Goal: Task Accomplishment & Management: Manage account settings

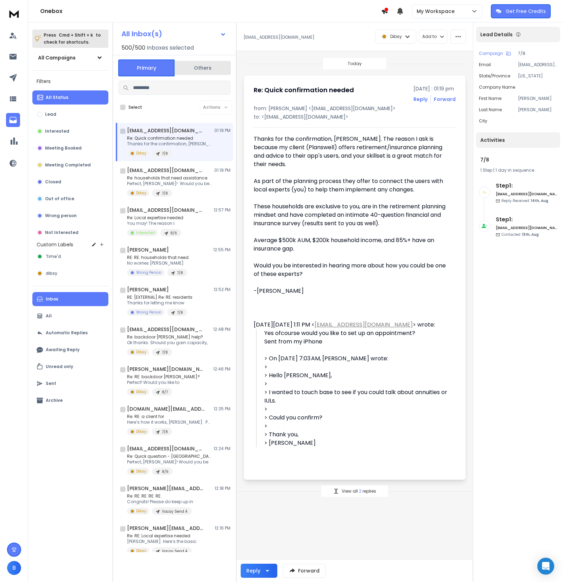
click at [144, 87] on input at bounding box center [175, 88] width 112 height 14
paste input "**********"
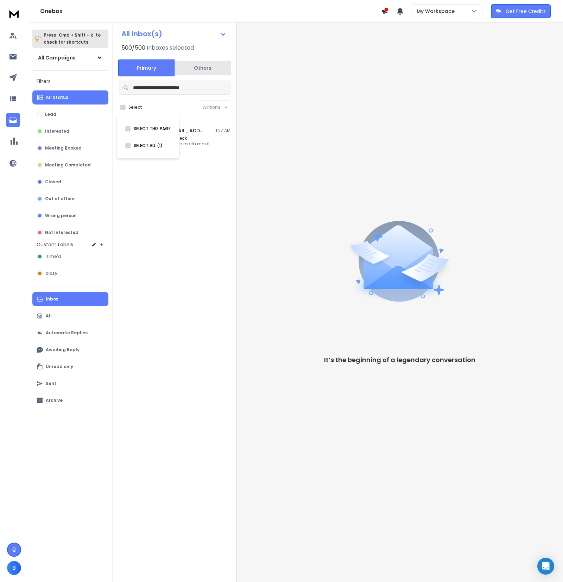
type input "**********"
click at [154, 126] on label "SELECT THIS PAGE" at bounding box center [152, 129] width 37 height 6
click at [195, 135] on div "jonathan.correa@mercer.com 11:27 AM Re: FW: households on deck Jonathan- You ca…" at bounding box center [179, 142] width 104 height 30
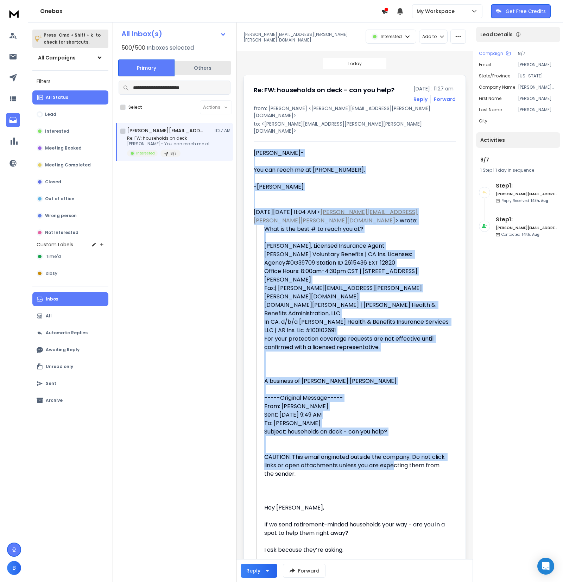
scroll to position [209, 0]
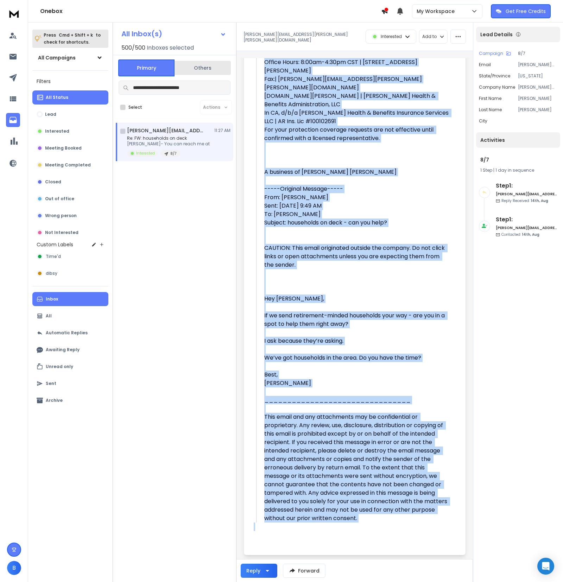
drag, startPoint x: 255, startPoint y: 137, endPoint x: 431, endPoint y: 538, distance: 437.6
click at [431, 538] on div "Today Re: FW: households on deck - can you help? 14 August 2025 : 11:27 am Repl…" at bounding box center [355, 242] width 237 height 786
click at [360, 564] on span "2" at bounding box center [361, 567] width 4 height 6
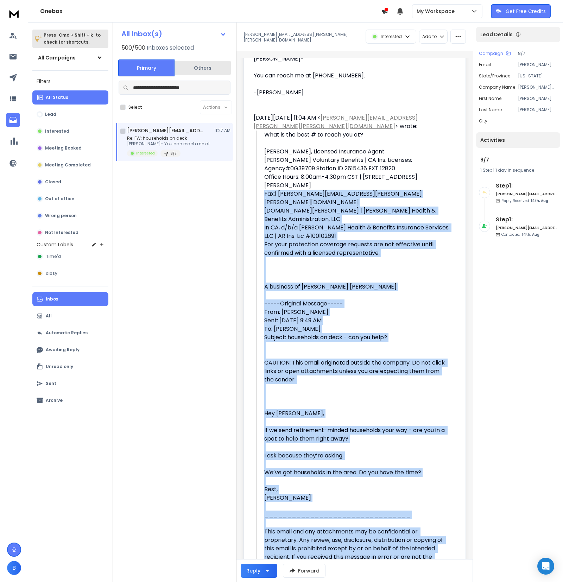
scroll to position [0, 0]
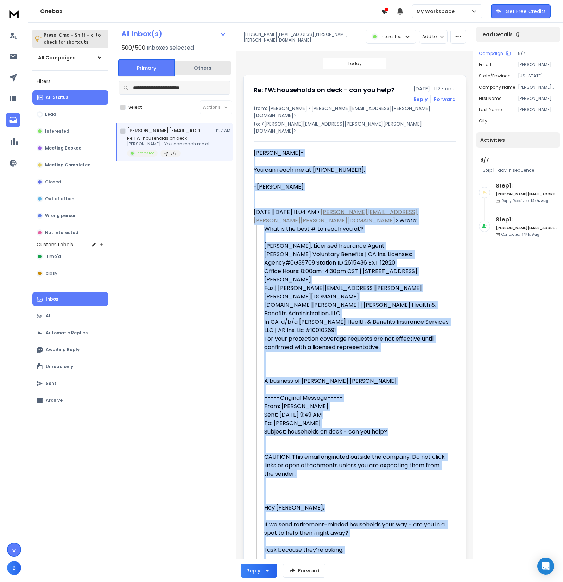
drag, startPoint x: 408, startPoint y: 495, endPoint x: 251, endPoint y: 135, distance: 393.9
click at [251, 135] on div "Re: FW: households on deck - can you help? 14 August 2025 : 11:27 am Reply Forw…" at bounding box center [355, 420] width 223 height 690
copy div "Jonathan- You can reach me at 845-539-0423. -Dave On Thursday, Aug 14, 2025 at …"
click at [12, 78] on icon at bounding box center [13, 78] width 8 height 8
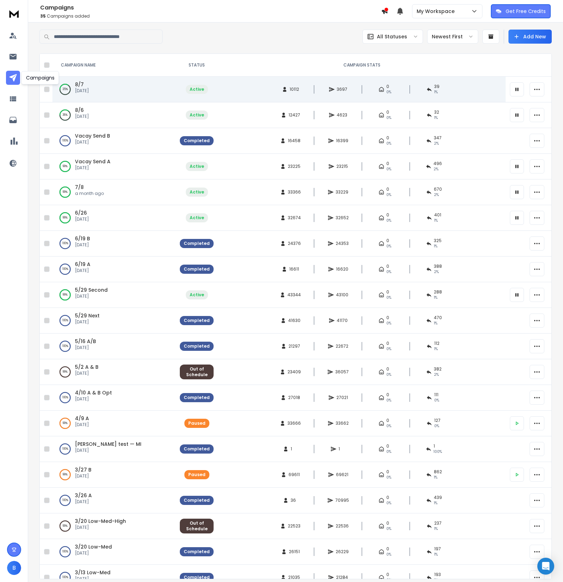
click at [82, 88] on p "7 days ago" at bounding box center [82, 91] width 14 height 6
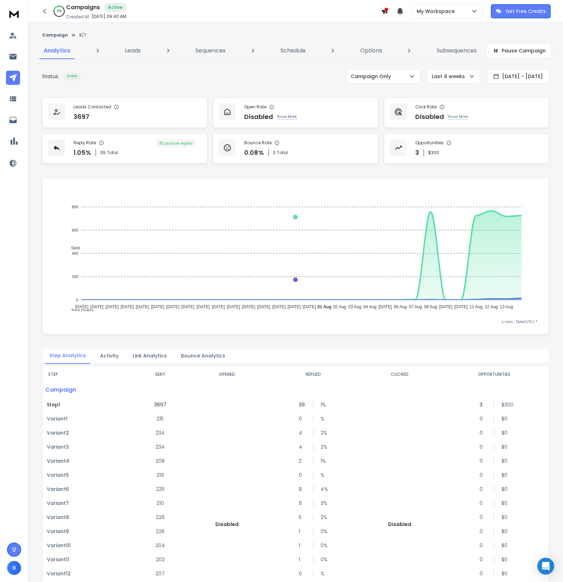
scroll to position [83, 0]
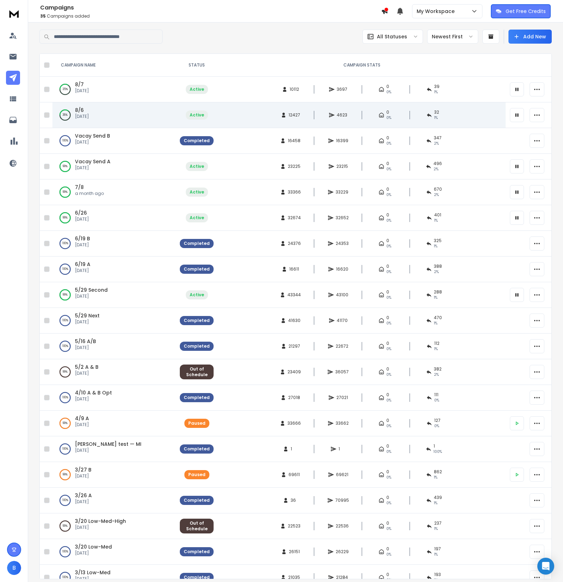
click at [85, 111] on h1 "8/6" at bounding box center [82, 110] width 14 height 7
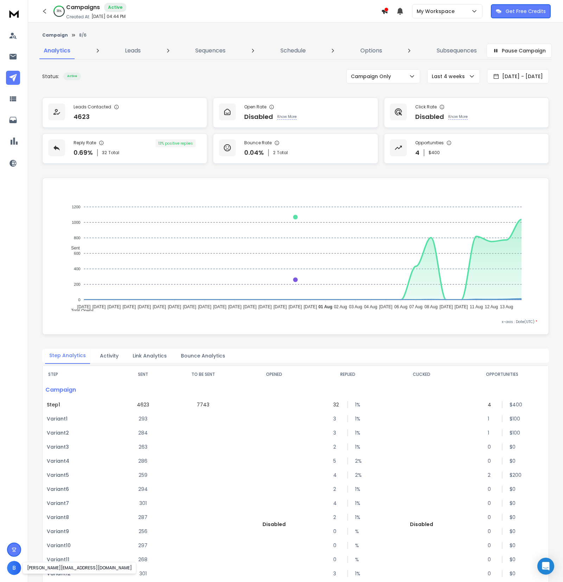
click at [15, 571] on span "B" at bounding box center [14, 568] width 14 height 14
click at [56, 552] on div "Settings" at bounding box center [64, 556] width 67 height 11
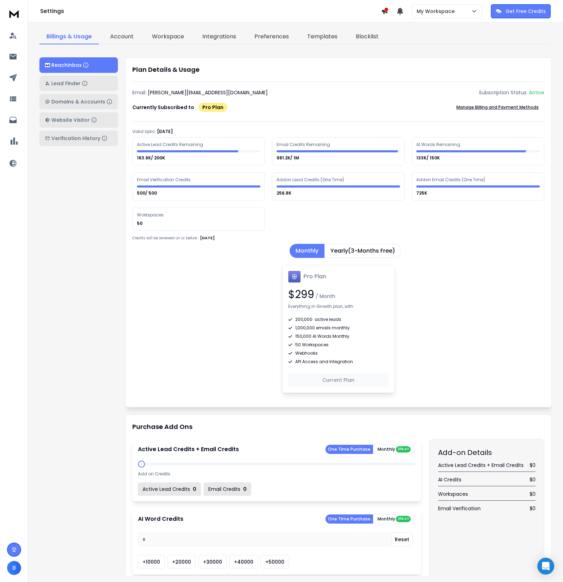
click at [121, 31] on link "Account" at bounding box center [122, 37] width 38 height 15
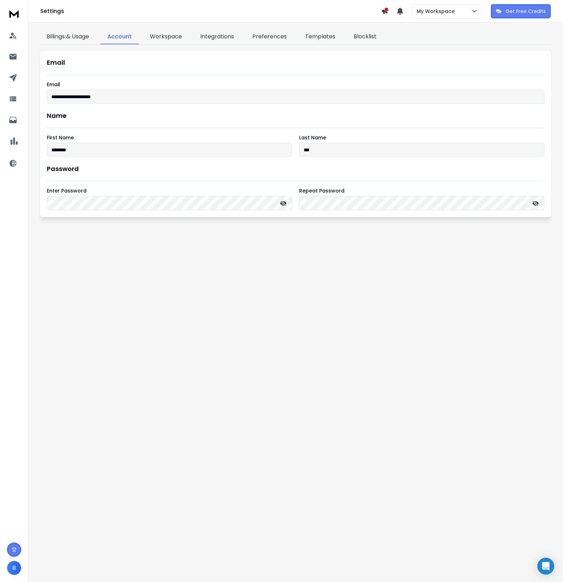
click at [170, 38] on link "Workspace" at bounding box center [166, 37] width 46 height 15
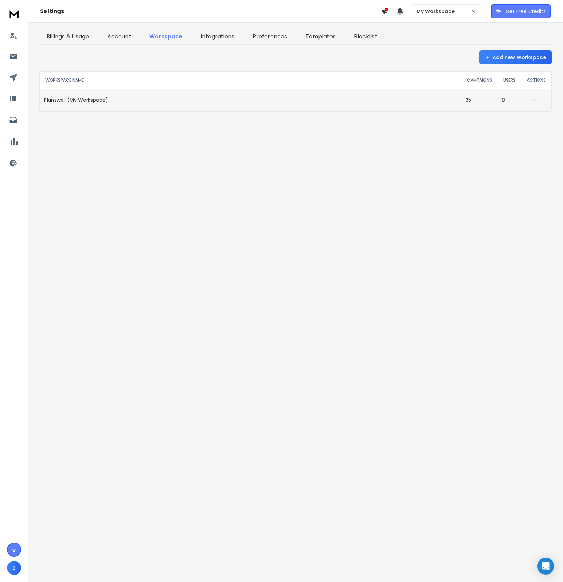
click at [204, 39] on link "Integrations" at bounding box center [218, 37] width 48 height 15
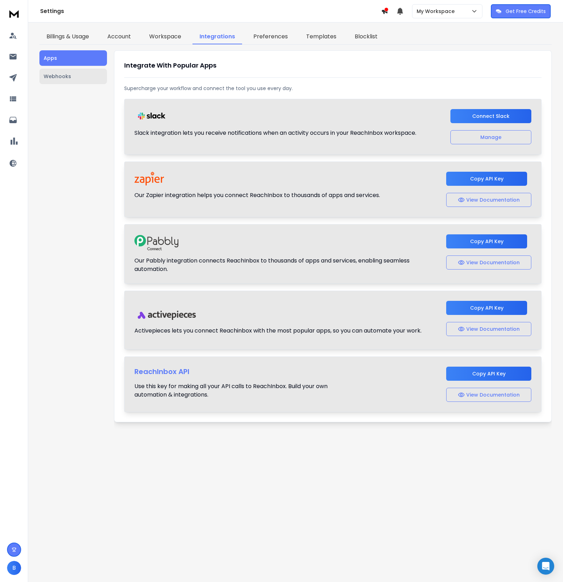
click at [253, 39] on link "Preferences" at bounding box center [270, 37] width 49 height 15
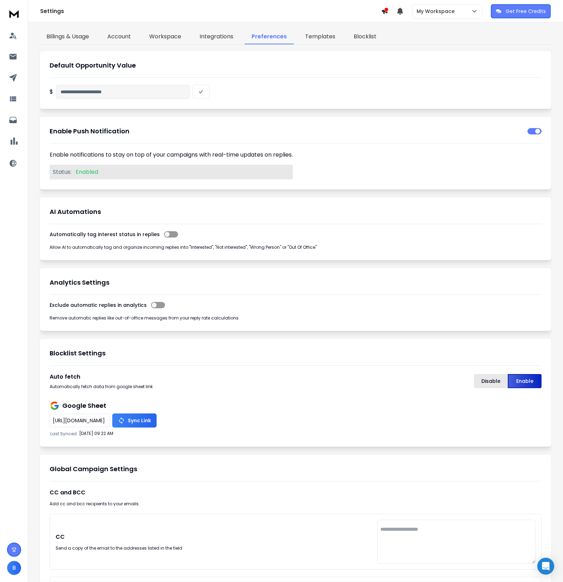
scroll to position [82, 0]
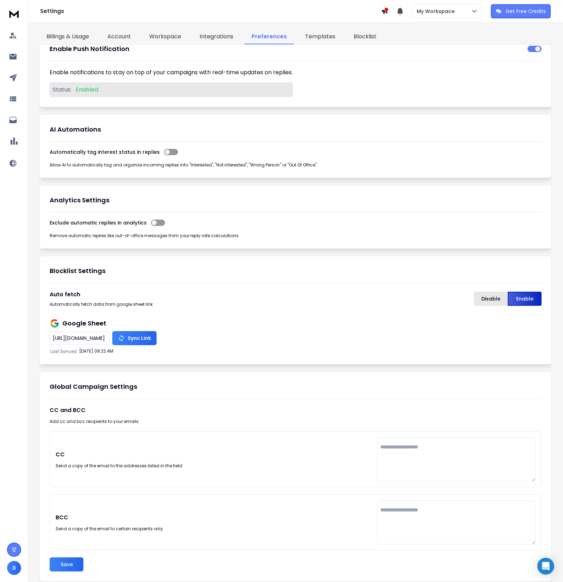
click at [319, 41] on link "Templates" at bounding box center [320, 37] width 44 height 15
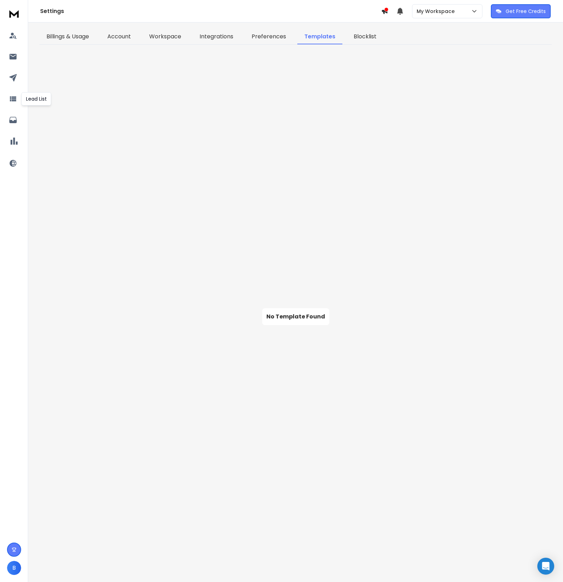
click at [13, 90] on div at bounding box center [14, 101] width 16 height 145
click at [14, 77] on icon at bounding box center [12, 77] width 7 height 7
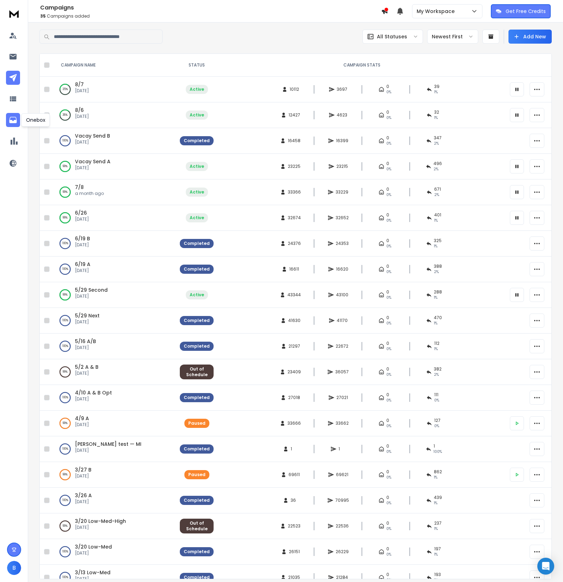
click at [18, 117] on link at bounding box center [13, 120] width 14 height 14
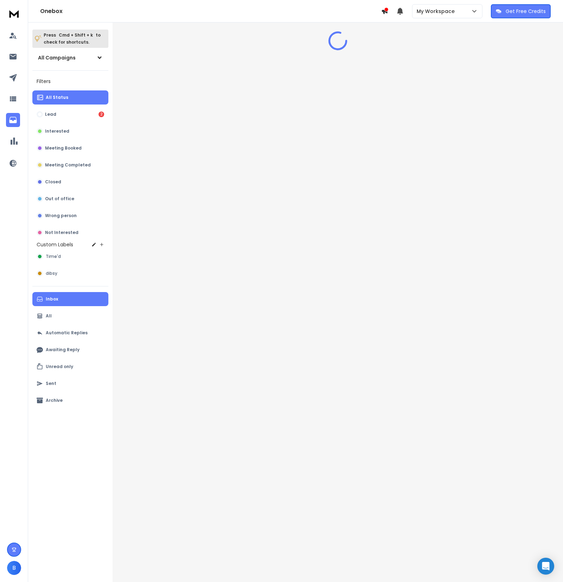
click at [50, 272] on span "dibsy" at bounding box center [52, 274] width 12 height 6
click at [70, 273] on button "dibsy" at bounding box center [70, 274] width 76 height 14
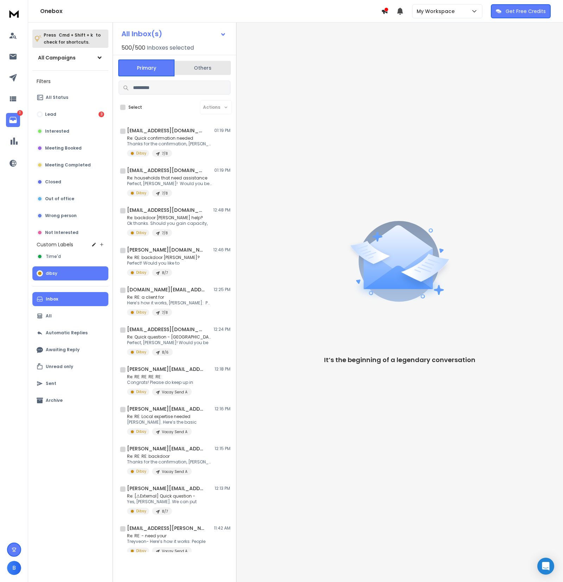
click at [92, 245] on icon at bounding box center [94, 245] width 4 height 4
click at [86, 275] on icon at bounding box center [88, 273] width 5 height 5
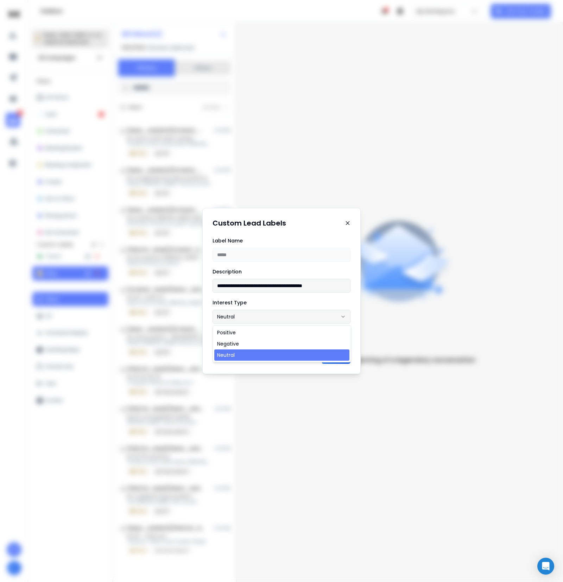
click at [245, 311] on button "Neutral" at bounding box center [282, 317] width 138 height 14
select select "********"
click at [336, 358] on button "Submit" at bounding box center [336, 357] width 29 height 14
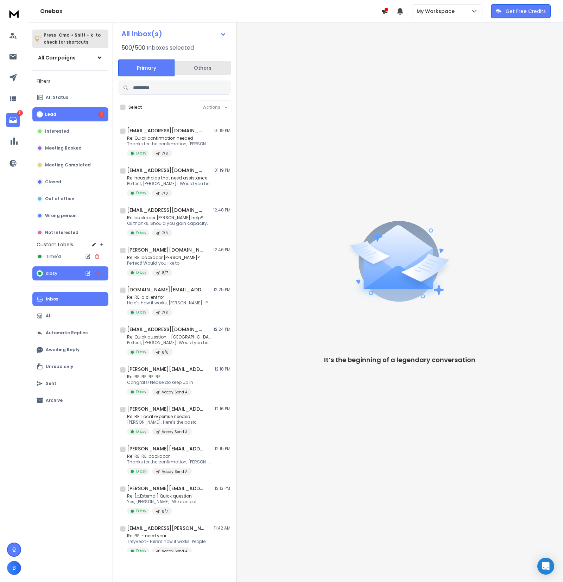
click at [85, 118] on button "Lead 3" at bounding box center [70, 114] width 76 height 14
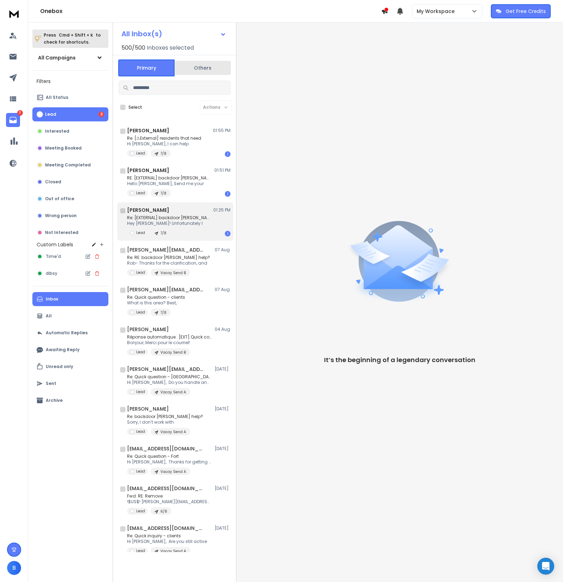
click at [176, 213] on div "Johns 01:25 PM" at bounding box center [179, 210] width 104 height 7
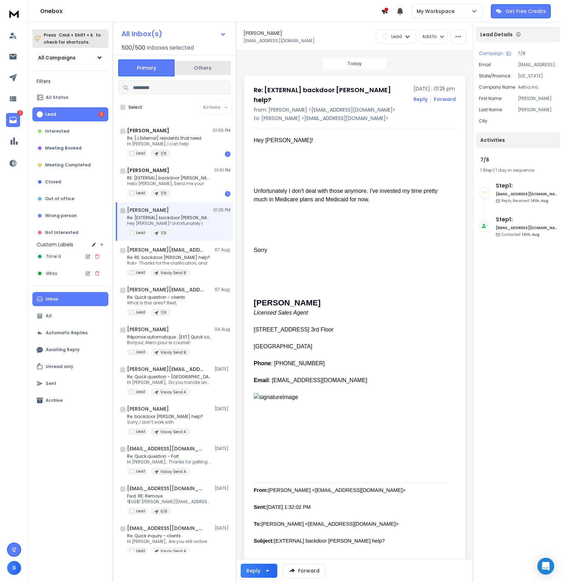
click at [417, 100] on button "Reply" at bounding box center [421, 99] width 14 height 7
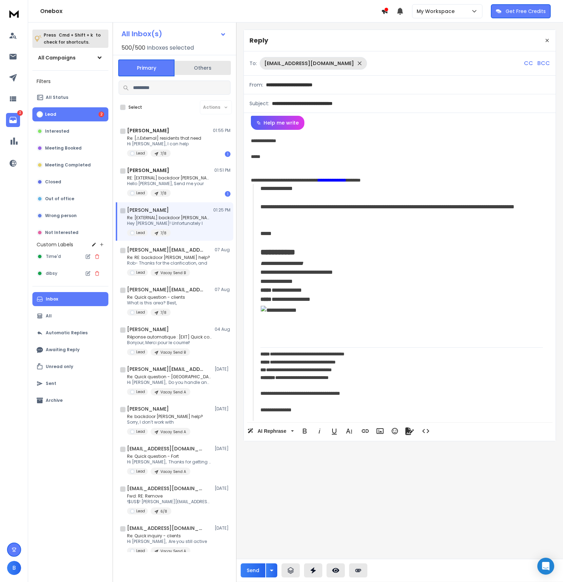
click at [282, 64] on p "[EMAIL_ADDRESS][DOMAIN_NAME]" at bounding box center [309, 63] width 90 height 7
copy p
click at [249, 568] on button "Send" at bounding box center [253, 571] width 25 height 14
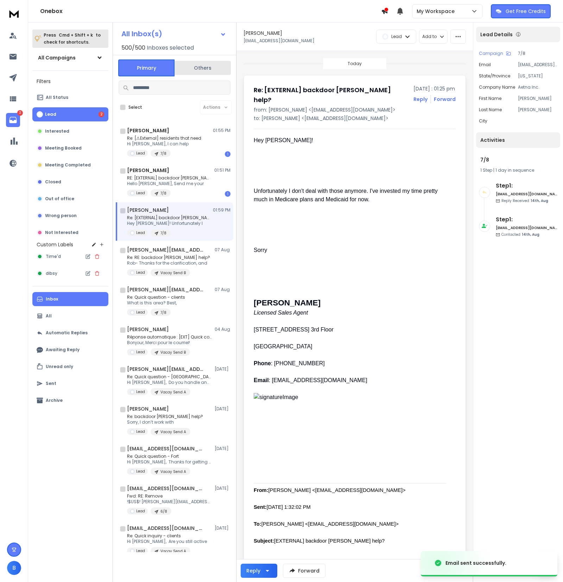
click at [394, 35] on p "Lead" at bounding box center [397, 37] width 11 height 6
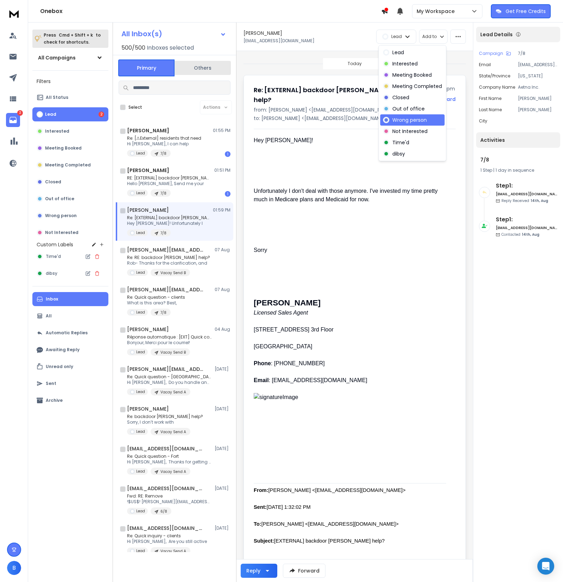
click at [418, 120] on p "Wrong person" at bounding box center [410, 120] width 35 height 7
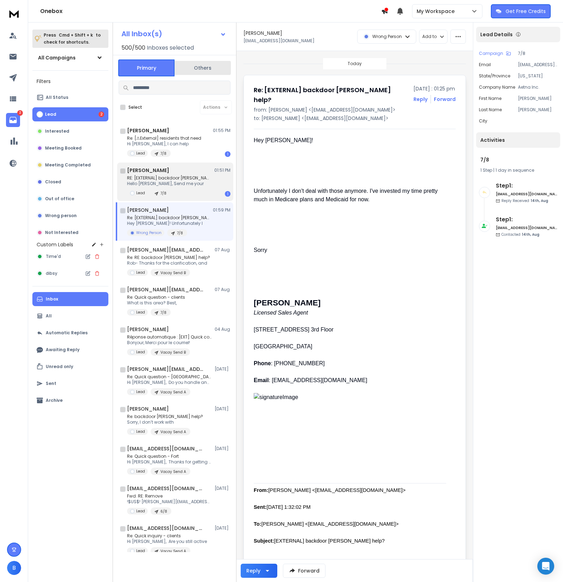
click at [196, 186] on div "RE: [EXTERNAL] backdoor roth? Hello Erika, Send me your Lead 7/8 1" at bounding box center [179, 185] width 104 height 21
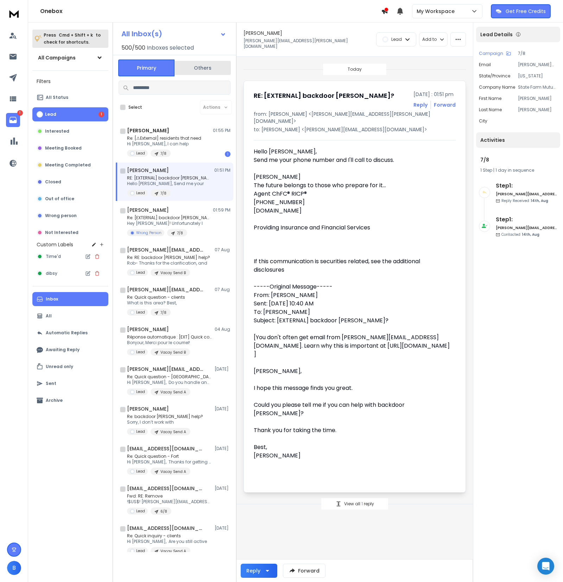
click at [419, 101] on button "Reply" at bounding box center [421, 104] width 14 height 7
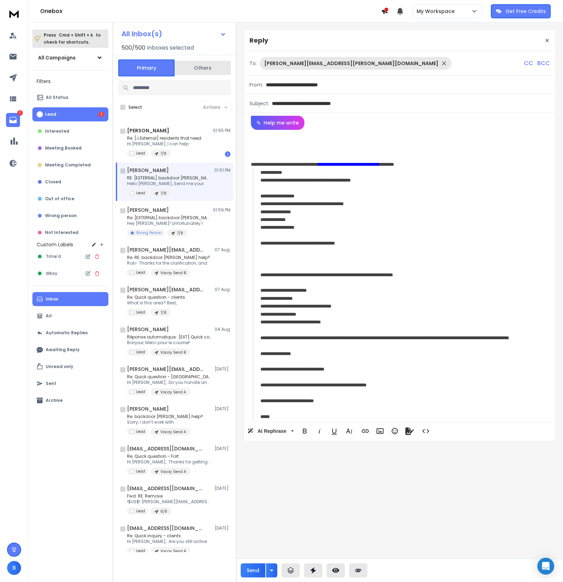
paste div
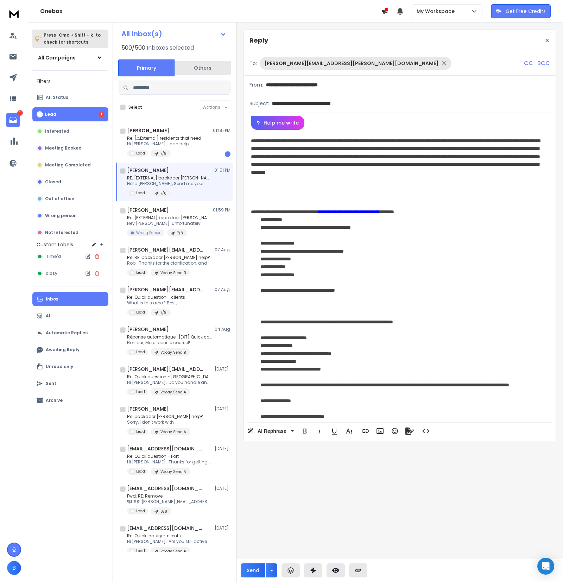
click at [289, 139] on div "**********" at bounding box center [399, 160] width 296 height 47
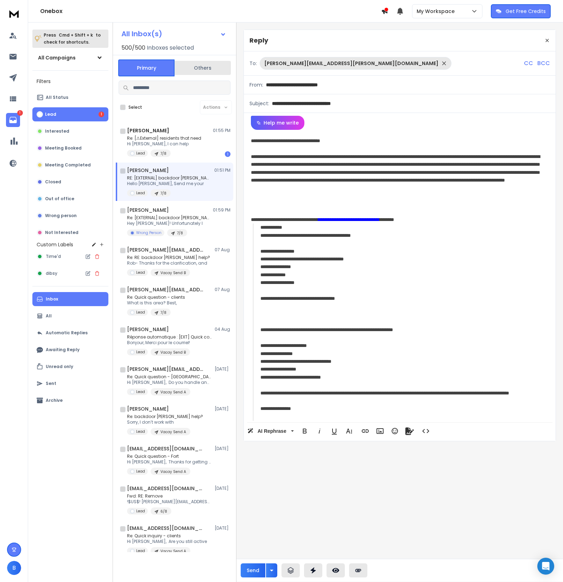
click at [322, 165] on div "**********" at bounding box center [399, 172] width 296 height 39
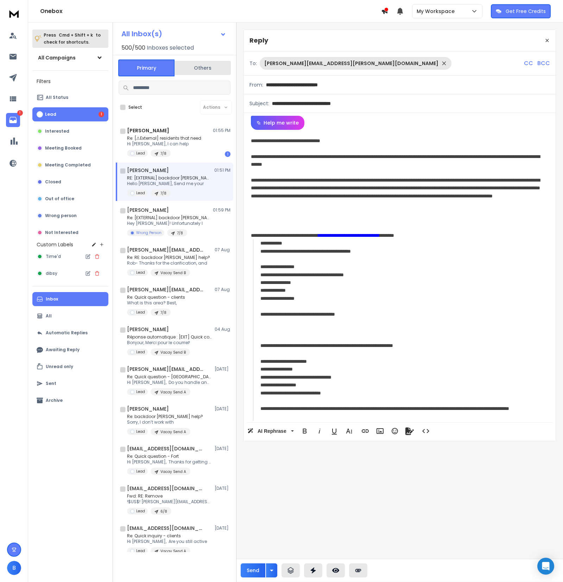
click at [523, 179] on div "**********" at bounding box center [399, 192] width 296 height 32
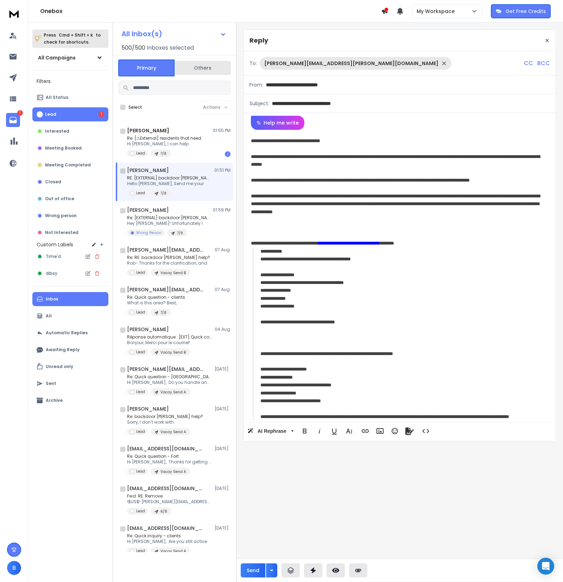
click at [362, 205] on div "**********" at bounding box center [399, 204] width 296 height 24
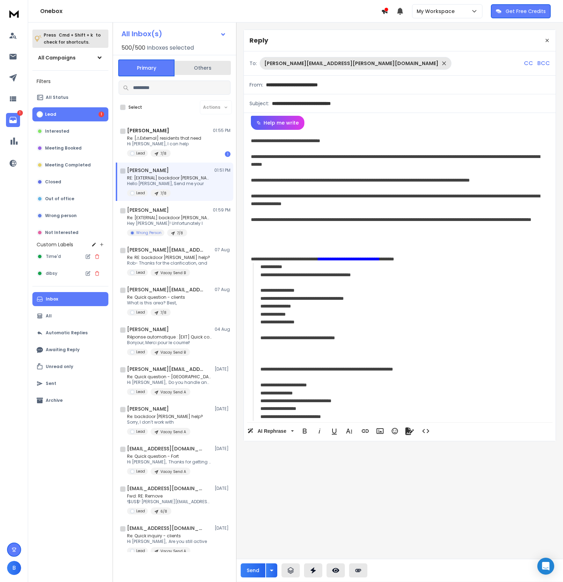
click at [434, 219] on div "**********" at bounding box center [399, 224] width 296 height 16
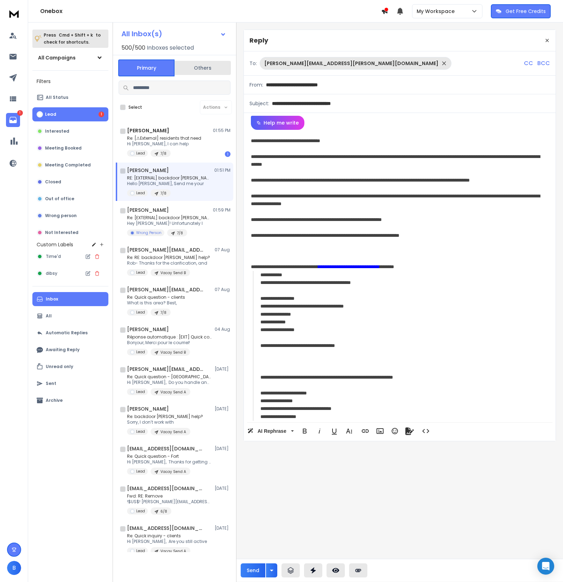
click at [451, 235] on div "**********" at bounding box center [399, 236] width 296 height 8
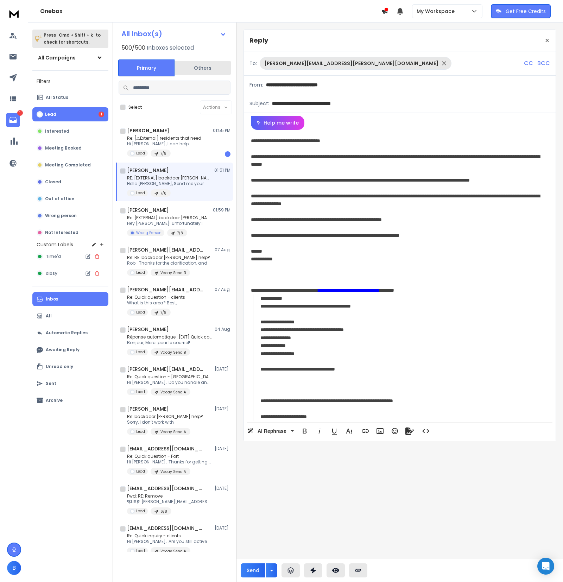
click at [255, 567] on button "Send" at bounding box center [253, 571] width 25 height 14
click at [291, 62] on p "[PERSON_NAME][EMAIL_ADDRESS][PERSON_NAME][DOMAIN_NAME]" at bounding box center [351, 63] width 174 height 7
copy p
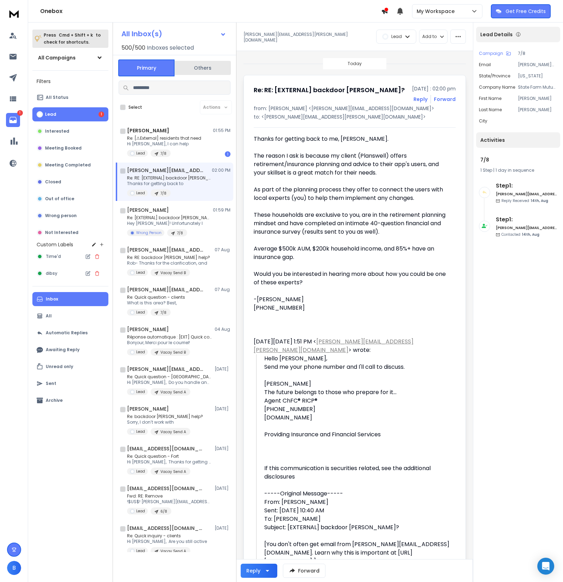
click at [404, 41] on div "Lead" at bounding box center [396, 36] width 39 height 13
click at [401, 154] on p "dibsy" at bounding box center [397, 153] width 13 height 7
click at [213, 146] on div "Re: [⚠External] residents that need Hi Erika, I can help Lead 7/8 1" at bounding box center [179, 146] width 104 height 21
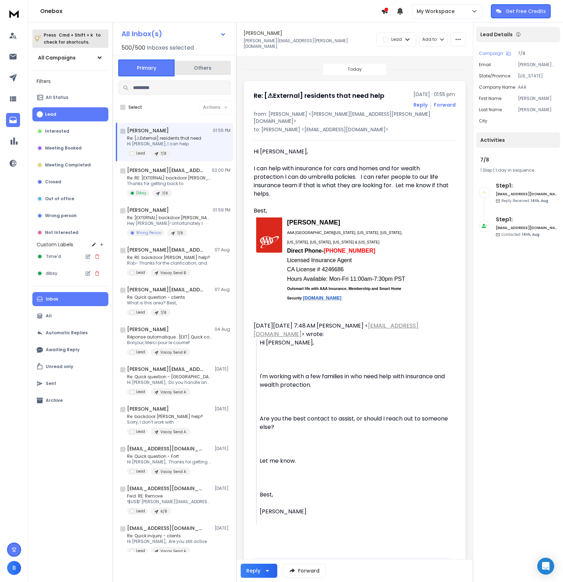
click at [424, 101] on button "Reply" at bounding box center [421, 104] width 14 height 7
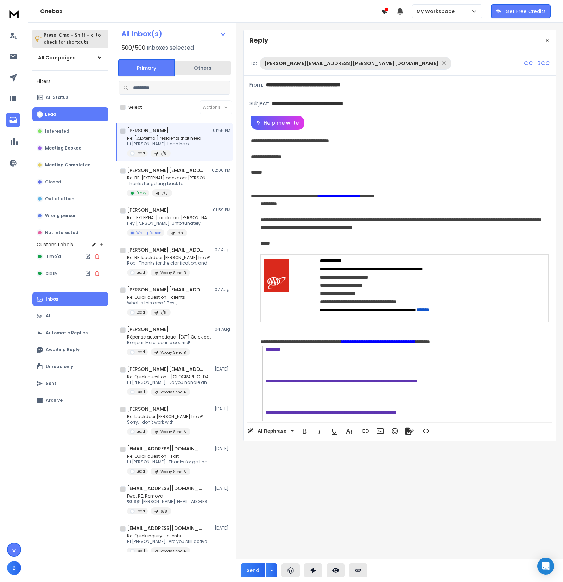
click at [324, 63] on p "[PERSON_NAME][EMAIL_ADDRESS][PERSON_NAME][DOMAIN_NAME]" at bounding box center [351, 63] width 174 height 7
copy p
click at [244, 571] on button "Send" at bounding box center [253, 571] width 25 height 14
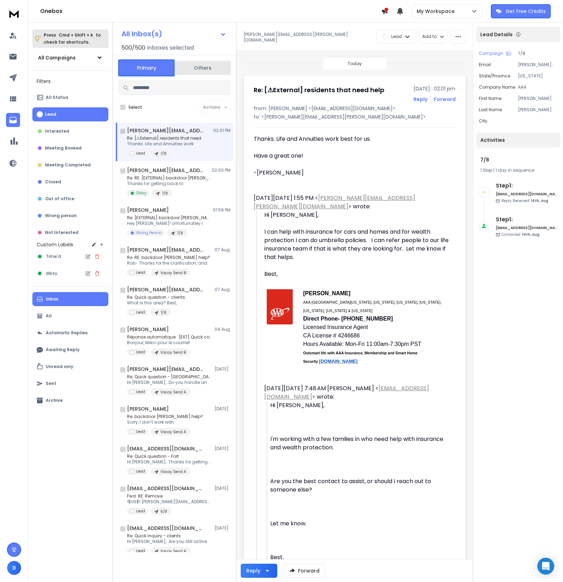
click at [408, 39] on icon at bounding box center [408, 37] width 6 height 6
click at [436, 119] on div "Wrong person" at bounding box center [411, 119] width 64 height 11
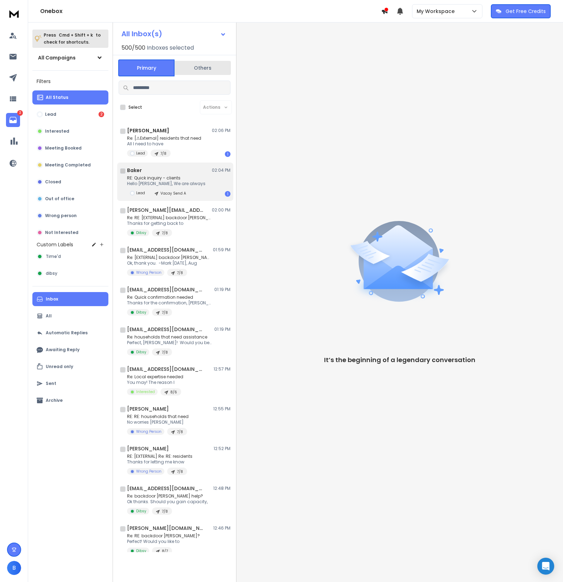
click at [170, 173] on div "[PERSON_NAME] 02:04 PM" at bounding box center [179, 170] width 104 height 7
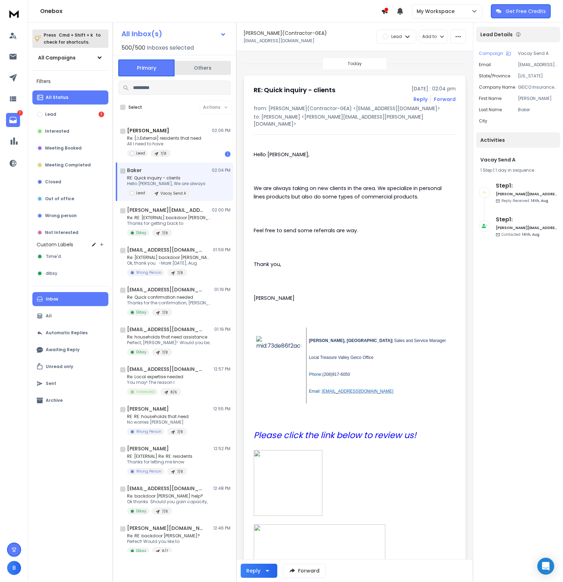
click at [420, 96] on button "Reply" at bounding box center [421, 99] width 14 height 7
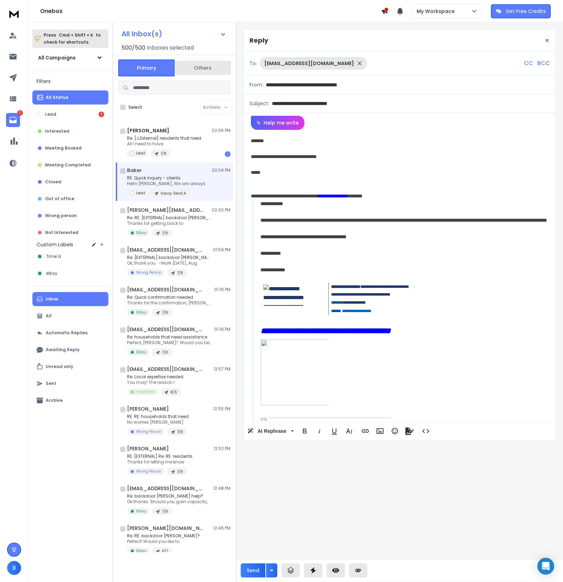
click at [294, 61] on p "[EMAIL_ADDRESS][DOMAIN_NAME]" at bounding box center [309, 63] width 90 height 7
copy p
click at [239, 574] on div "Send" at bounding box center [400, 571] width 327 height 14
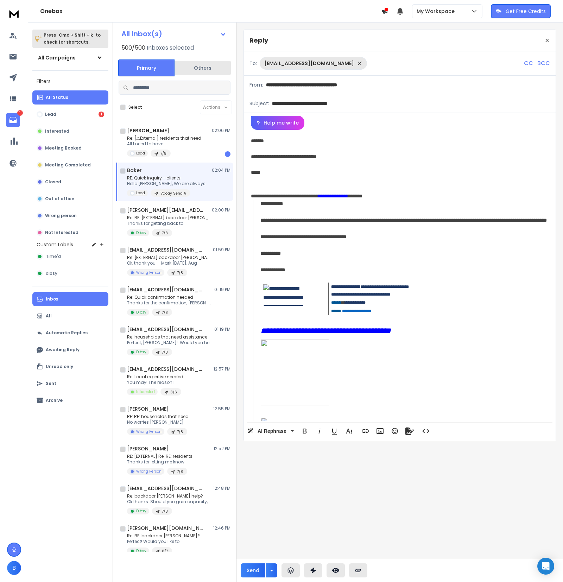
click at [244, 573] on button "Send" at bounding box center [253, 571] width 25 height 14
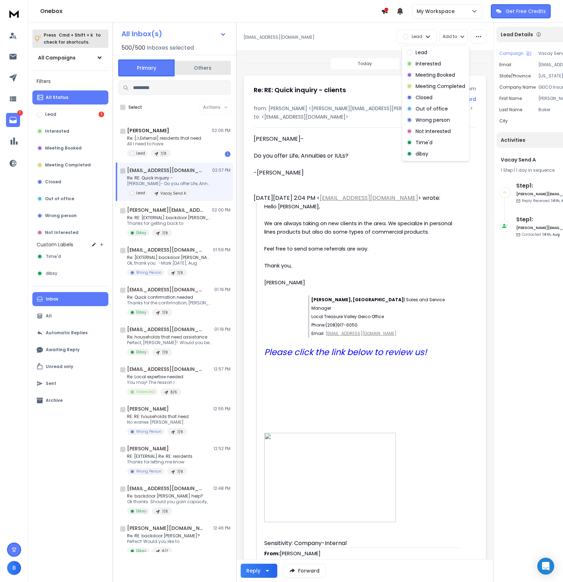
click at [419, 40] on div "Lead" at bounding box center [416, 36] width 39 height 13
click at [408, 152] on span at bounding box center [410, 154] width 6 height 6
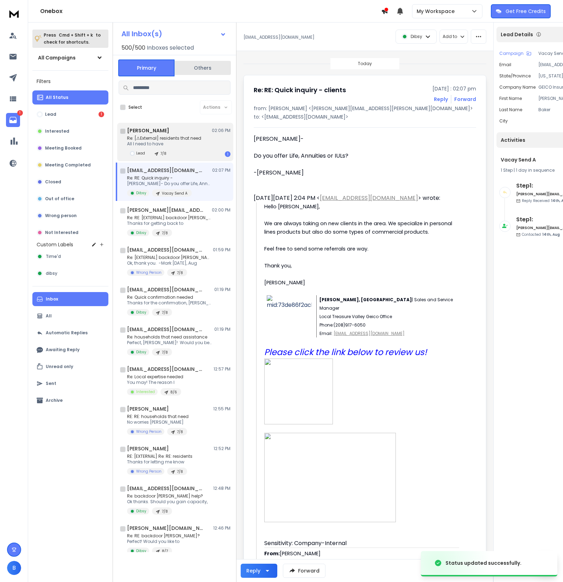
click at [202, 145] on div "Re: [⚠External] residents that need All I need to have Lead 7/8 1" at bounding box center [179, 146] width 104 height 21
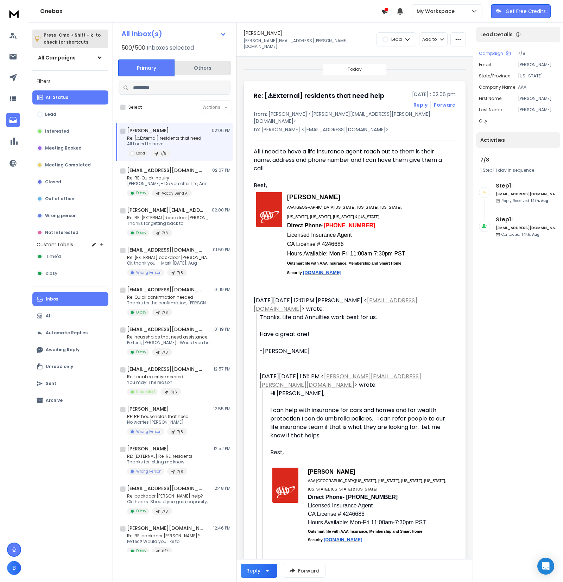
click at [403, 39] on div "Lead" at bounding box center [396, 39] width 39 height 13
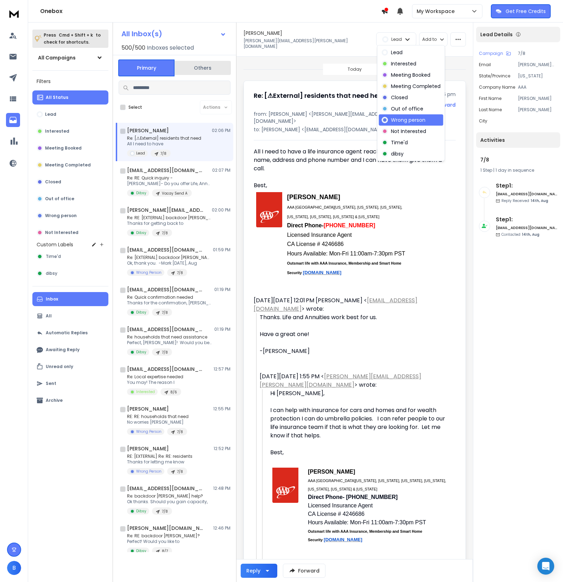
click at [412, 124] on div "Wrong person" at bounding box center [411, 119] width 64 height 11
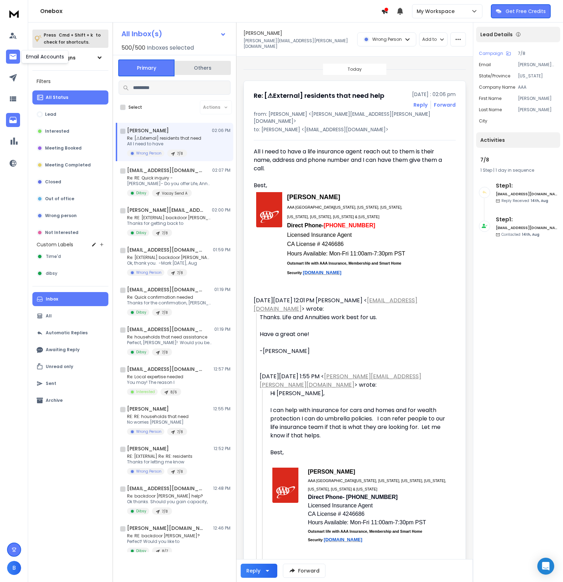
click at [13, 56] on icon at bounding box center [13, 56] width 8 height 8
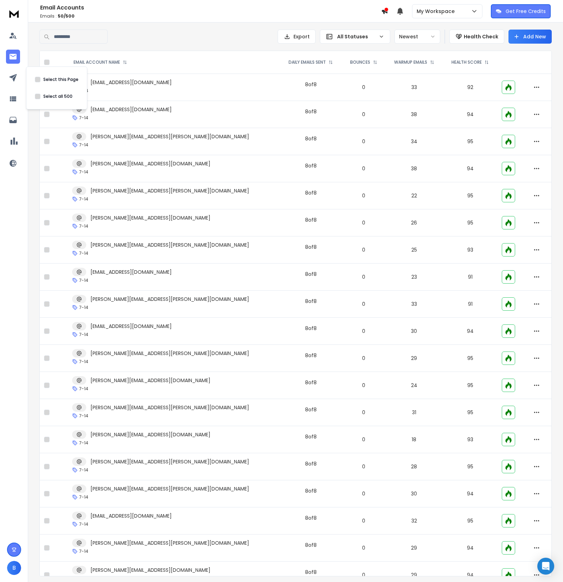
click at [47, 61] on button "Select this Page" at bounding box center [47, 63] width 6 height 6
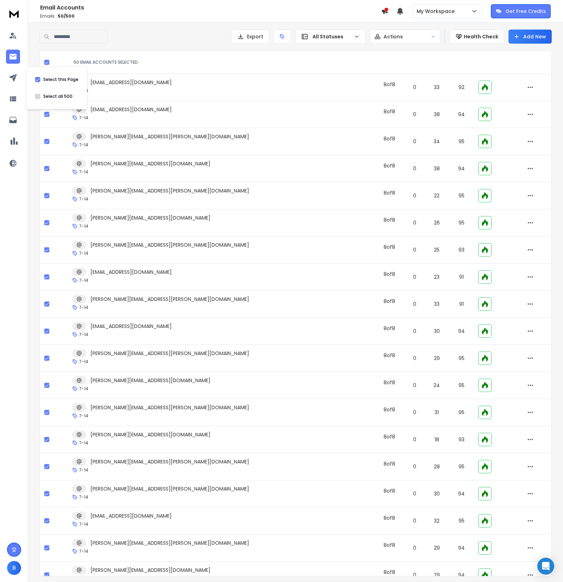
click at [46, 98] on label "Select all 500" at bounding box center [57, 97] width 29 height 6
click at [40, 98] on button "Select this Page" at bounding box center [38, 97] width 6 height 6
click at [396, 36] on p "Actions" at bounding box center [393, 36] width 19 height 7
click at [407, 50] on div "Bulk Edit" at bounding box center [407, 52] width 67 height 11
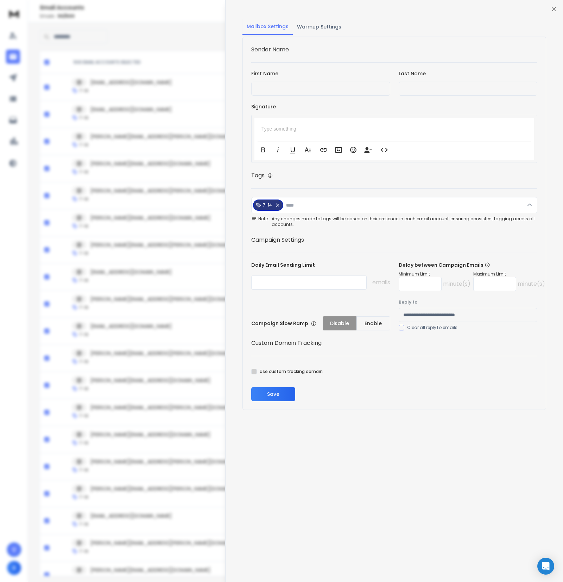
click at [307, 281] on input "number" at bounding box center [308, 283] width 115 height 14
type input "*"
click at [283, 400] on button "Save" at bounding box center [273, 394] width 44 height 14
click at [551, 10] on icon "button" at bounding box center [554, 9] width 7 height 7
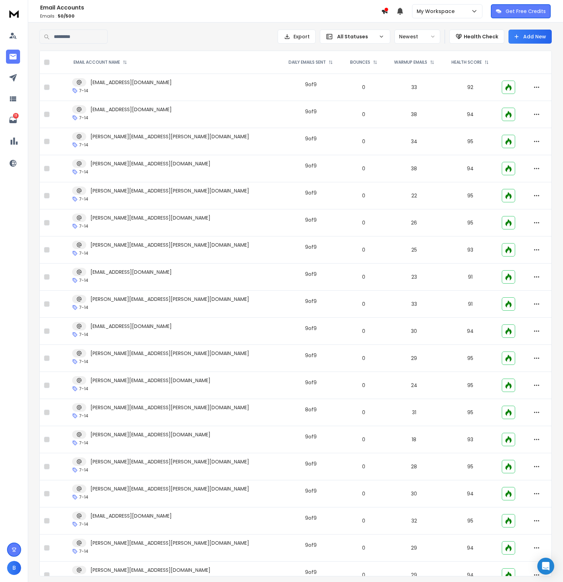
click at [488, 61] on icon at bounding box center [488, 62] width 0 height 3
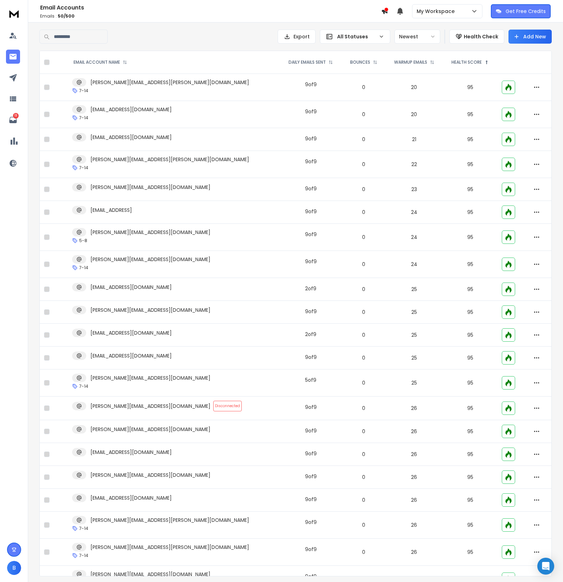
click at [485, 61] on icon at bounding box center [487, 62] width 4 height 4
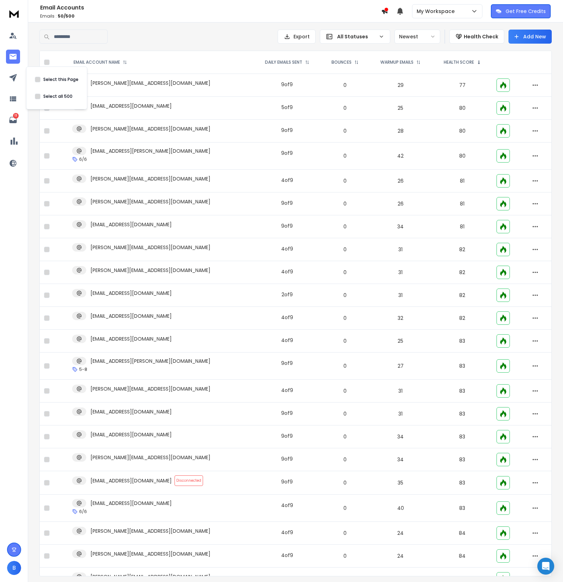
click at [48, 62] on button "Select this Page" at bounding box center [47, 63] width 6 height 6
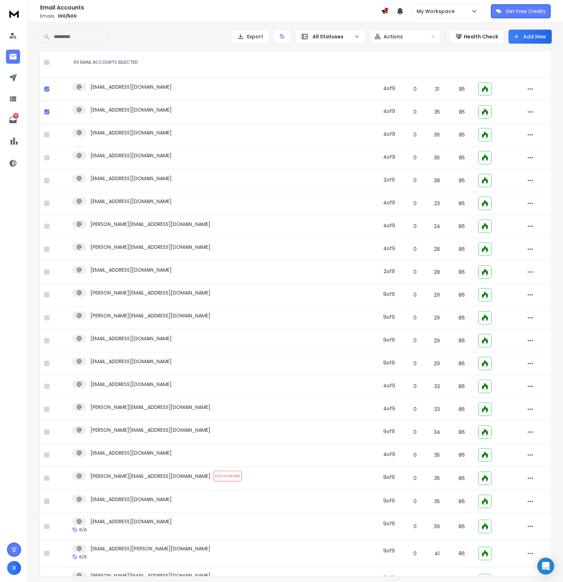
scroll to position [1119, 0]
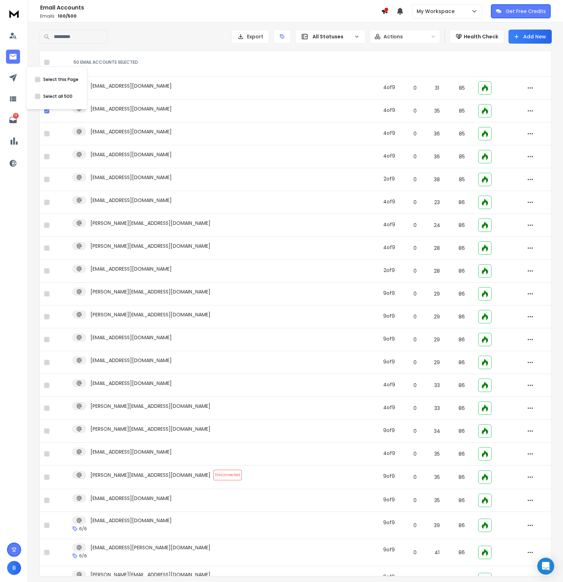
click at [43, 76] on div "Select this Page" at bounding box center [57, 80] width 44 height 14
click at [37, 79] on button "Select this Page" at bounding box center [38, 80] width 6 height 6
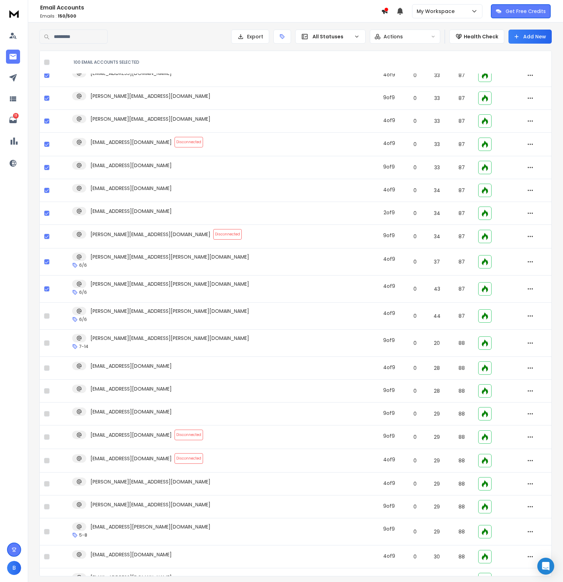
scroll to position [2125, 0]
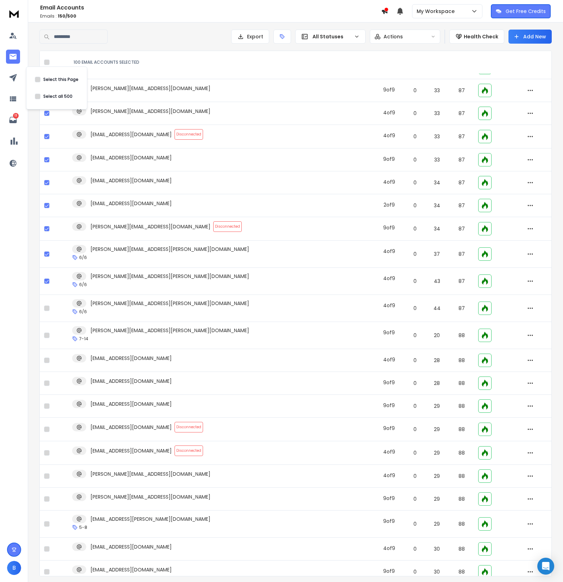
click at [38, 79] on button "Select this Page" at bounding box center [38, 80] width 6 height 6
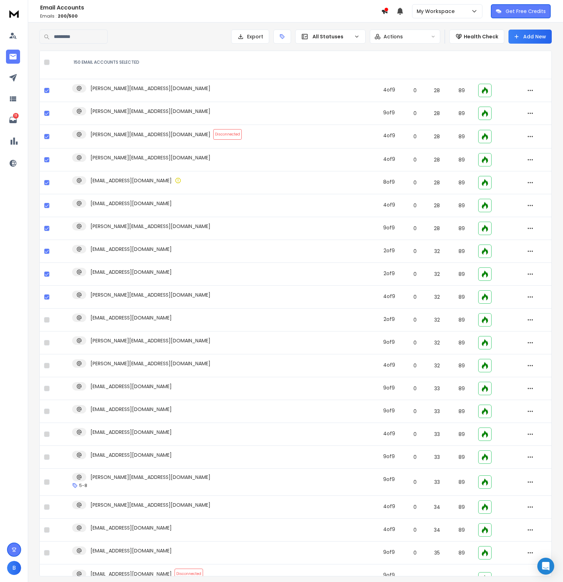
scroll to position [3306, 0]
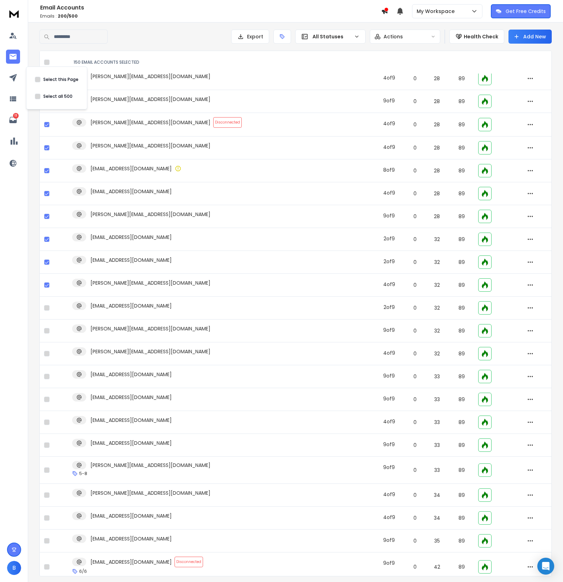
click at [36, 79] on button "Select this Page" at bounding box center [38, 80] width 6 height 6
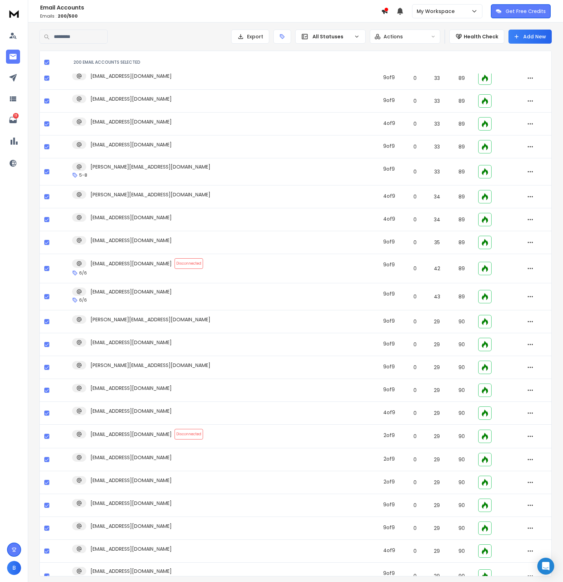
scroll to position [3606, 0]
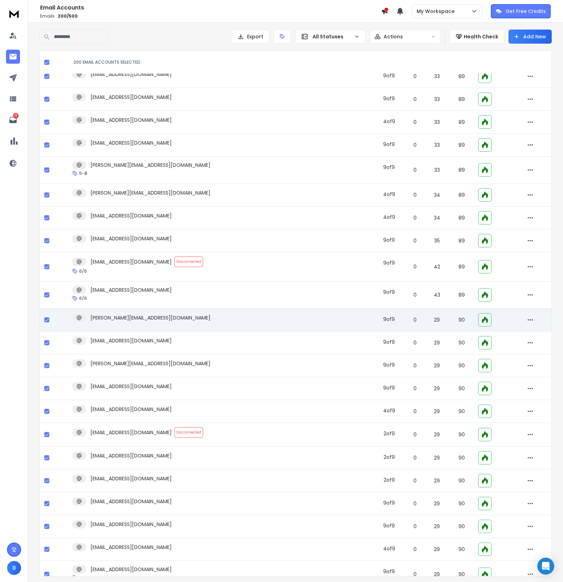
click at [49, 321] on button "button" at bounding box center [47, 320] width 6 height 6
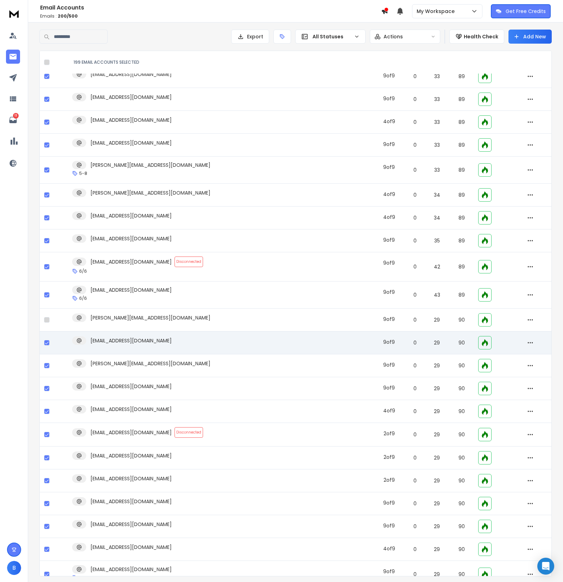
click at [45, 349] on td at bounding box center [54, 343] width 28 height 23
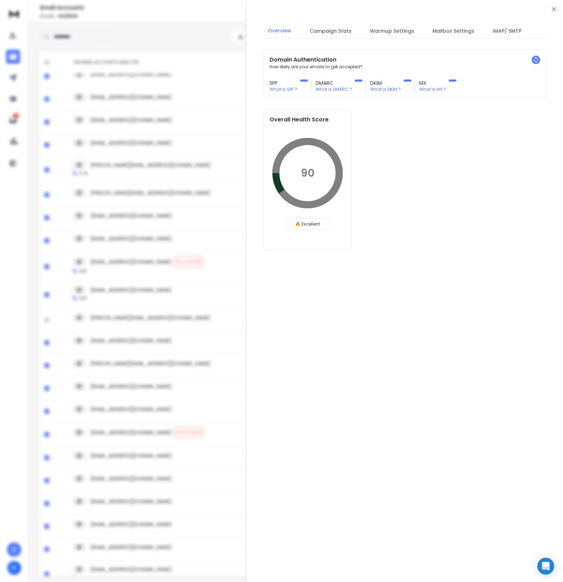
click at [45, 340] on div at bounding box center [281, 291] width 563 height 582
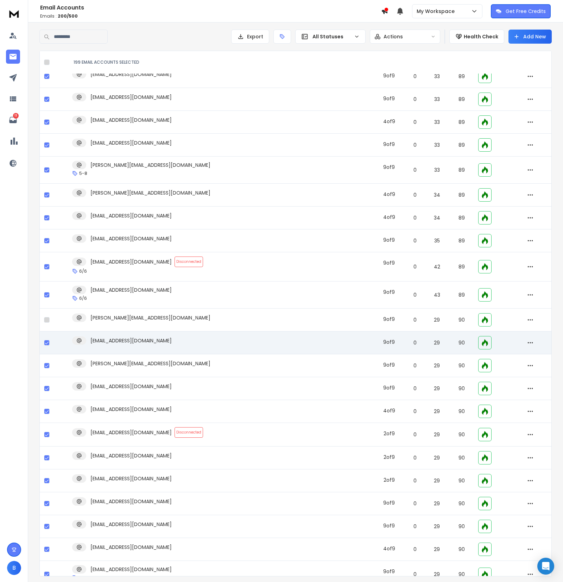
click at [46, 342] on button "button" at bounding box center [47, 343] width 6 height 6
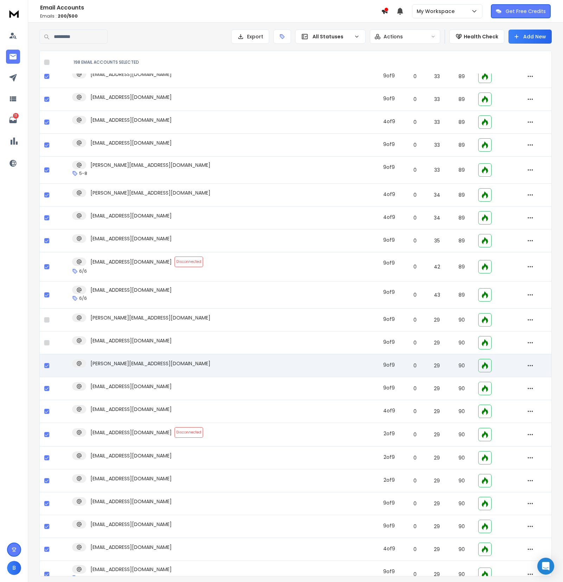
click at [48, 365] on button "button" at bounding box center [47, 366] width 6 height 6
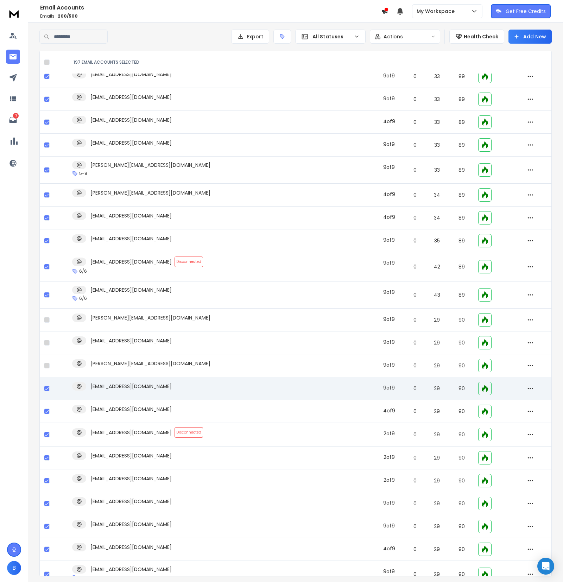
click at [45, 389] on button "button" at bounding box center [47, 389] width 6 height 6
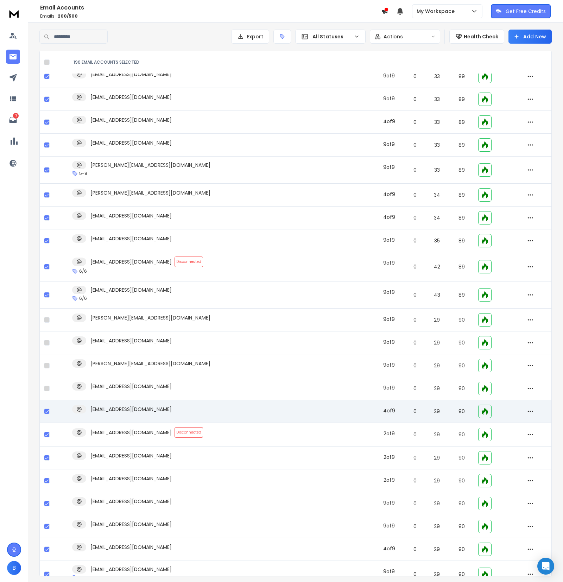
click at [48, 411] on button "button" at bounding box center [47, 412] width 6 height 6
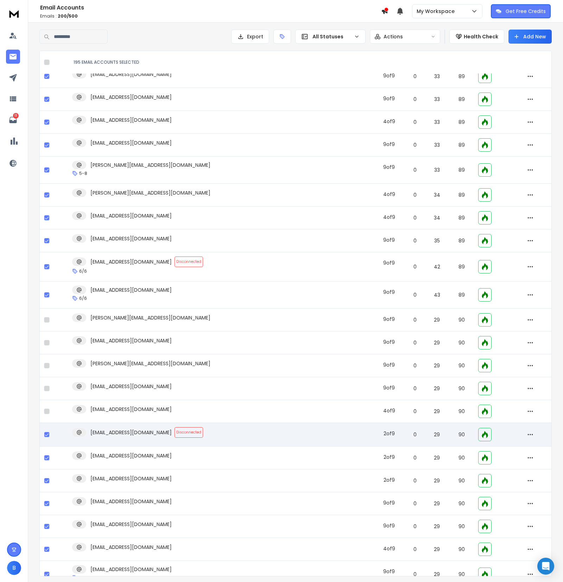
click at [46, 434] on button "button" at bounding box center [47, 435] width 6 height 6
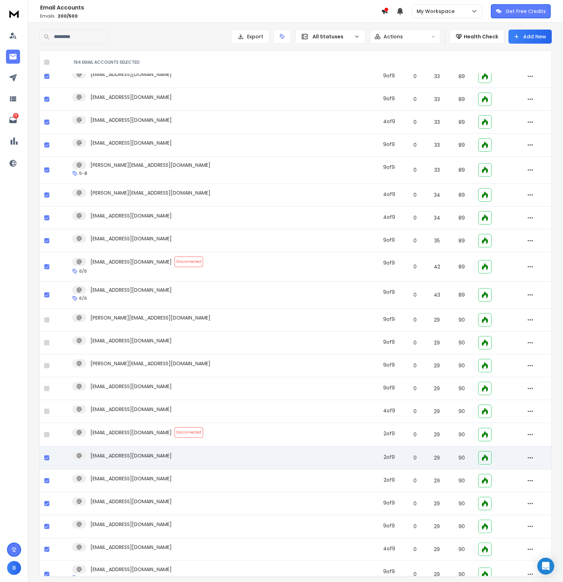
click at [45, 458] on button "button" at bounding box center [47, 458] width 6 height 6
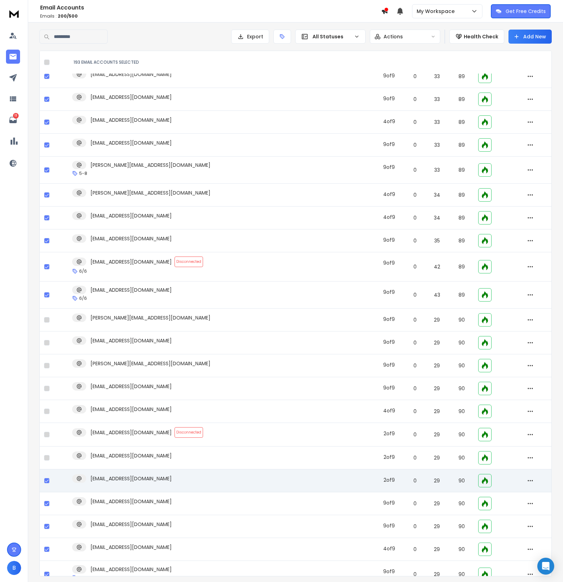
click at [46, 482] on button "button" at bounding box center [47, 481] width 6 height 6
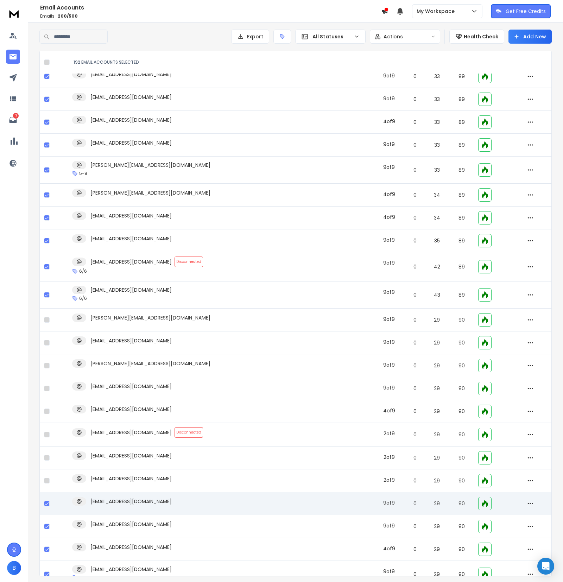
click at [48, 501] on button "button" at bounding box center [47, 504] width 6 height 6
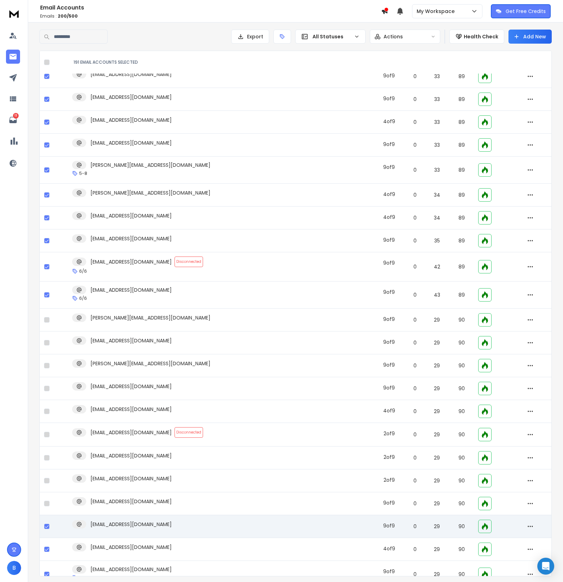
click at [48, 527] on button "button" at bounding box center [47, 527] width 6 height 6
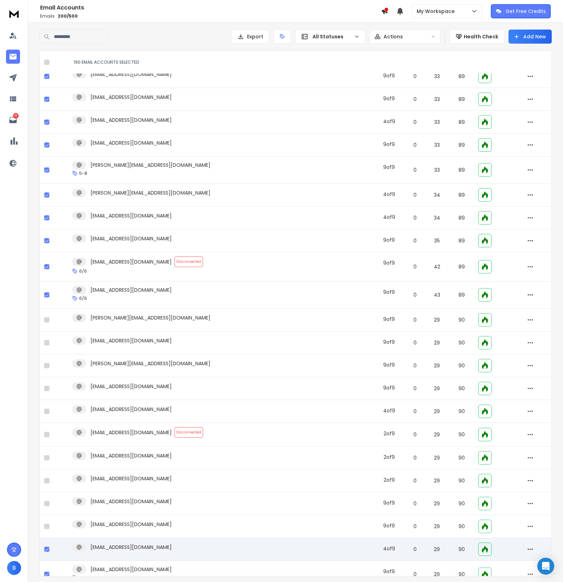
click at [48, 550] on button "button" at bounding box center [47, 550] width 6 height 6
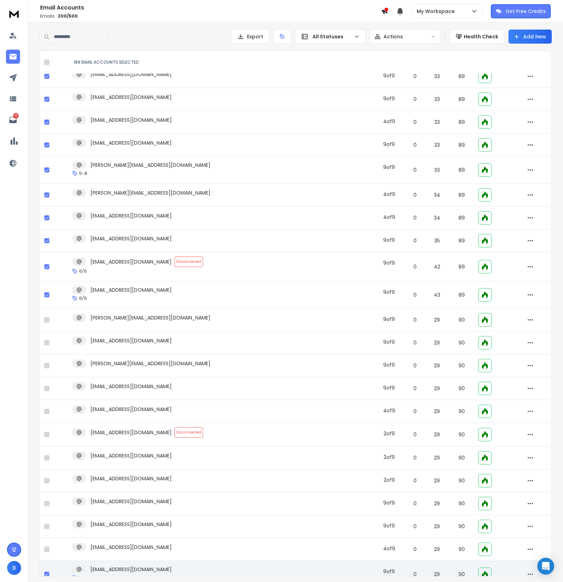
click at [47, 574] on button "button" at bounding box center [47, 575] width 6 height 6
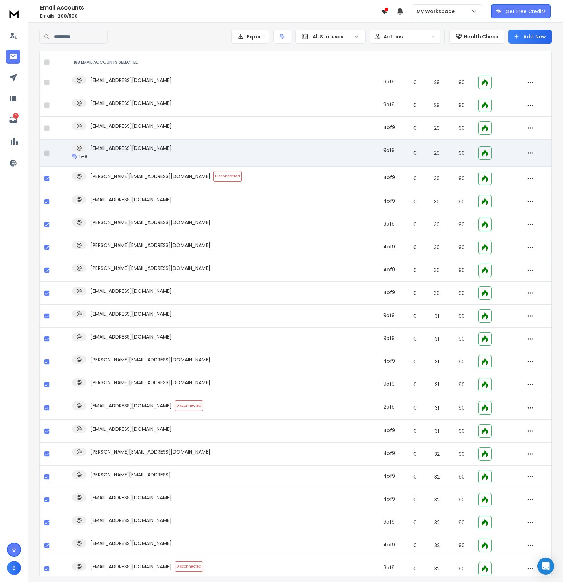
scroll to position [4029, 0]
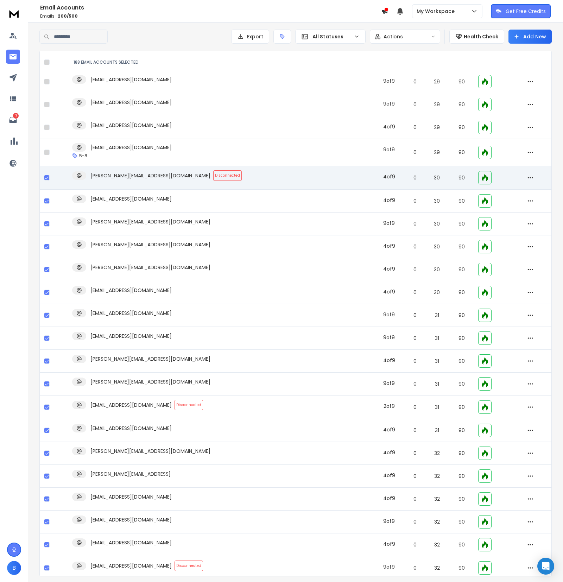
click at [47, 180] on button "button" at bounding box center [47, 178] width 6 height 6
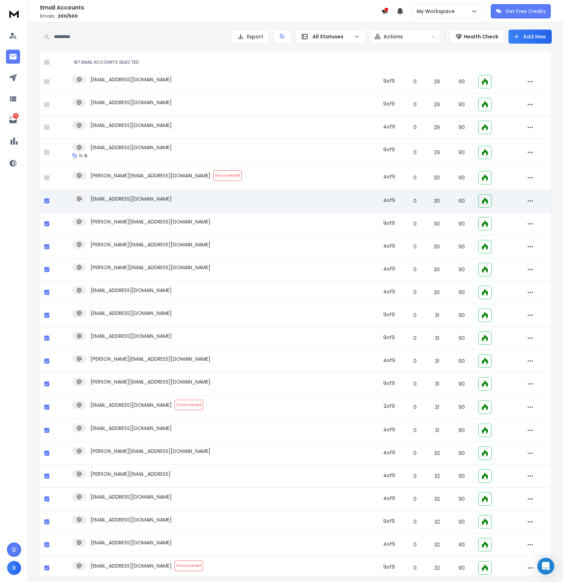
click at [46, 203] on button "button" at bounding box center [47, 201] width 6 height 6
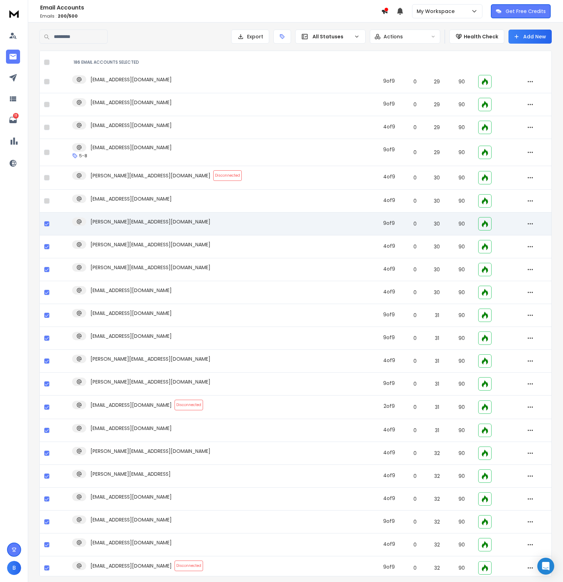
click at [47, 223] on button "button" at bounding box center [47, 224] width 6 height 6
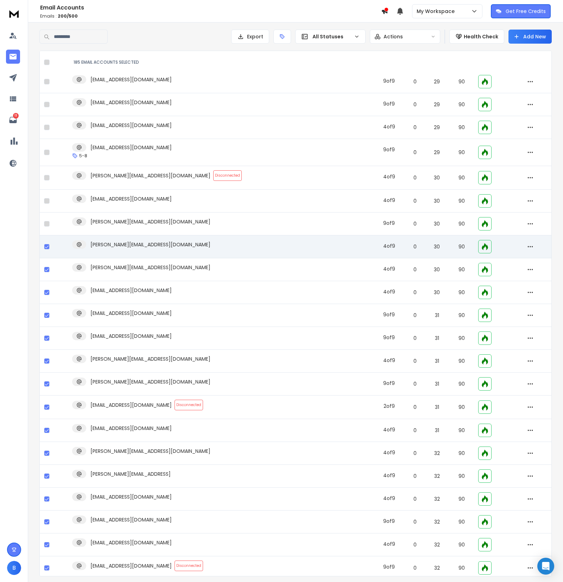
click at [48, 245] on button "button" at bounding box center [47, 247] width 6 height 6
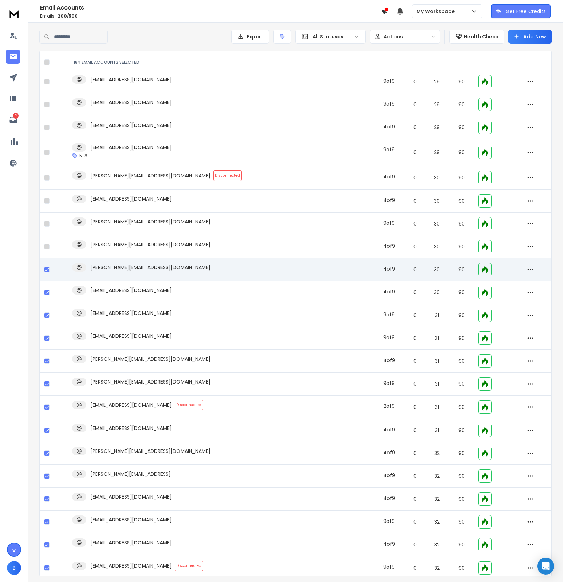
click at [46, 270] on button "button" at bounding box center [47, 270] width 6 height 6
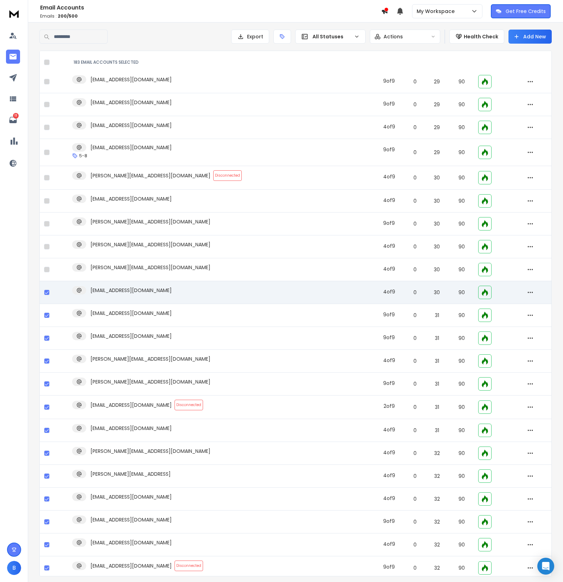
click at [47, 292] on button "button" at bounding box center [47, 293] width 6 height 6
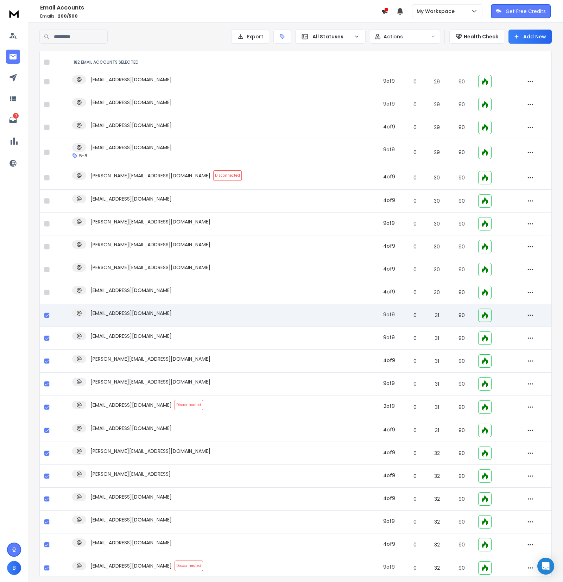
click at [45, 314] on button "button" at bounding box center [47, 316] width 6 height 6
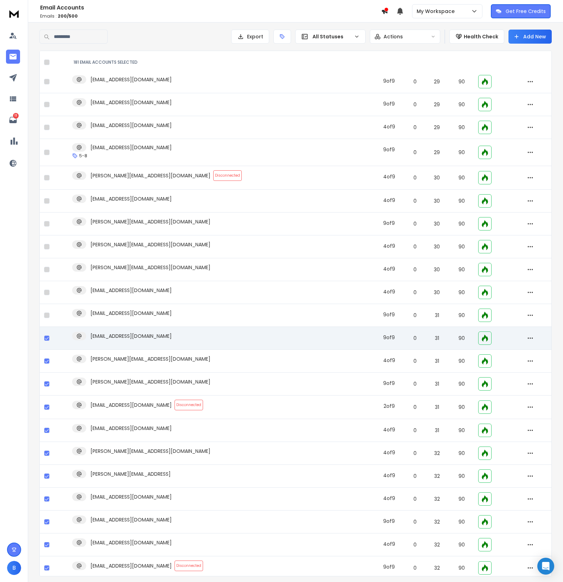
click at [47, 337] on button "button" at bounding box center [47, 339] width 6 height 6
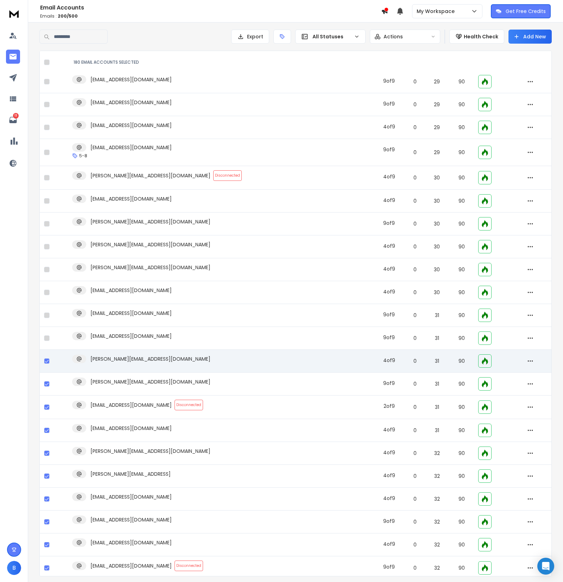
click at [47, 360] on button "button" at bounding box center [47, 361] width 6 height 6
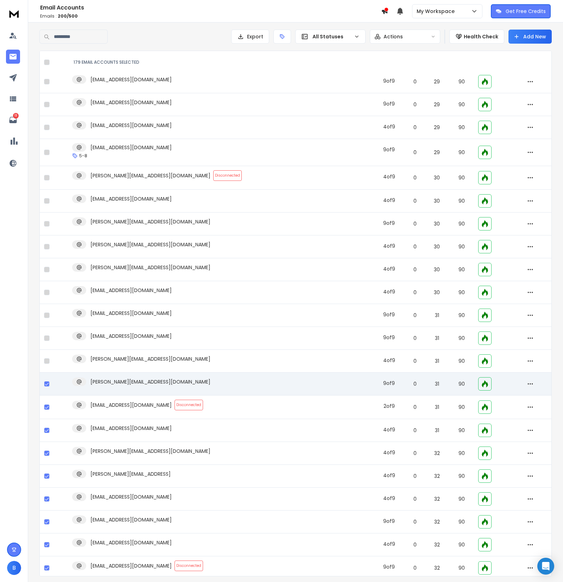
click at [45, 386] on button "button" at bounding box center [47, 384] width 6 height 6
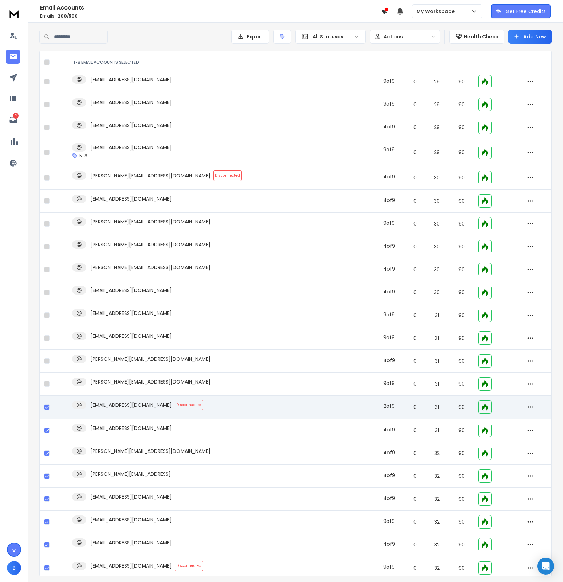
click at [46, 406] on button "button" at bounding box center [47, 408] width 6 height 6
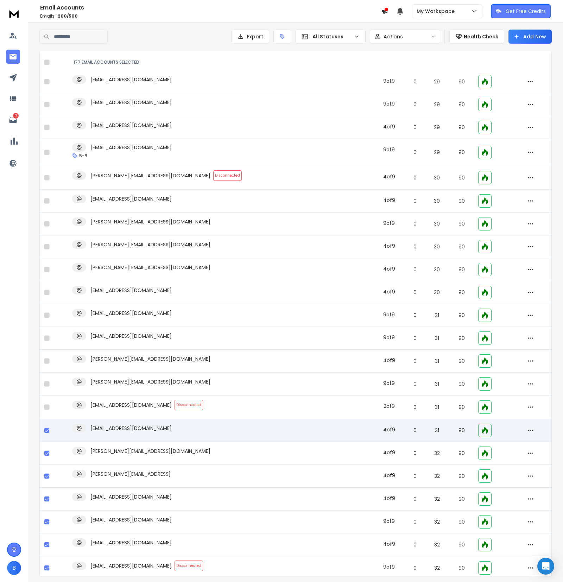
click at [48, 429] on button "button" at bounding box center [47, 431] width 6 height 6
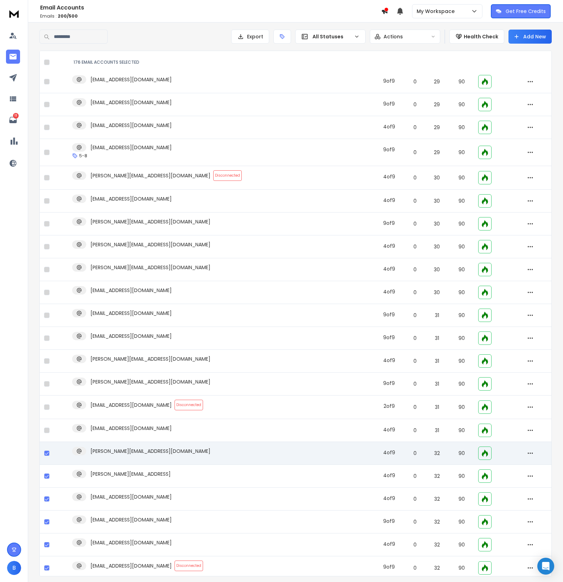
click at [46, 452] on button "button" at bounding box center [47, 454] width 6 height 6
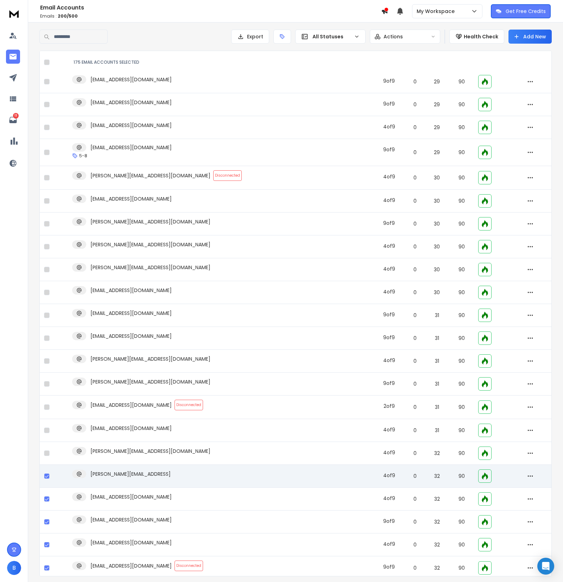
click at [48, 477] on button "button" at bounding box center [47, 477] width 6 height 6
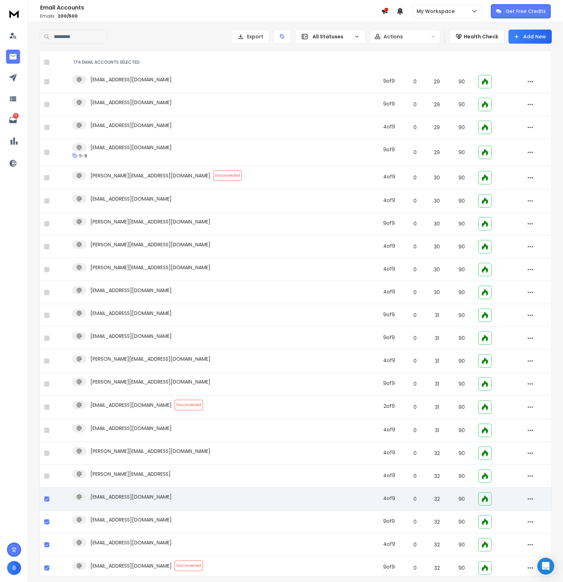
click at [48, 498] on button "button" at bounding box center [47, 499] width 6 height 6
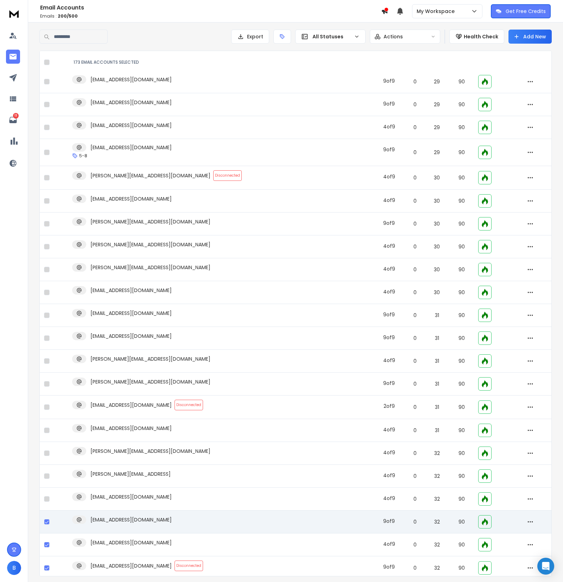
click at [46, 520] on button "button" at bounding box center [47, 522] width 6 height 6
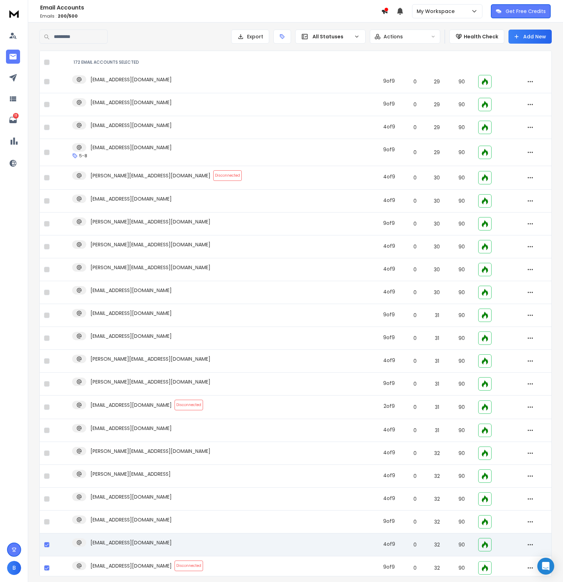
click at [46, 546] on button "button" at bounding box center [47, 545] width 6 height 6
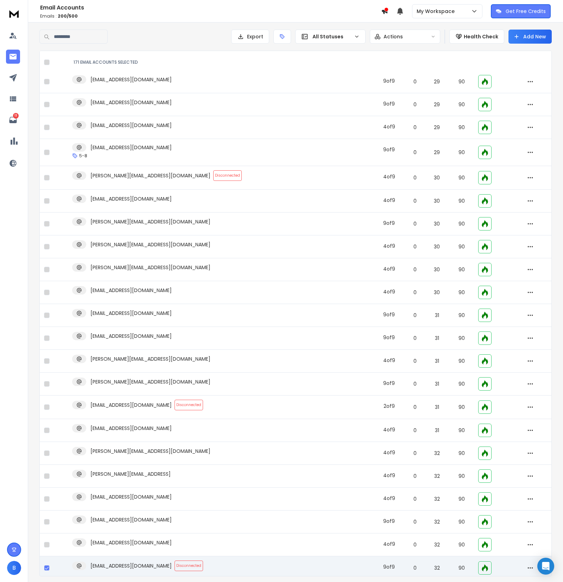
click at [46, 566] on button "button" at bounding box center [47, 568] width 6 height 6
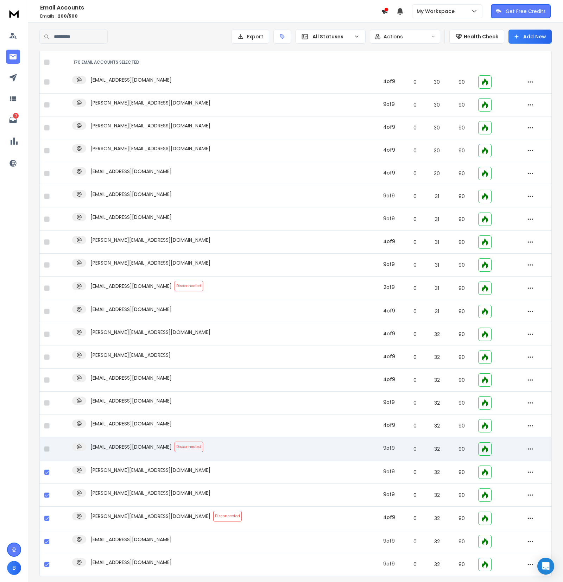
scroll to position [4210, 0]
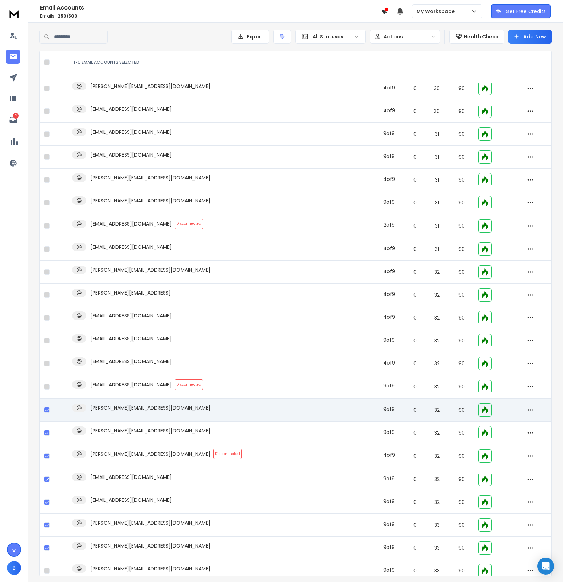
click at [46, 410] on button "button" at bounding box center [47, 410] width 6 height 6
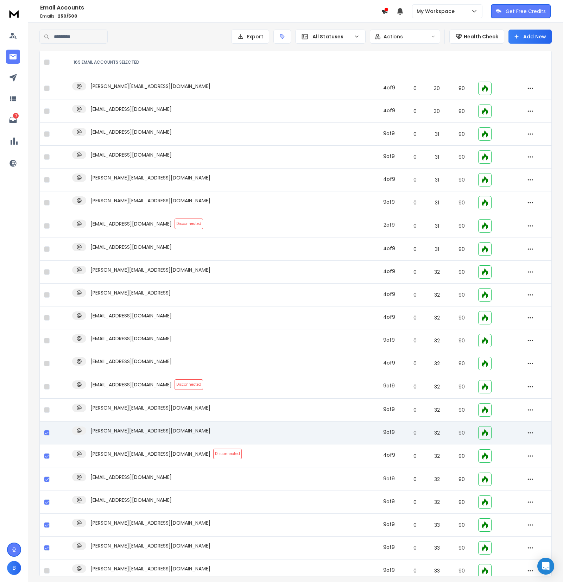
click at [47, 436] on button "button" at bounding box center [47, 433] width 6 height 6
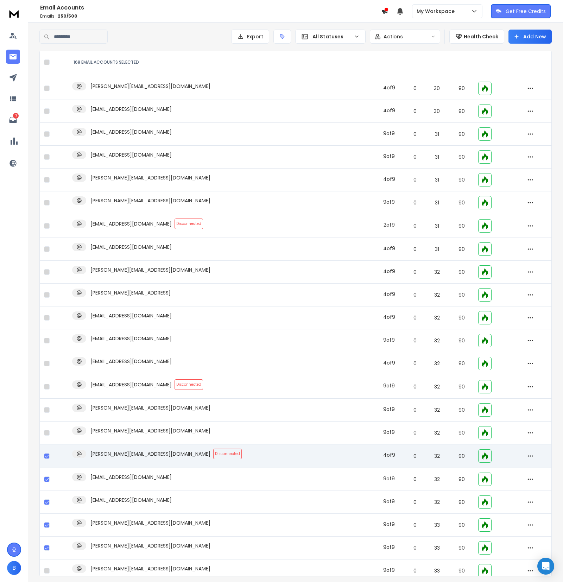
click at [46, 456] on button "button" at bounding box center [47, 457] width 6 height 6
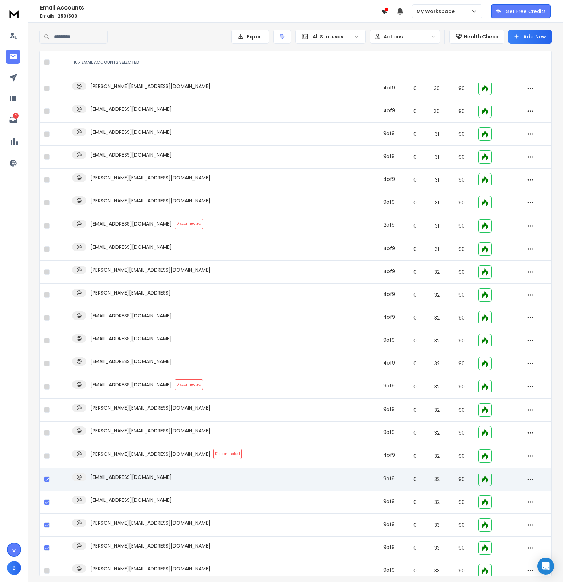
click at [46, 479] on button "button" at bounding box center [47, 480] width 6 height 6
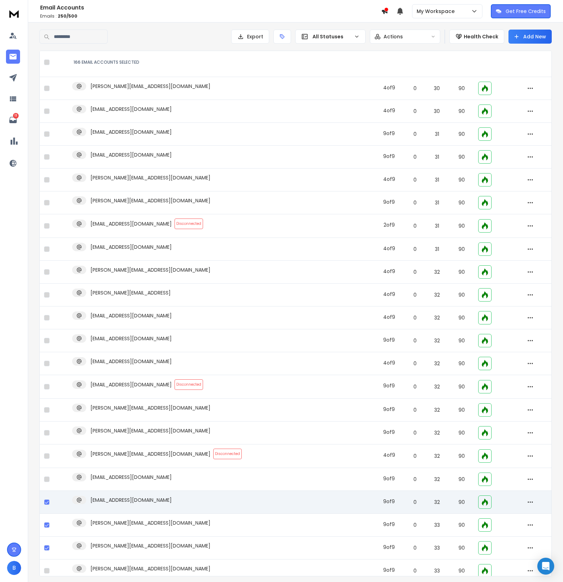
click at [47, 502] on button "button" at bounding box center [47, 503] width 6 height 6
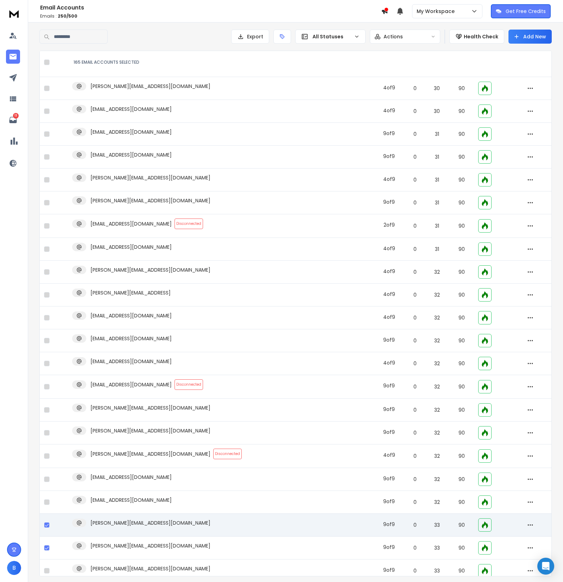
click at [47, 525] on button "button" at bounding box center [47, 526] width 6 height 6
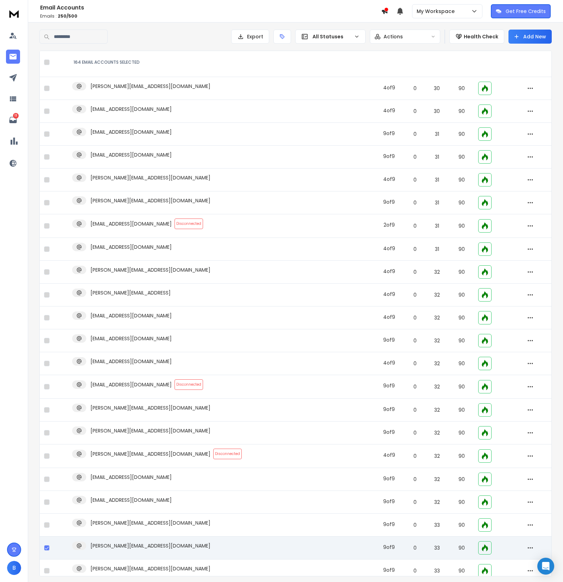
click at [47, 548] on button "button" at bounding box center [47, 548] width 6 height 6
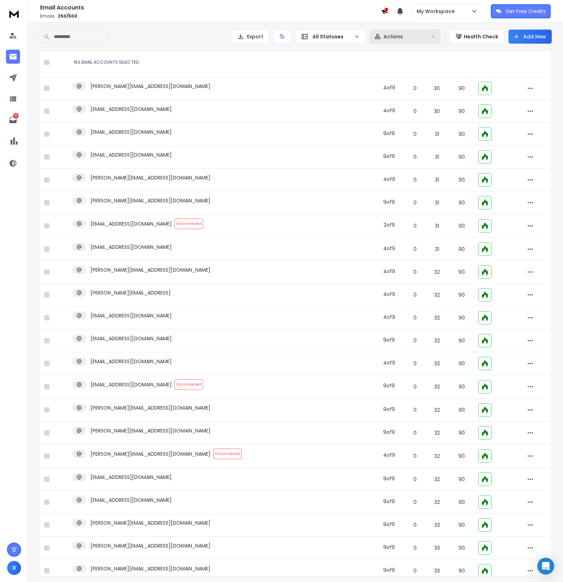
click at [396, 31] on button "Actions" at bounding box center [405, 37] width 70 height 14
click at [392, 49] on div "Bulk Edit" at bounding box center [391, 52] width 30 height 7
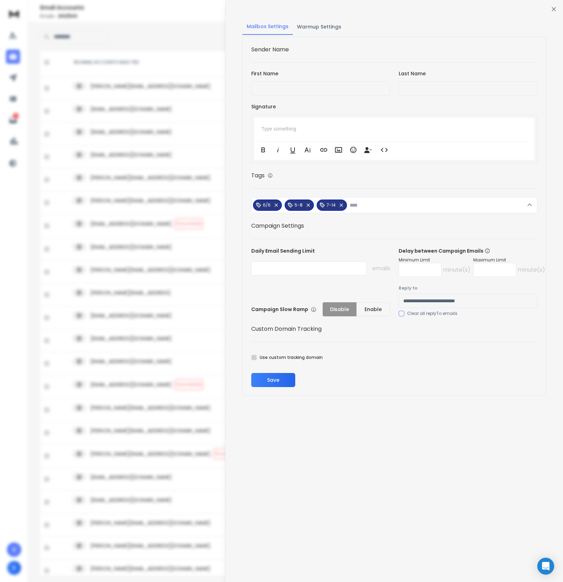
click at [272, 268] on input "number" at bounding box center [308, 269] width 115 height 14
type input "*"
click at [287, 380] on button "Save" at bounding box center [273, 380] width 44 height 14
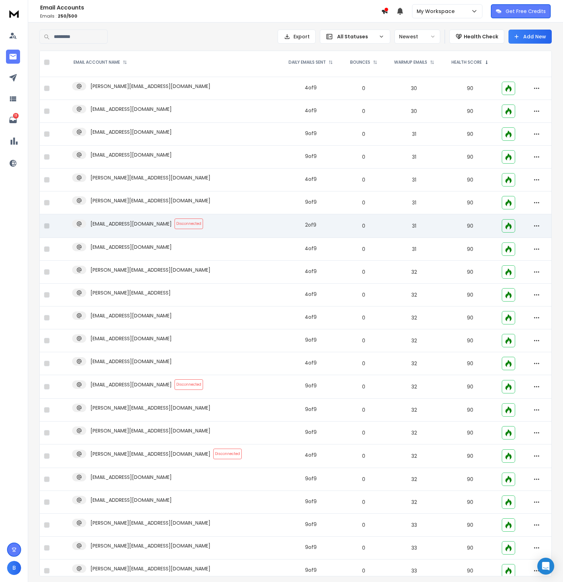
click at [539, 220] on button at bounding box center [537, 226] width 21 height 12
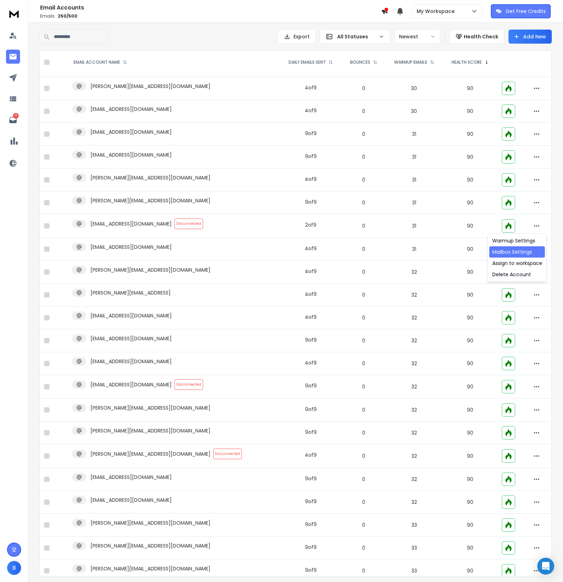
click at [505, 254] on div "Mailbox Settings" at bounding box center [518, 251] width 56 height 11
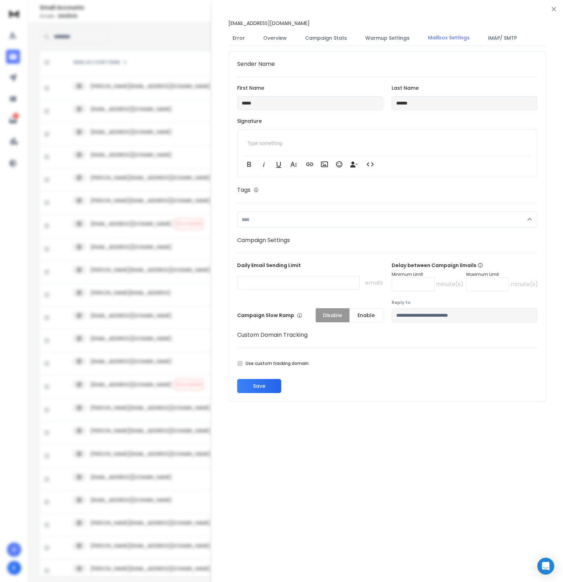
click at [251, 389] on button "Save" at bounding box center [259, 386] width 44 height 14
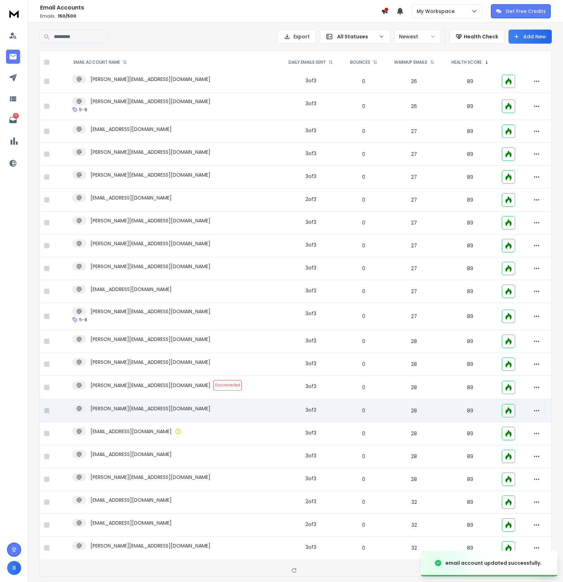
click at [535, 404] on td at bounding box center [537, 411] width 29 height 23
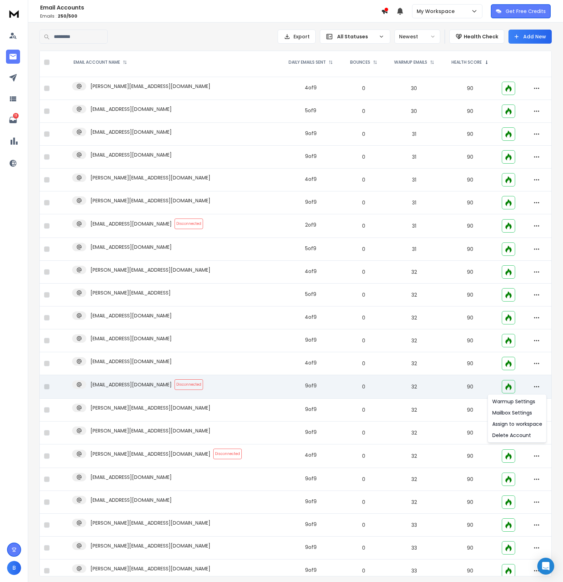
click at [535, 392] on button at bounding box center [537, 387] width 21 height 12
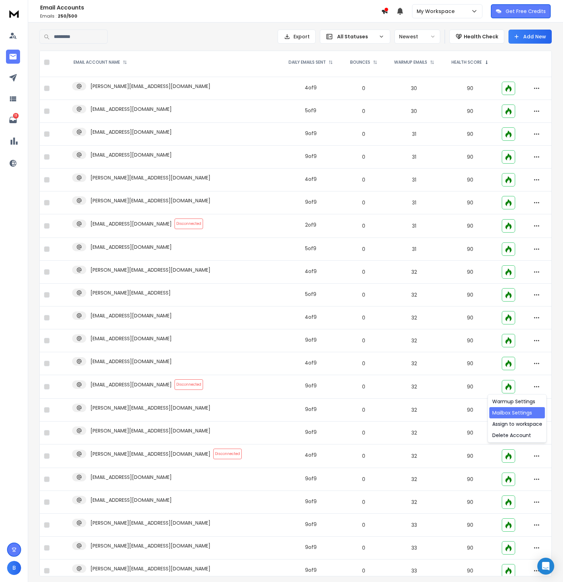
click at [527, 411] on div "Mailbox Settings" at bounding box center [518, 412] width 56 height 11
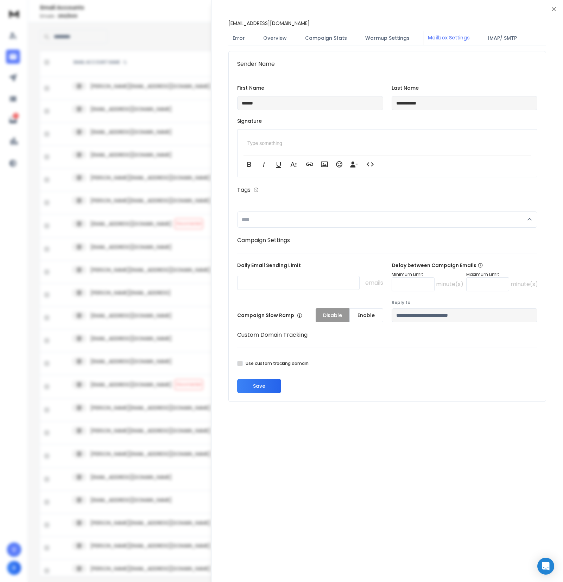
click at [280, 48] on div "**********" at bounding box center [388, 216] width 318 height 371
click at [271, 34] on button "Overview" at bounding box center [275, 37] width 32 height 15
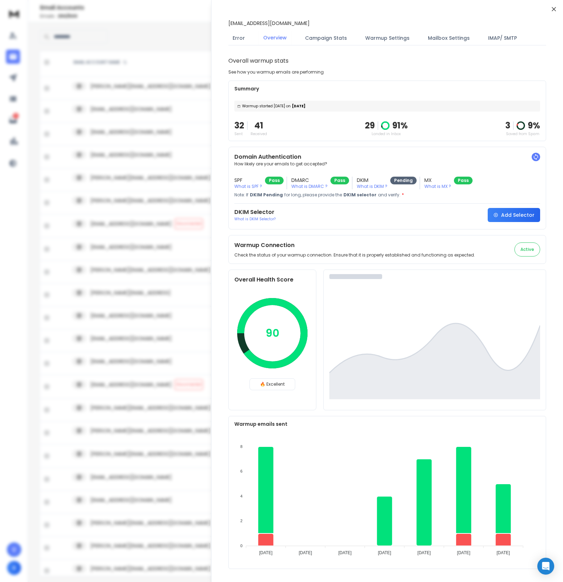
click at [551, 10] on icon "button" at bounding box center [554, 9] width 7 height 7
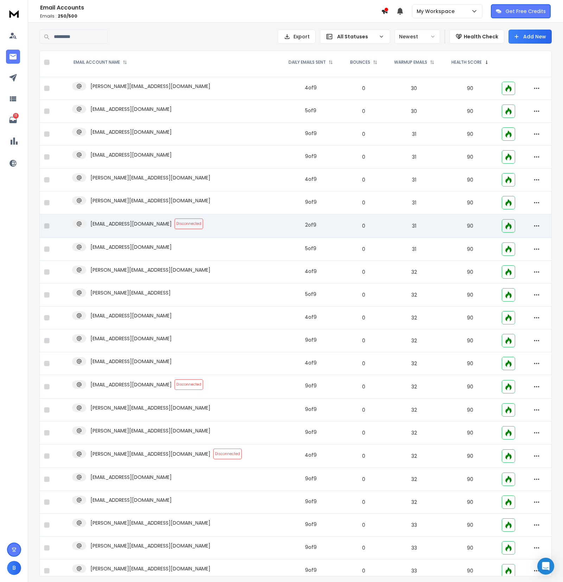
click at [538, 226] on icon at bounding box center [537, 226] width 6 height 6
click at [280, 223] on td "2 of 9" at bounding box center [311, 223] width 63 height 18
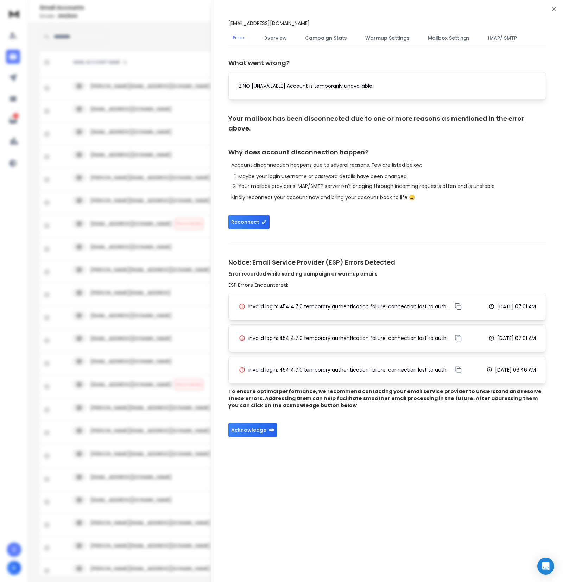
click at [242, 215] on button "Reconnect" at bounding box center [249, 222] width 41 height 14
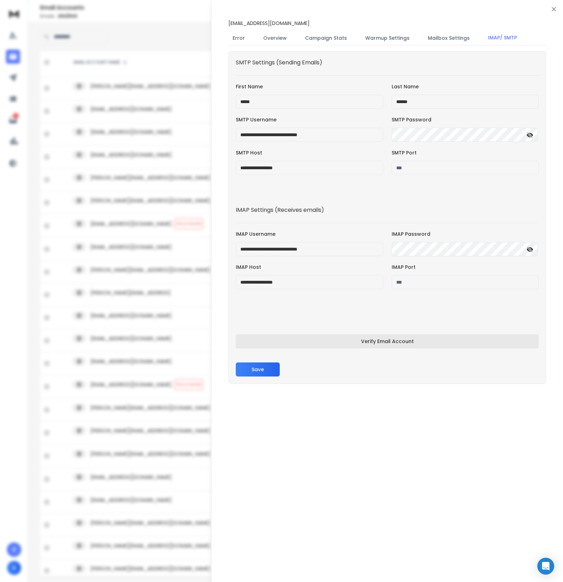
click at [271, 338] on button "Verify Email Account" at bounding box center [387, 342] width 303 height 14
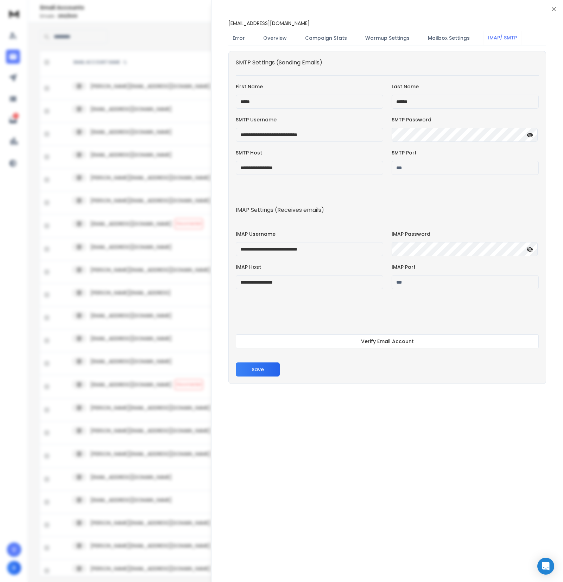
click at [252, 367] on button "Save" at bounding box center [258, 370] width 44 height 14
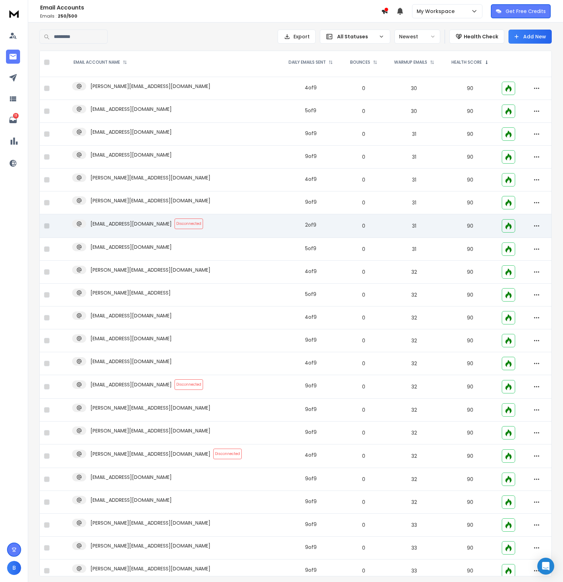
click at [238, 223] on div "Conor@use.theretirementleads.com Disconnected" at bounding box center [174, 224] width 204 height 11
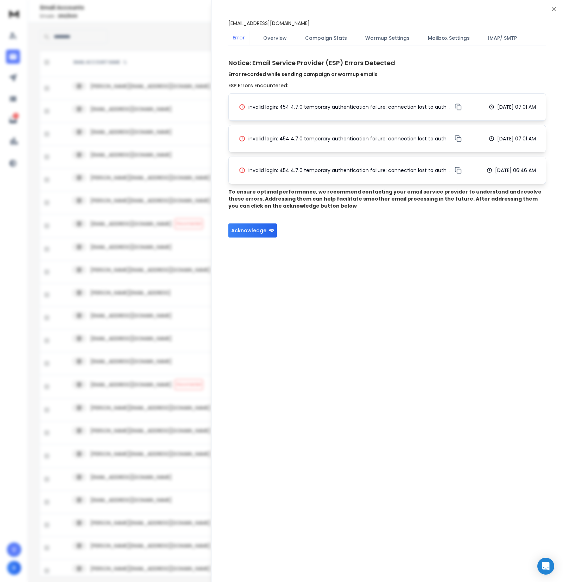
click at [254, 235] on button "Acknowledge" at bounding box center [253, 231] width 49 height 14
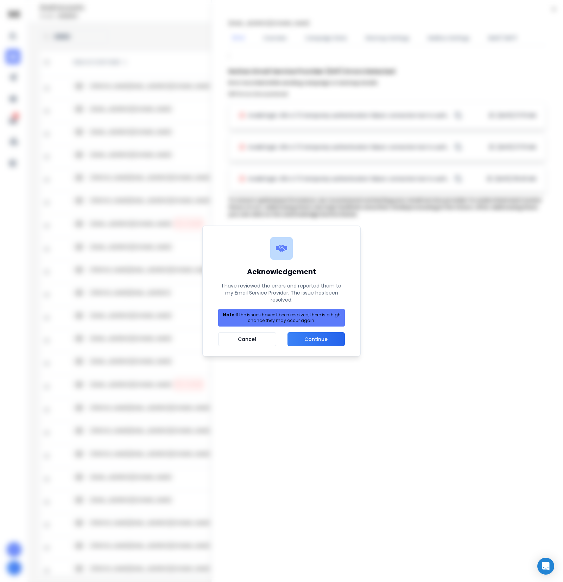
click at [302, 341] on button "Continue" at bounding box center [316, 339] width 57 height 14
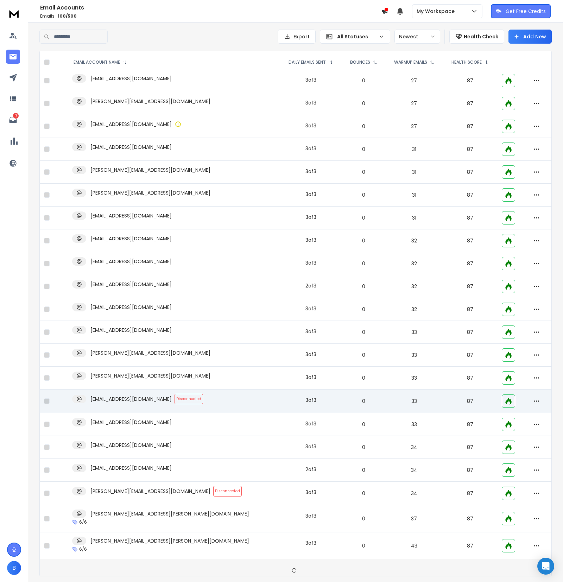
click at [254, 409] on td "mark@use.byfatfireplans.com Disconnected" at bounding box center [174, 402] width 212 height 24
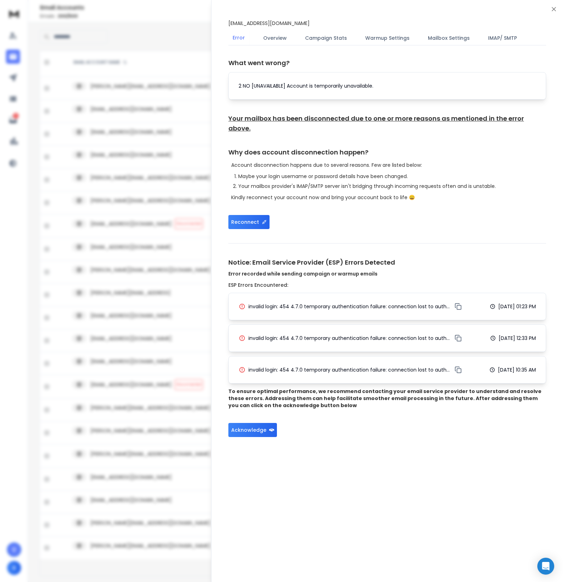
click at [269, 215] on div "Reconnect" at bounding box center [388, 222] width 318 height 14
click at [248, 215] on button "Reconnect" at bounding box center [249, 222] width 41 height 14
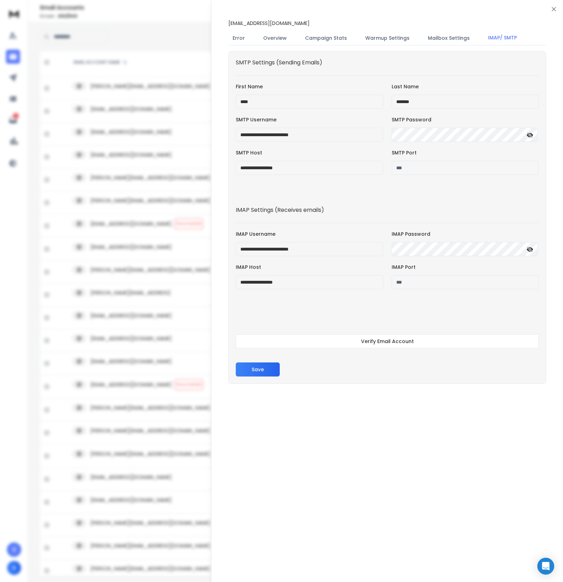
click at [251, 368] on button "Save" at bounding box center [258, 370] width 44 height 14
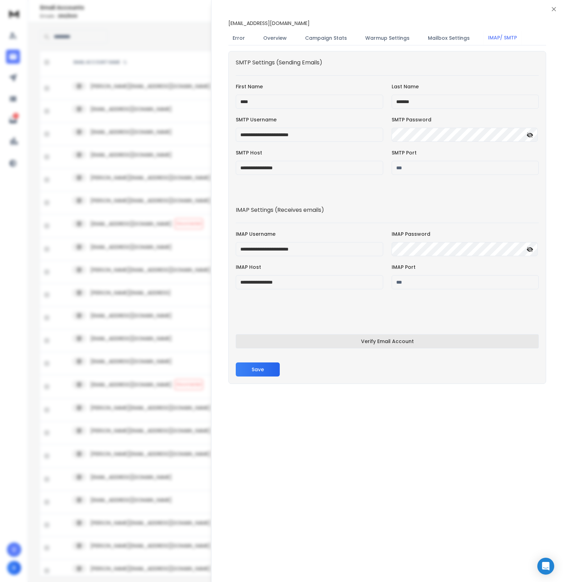
click at [275, 342] on button "Verify Email Account" at bounding box center [387, 342] width 303 height 14
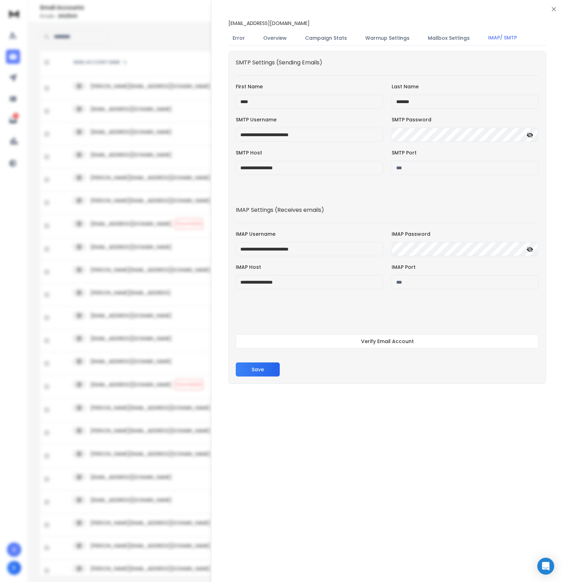
click at [264, 367] on button "Save" at bounding box center [258, 370] width 44 height 14
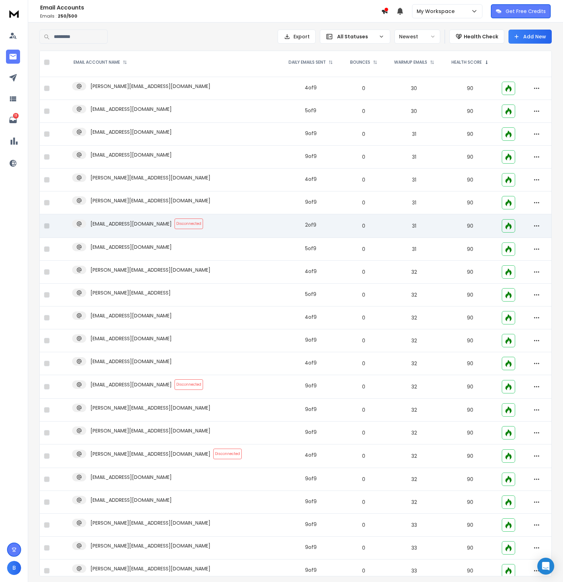
click at [214, 224] on div "Conor@use.theretirementleads.com Disconnected" at bounding box center [174, 224] width 204 height 11
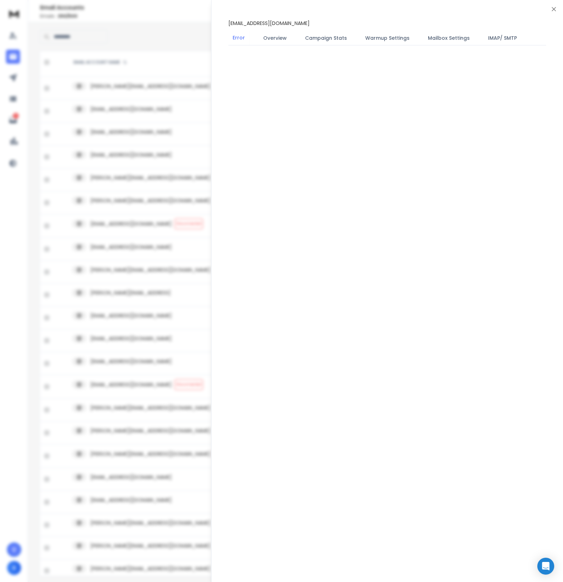
click at [556, 12] on div "Multi Select Table Sheet Conor@use.theretirementleads.com Error Overview Campai…" at bounding box center [387, 291] width 352 height 582
click at [551, 9] on icon "button" at bounding box center [554, 9] width 7 height 7
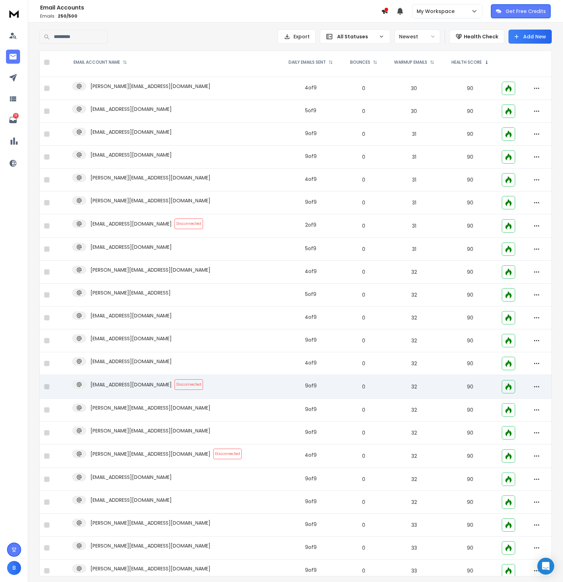
click at [143, 385] on p "roshan@try.goplanswell.com" at bounding box center [130, 384] width 81 height 7
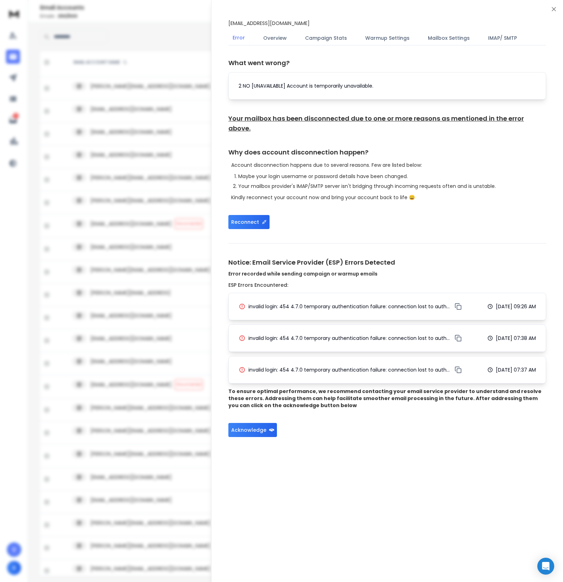
click at [257, 423] on button "Acknowledge" at bounding box center [253, 430] width 49 height 14
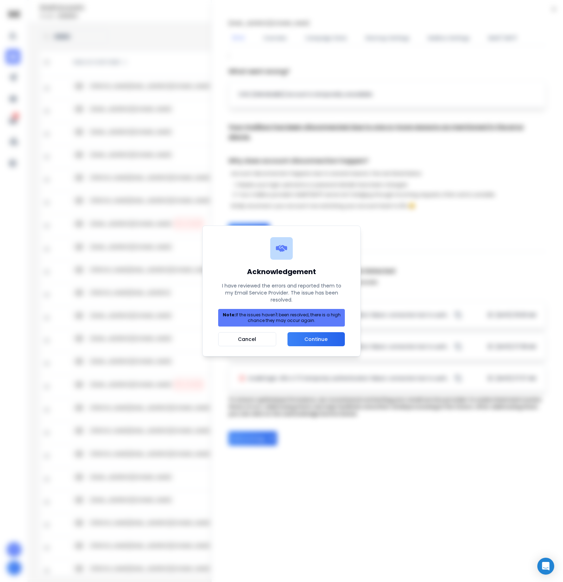
click at [310, 336] on button "Continue" at bounding box center [316, 339] width 57 height 14
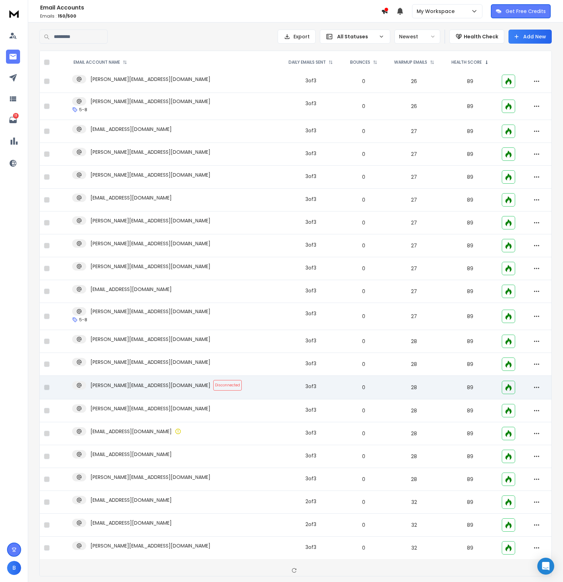
click at [154, 399] on td "Dave@get.retirementleadsshop.com Disconnected" at bounding box center [174, 388] width 212 height 24
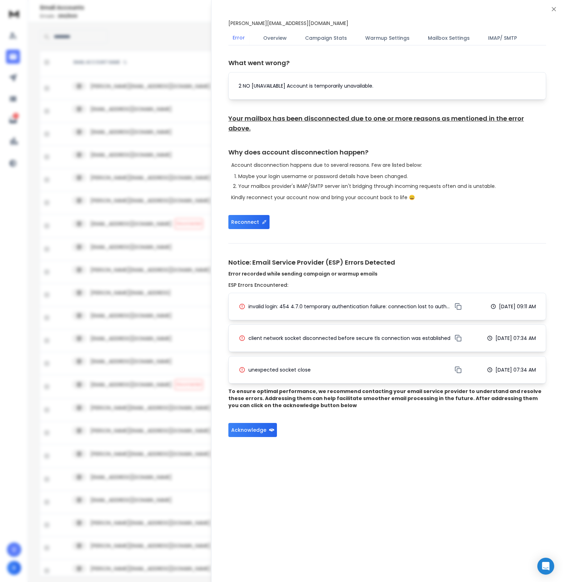
click at [238, 423] on button "Acknowledge" at bounding box center [253, 430] width 49 height 14
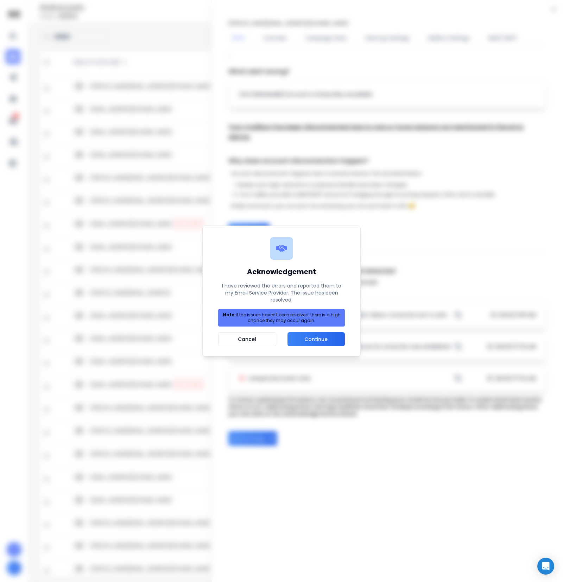
click at [301, 343] on button "Continue" at bounding box center [316, 339] width 57 height 14
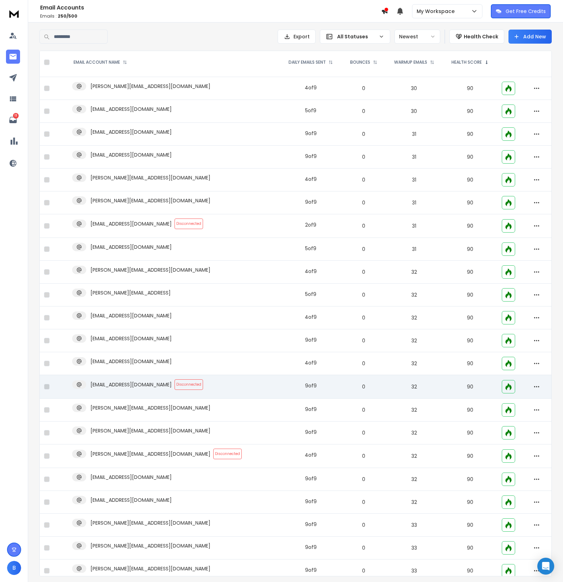
click at [148, 389] on div "roshan@try.goplanswell.com Disconnected" at bounding box center [174, 385] width 204 height 11
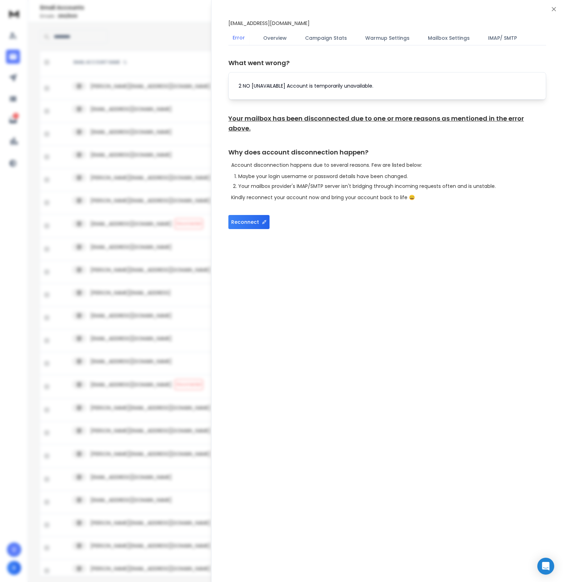
click at [265, 216] on button "Reconnect" at bounding box center [249, 222] width 41 height 14
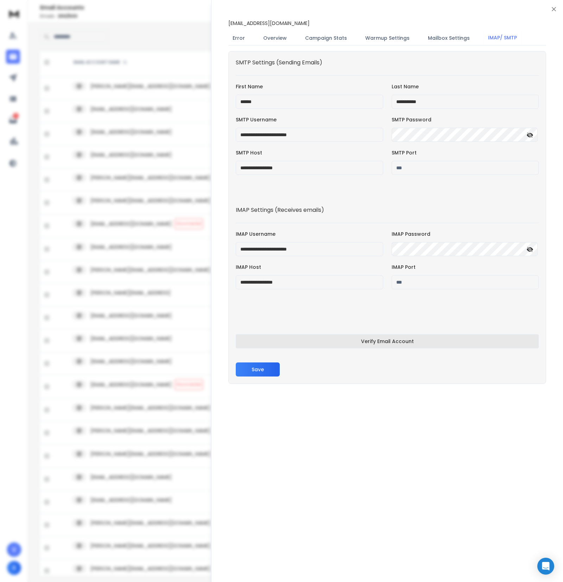
click at [344, 336] on button "Verify Email Account" at bounding box center [387, 342] width 303 height 14
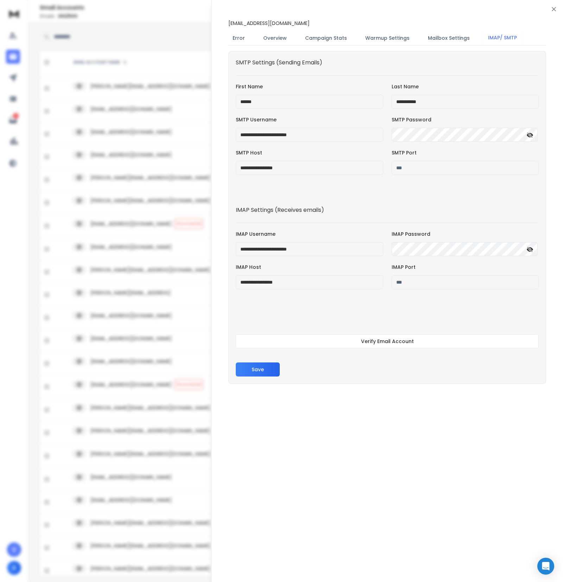
click at [267, 371] on button "Save" at bounding box center [258, 370] width 44 height 14
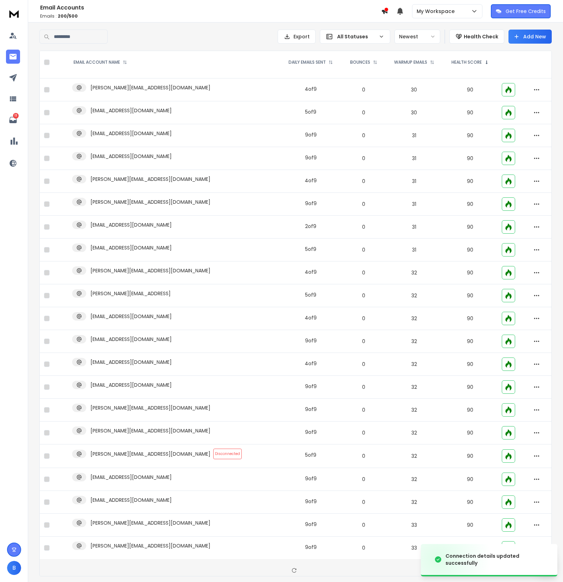
click at [365, 41] on div "All Statuses" at bounding box center [355, 37] width 70 height 14
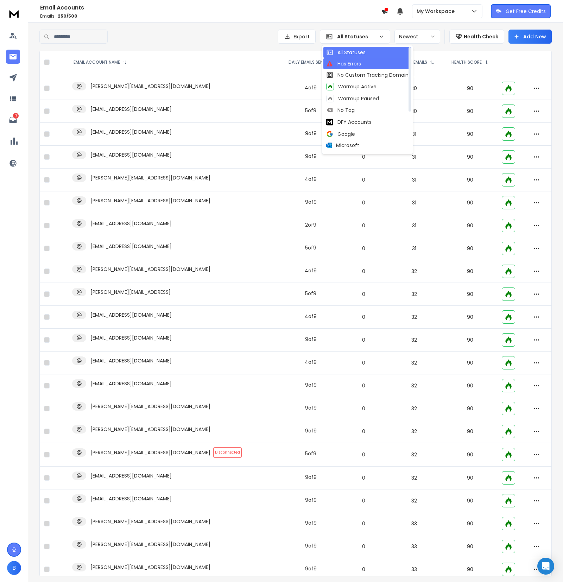
click at [360, 59] on div "Has Errors" at bounding box center [368, 63] width 88 height 11
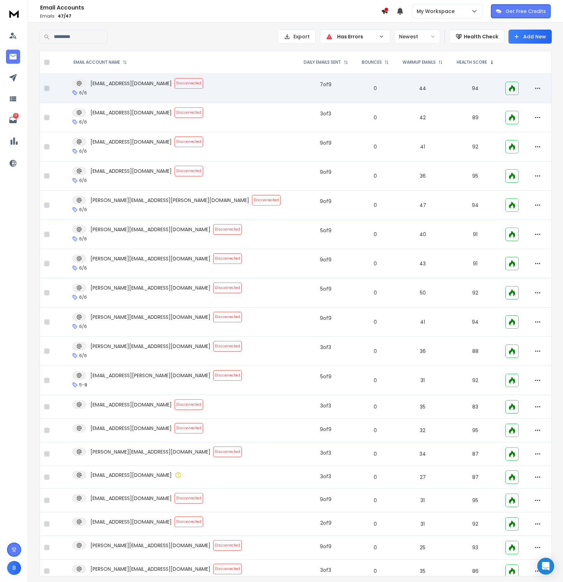
click at [243, 85] on div "mark@try.retirementsplanner.com Disconnected" at bounding box center [182, 83] width 220 height 11
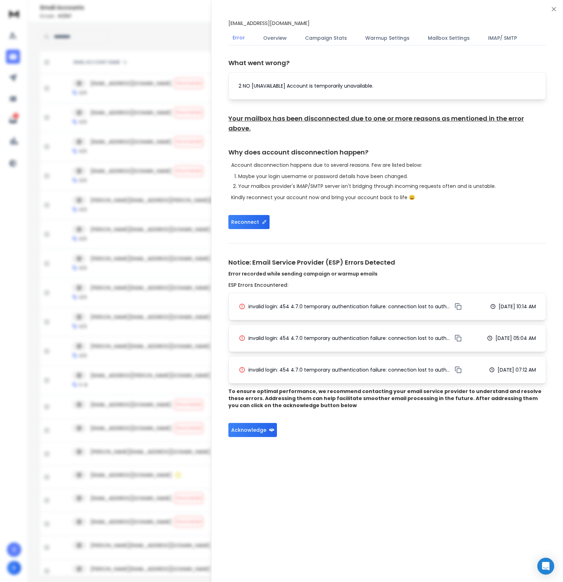
click at [246, 423] on button "Acknowledge" at bounding box center [253, 430] width 49 height 14
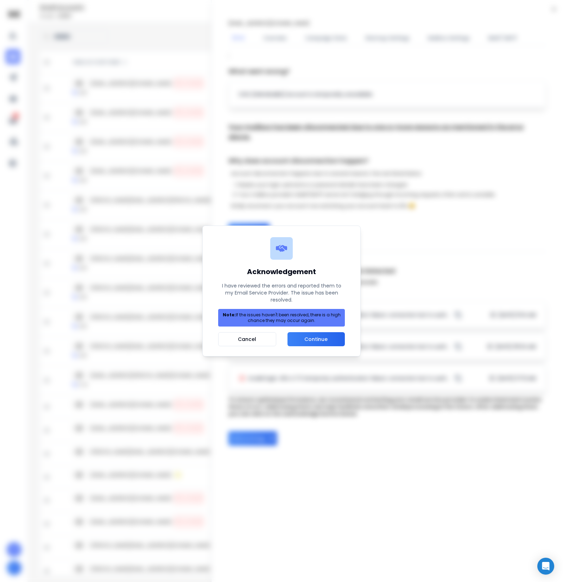
click at [313, 339] on button "Continue" at bounding box center [316, 339] width 57 height 14
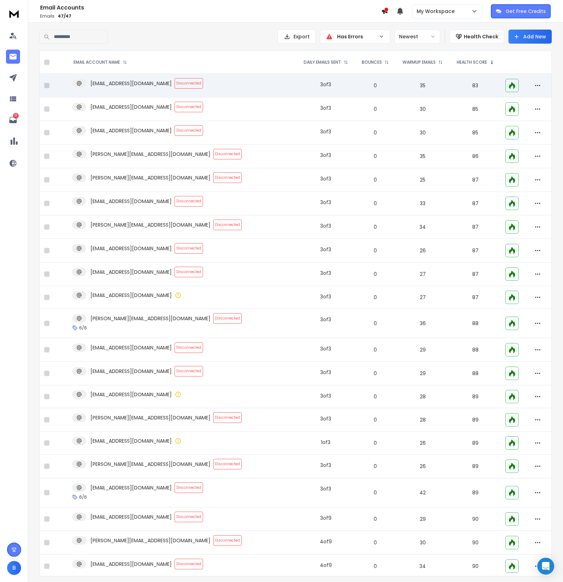
click at [172, 81] on p "roshanchandrasena@get.theretirements.com" at bounding box center [130, 83] width 81 height 7
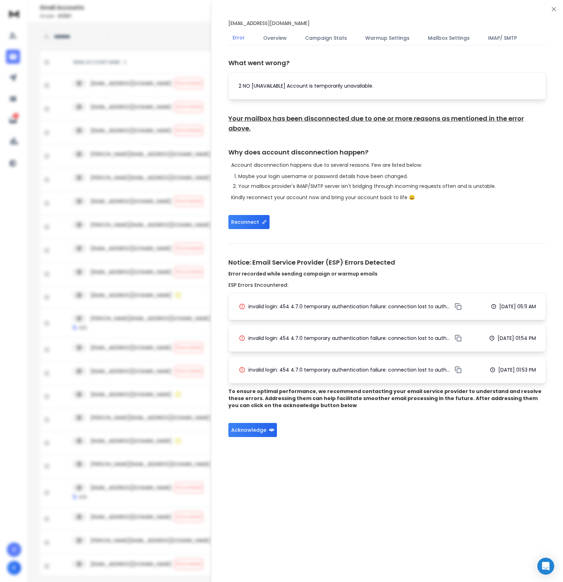
click at [251, 423] on button "Acknowledge" at bounding box center [253, 430] width 49 height 14
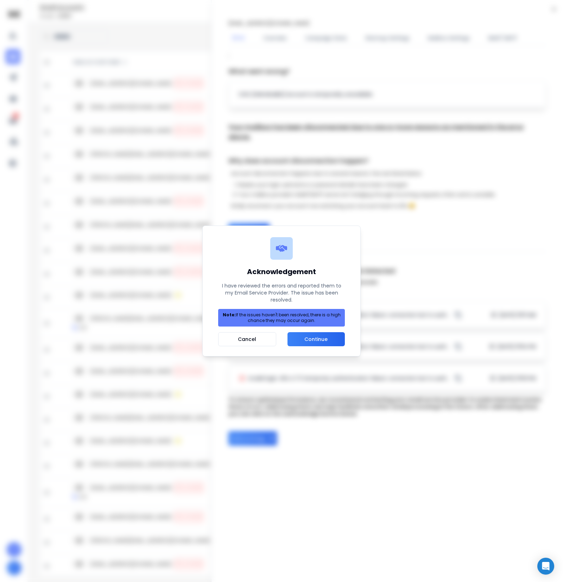
click at [300, 343] on button "Continue" at bounding box center [316, 339] width 57 height 14
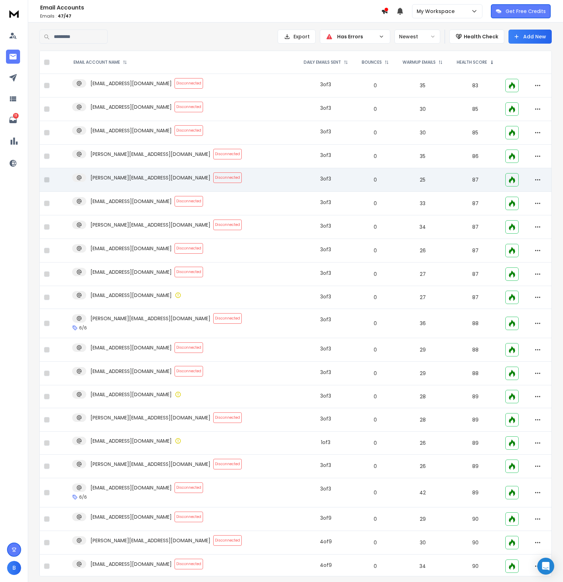
click at [177, 190] on td "dave@try.hqfatfireplans.com Disconnected" at bounding box center [182, 180] width 229 height 24
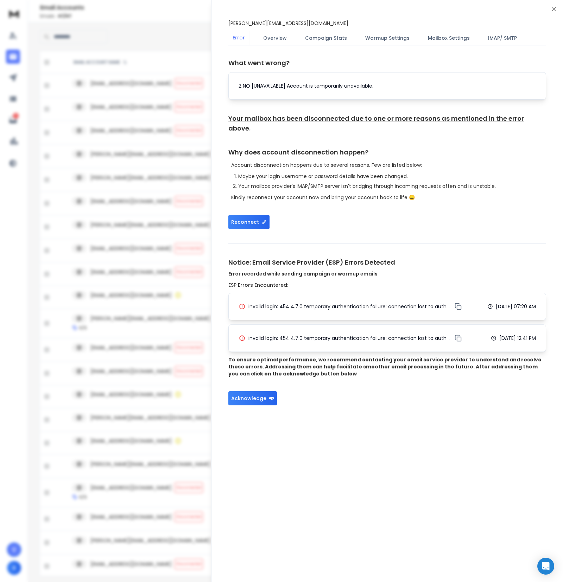
click at [252, 392] on button "Acknowledge" at bounding box center [253, 399] width 49 height 14
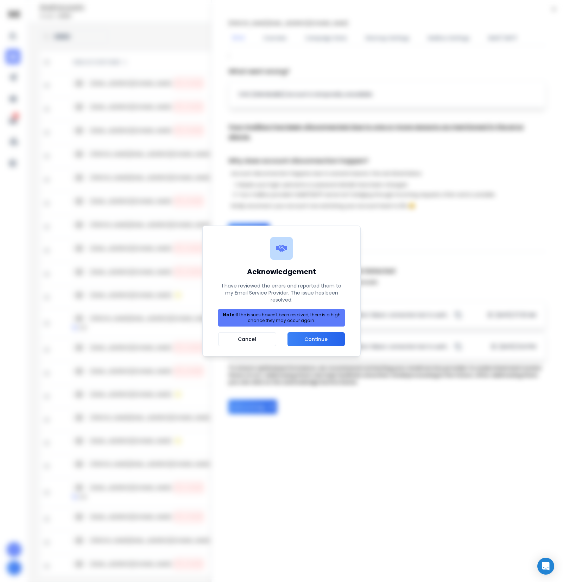
click at [304, 340] on button "Continue" at bounding box center [316, 339] width 57 height 14
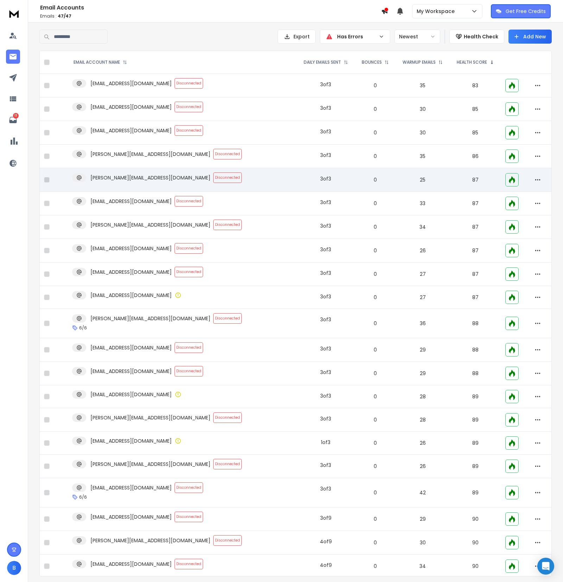
click at [242, 175] on div "dave@try.hqfatfireplans.com Disconnected" at bounding box center [182, 178] width 220 height 11
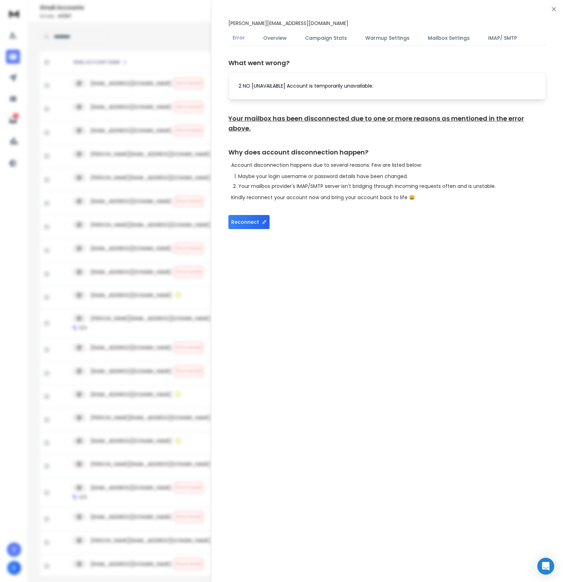
click at [257, 215] on button "Reconnect" at bounding box center [249, 222] width 41 height 14
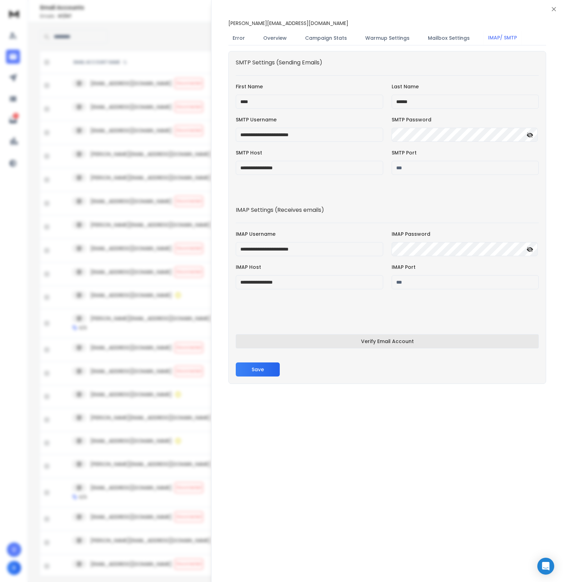
click at [336, 340] on button "Verify Email Account" at bounding box center [387, 342] width 303 height 14
click at [280, 351] on button "Verify Email Account" at bounding box center [387, 349] width 303 height 14
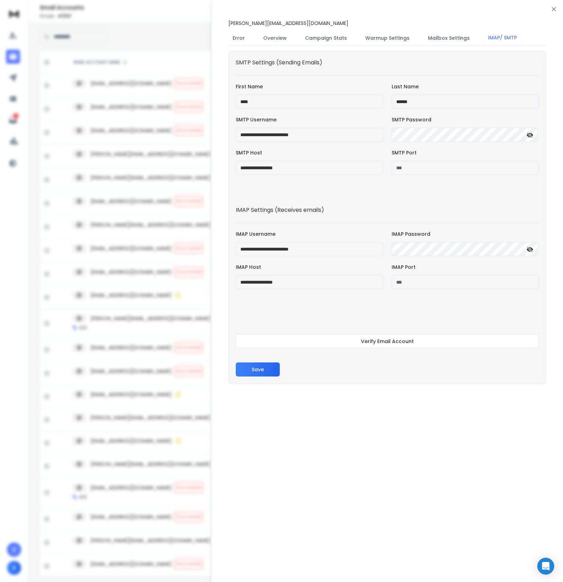
click at [268, 363] on div "Save" at bounding box center [296, 367] width 121 height 20
click at [265, 368] on button "Save" at bounding box center [258, 370] width 44 height 14
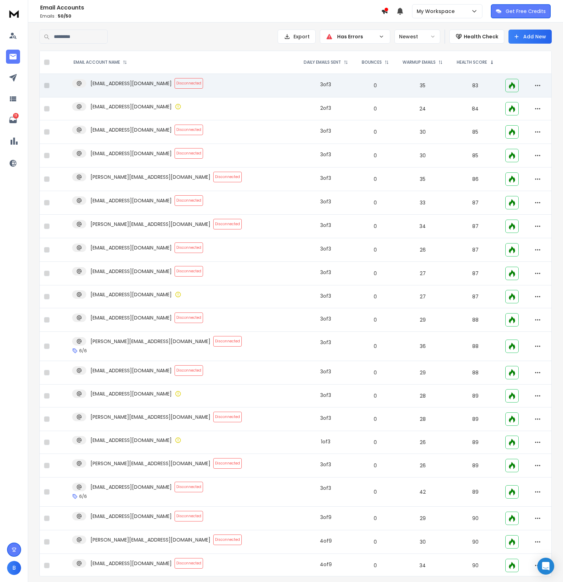
click at [203, 80] on span "Disconnected" at bounding box center [189, 83] width 29 height 11
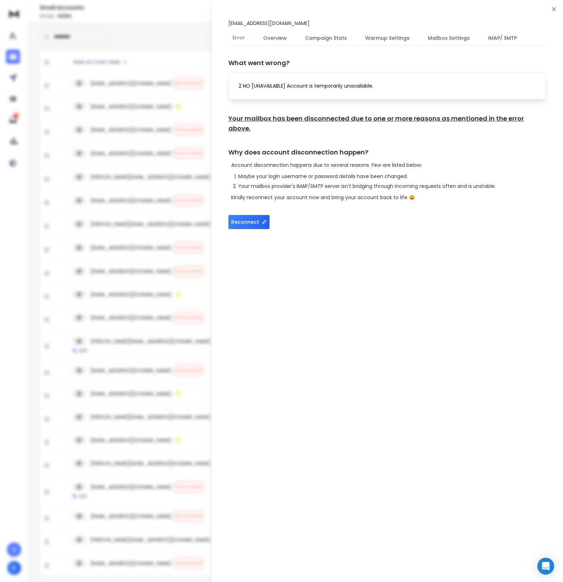
click at [256, 215] on button "Reconnect" at bounding box center [249, 222] width 41 height 14
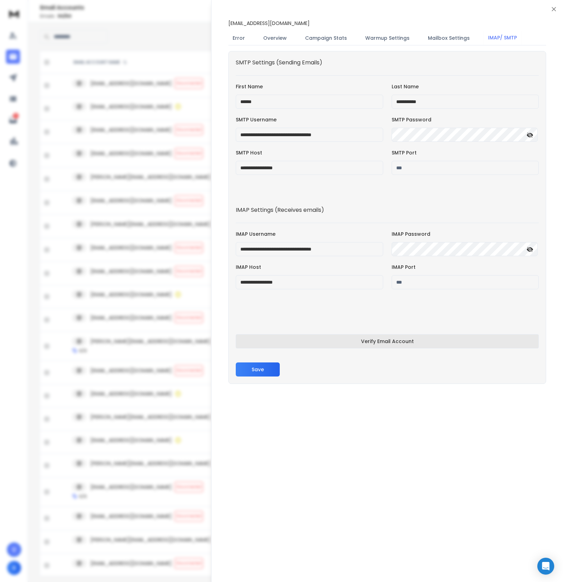
click at [320, 338] on button "Verify Email Account" at bounding box center [387, 342] width 303 height 14
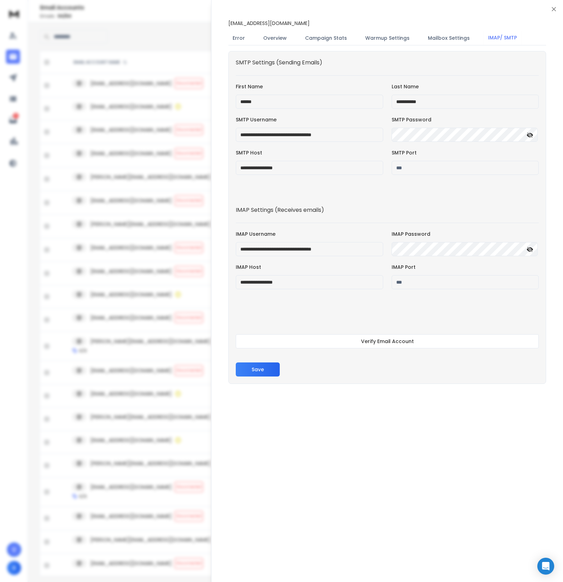
click at [263, 369] on button "Save" at bounding box center [258, 370] width 44 height 14
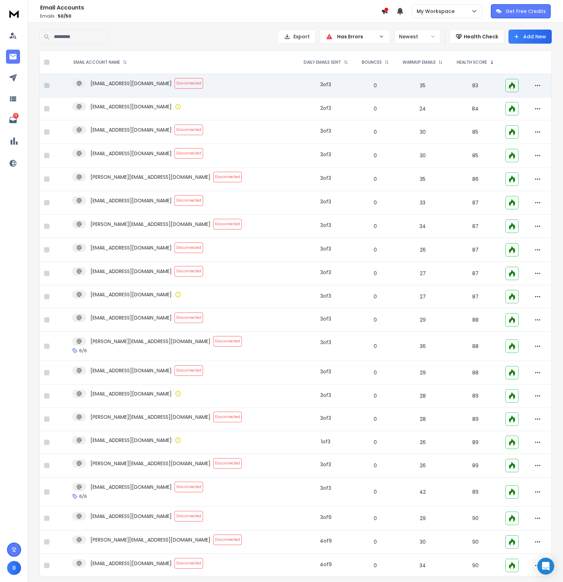
click at [172, 86] on p "roshanchandrasena@get.theretirements.com" at bounding box center [130, 83] width 81 height 7
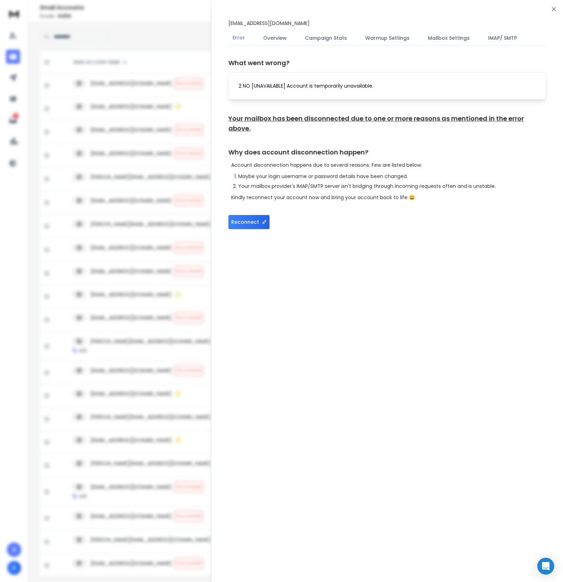
click at [246, 215] on button "Reconnect" at bounding box center [249, 222] width 41 height 14
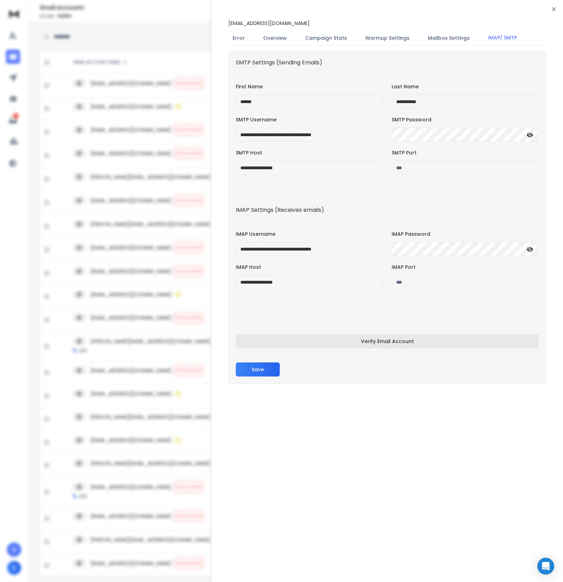
click at [325, 341] on button "Verify Email Account" at bounding box center [387, 342] width 303 height 14
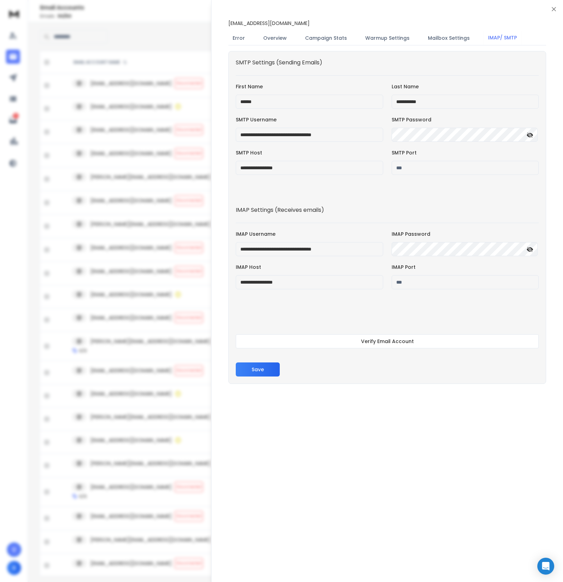
click at [245, 371] on button "Save" at bounding box center [258, 370] width 44 height 14
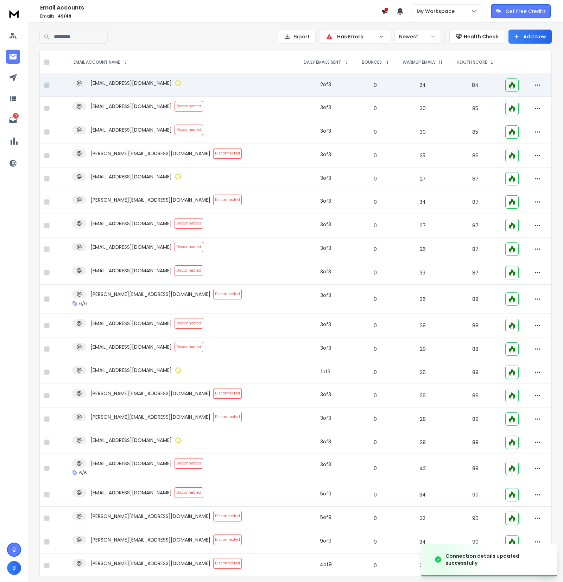
click at [206, 89] on td "conor@get.planslabs.com" at bounding box center [182, 85] width 229 height 23
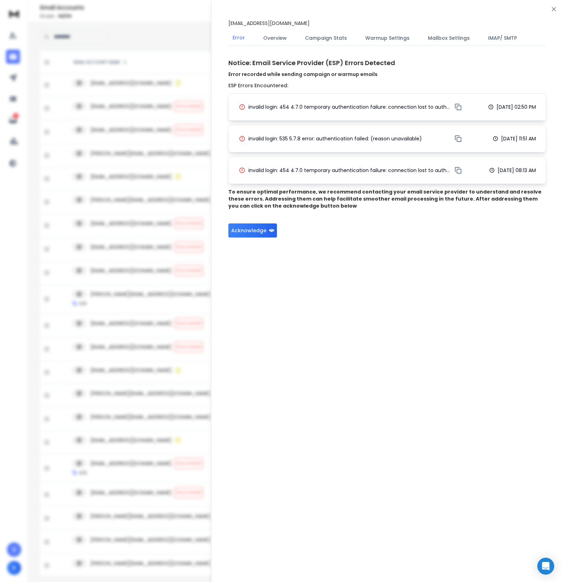
click at [257, 225] on button "Acknowledge" at bounding box center [253, 231] width 49 height 14
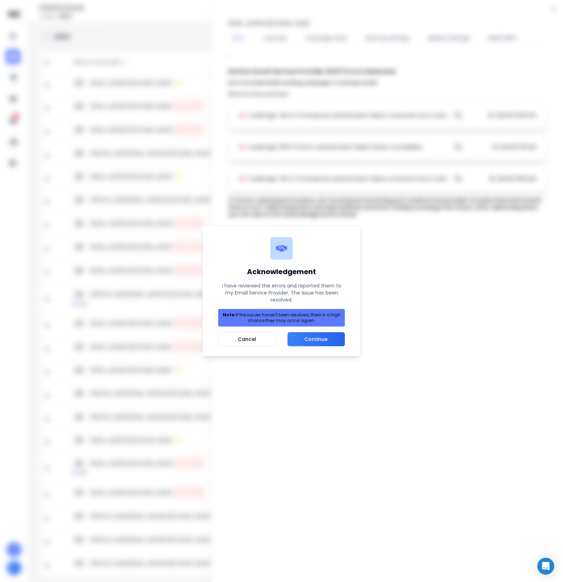
click at [307, 339] on button "Continue" at bounding box center [316, 339] width 57 height 14
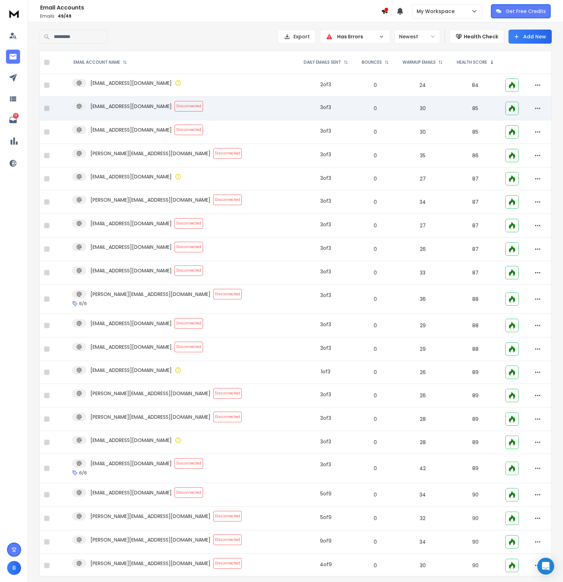
click at [232, 110] on div "Conor@try.theretirementplanningleads.com Disconnected" at bounding box center [182, 106] width 220 height 11
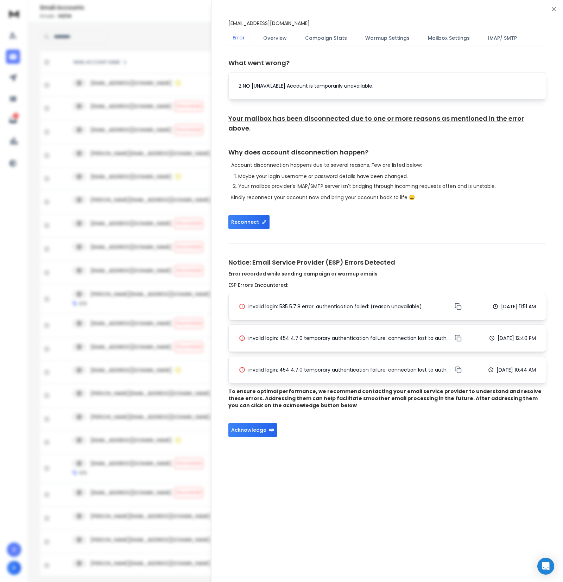
click at [233, 425] on button "Acknowledge" at bounding box center [253, 430] width 49 height 14
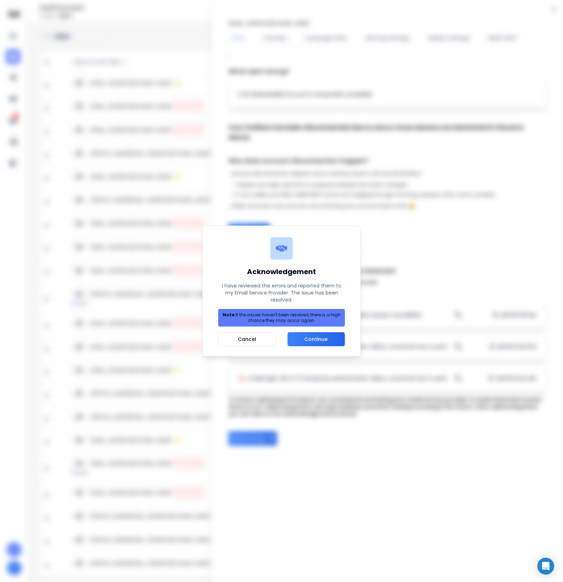
click at [316, 346] on button "Continue" at bounding box center [316, 339] width 57 height 14
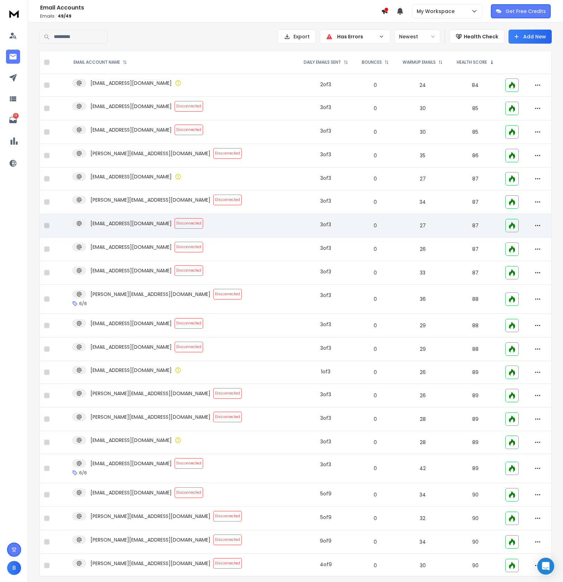
click at [297, 218] on td "3 of 3" at bounding box center [326, 223] width 59 height 18
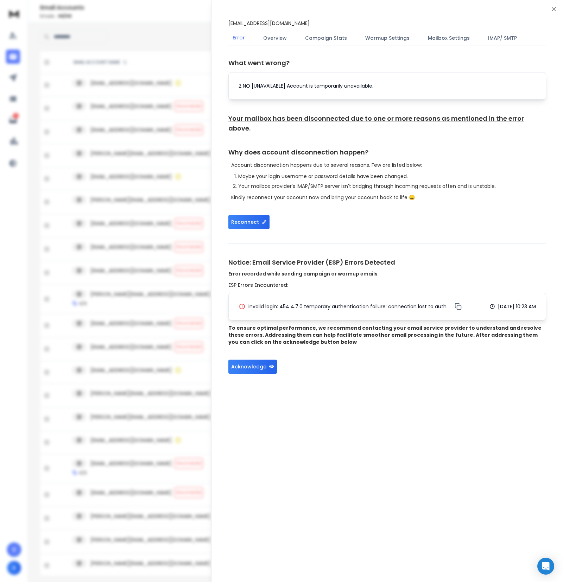
click at [264, 360] on button "Acknowledge" at bounding box center [253, 367] width 49 height 14
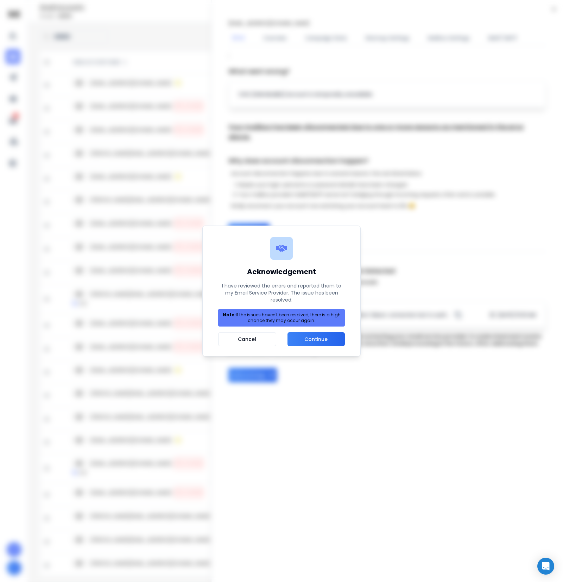
click at [305, 341] on button "Continue" at bounding box center [316, 339] width 57 height 14
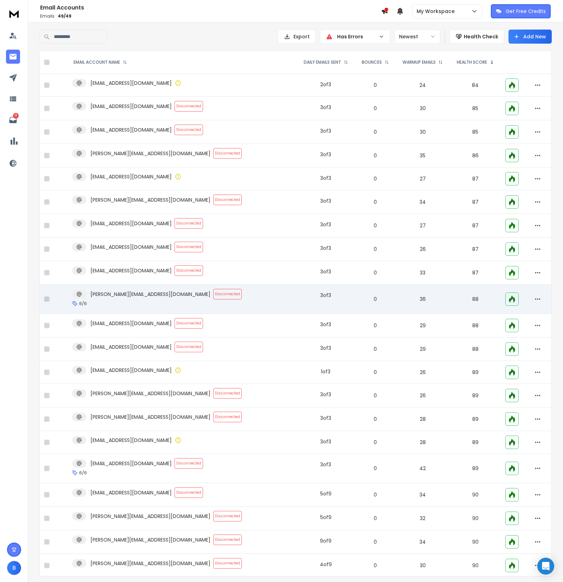
click at [225, 293] on div "dave@use.planningshq.com Disconnected" at bounding box center [182, 294] width 220 height 11
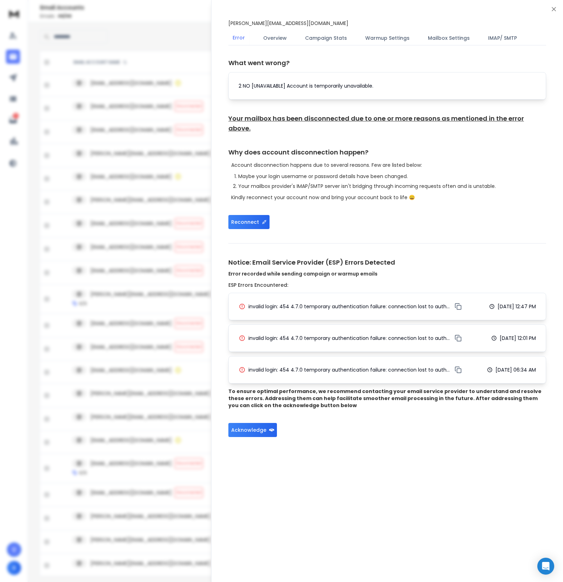
click at [246, 423] on button "Acknowledge" at bounding box center [253, 430] width 49 height 14
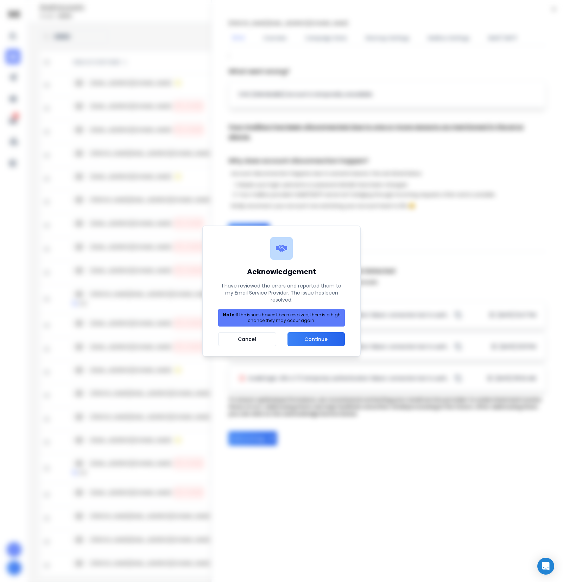
click at [306, 335] on button "Continue" at bounding box center [316, 339] width 57 height 14
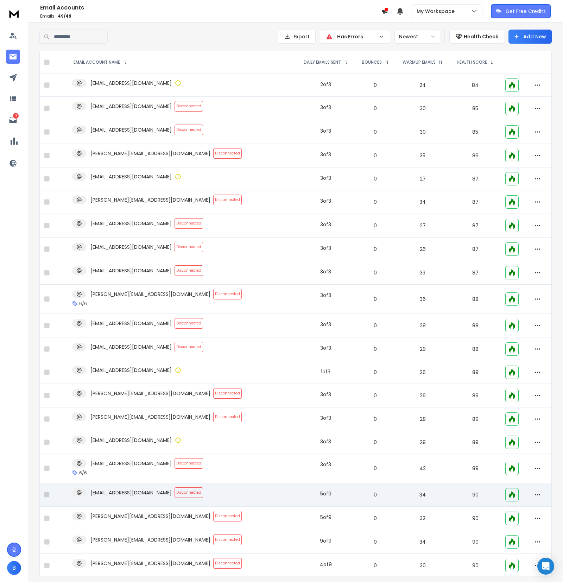
click at [189, 485] on td "mark@go.tryplans.com Disconnected" at bounding box center [182, 495] width 229 height 24
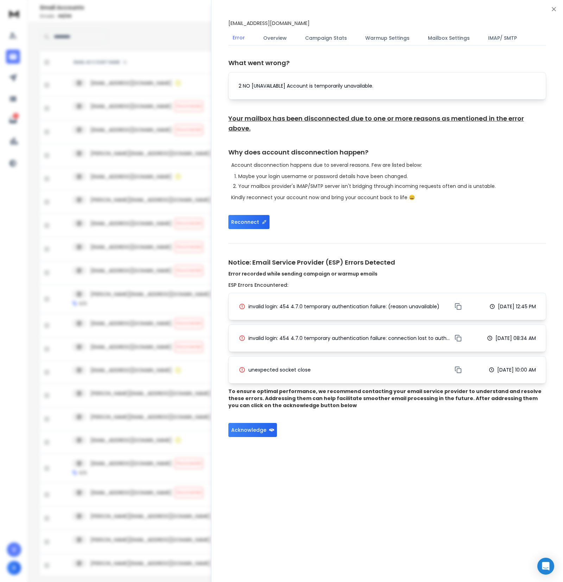
click at [260, 423] on button "Acknowledge" at bounding box center [253, 430] width 49 height 14
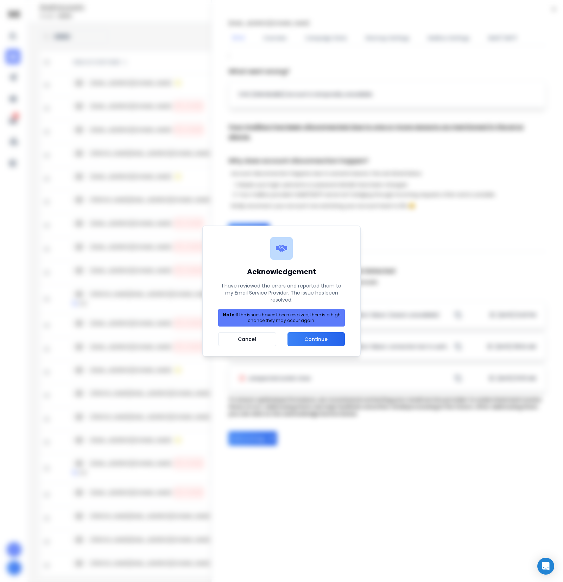
click at [318, 340] on button "Continue" at bounding box center [316, 339] width 57 height 14
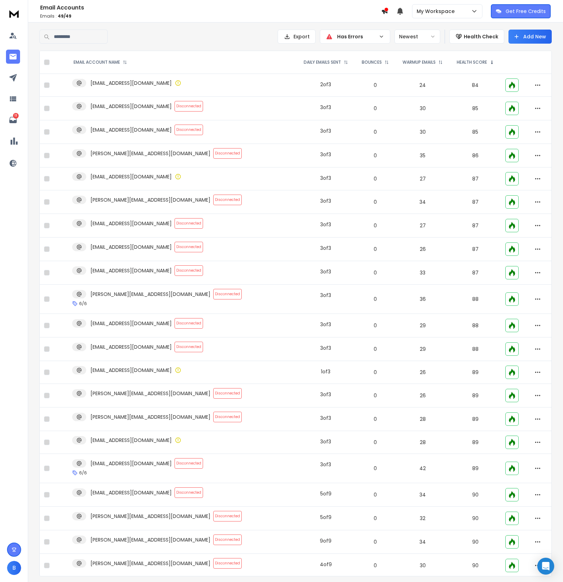
click at [421, 37] on button "Newest" at bounding box center [418, 37] width 46 height 14
click at [359, 40] on div "Has Errors" at bounding box center [355, 37] width 70 height 14
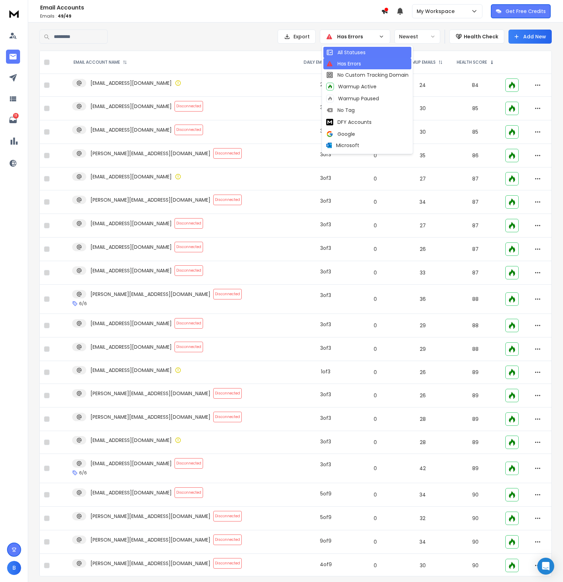
click at [359, 40] on div "Has Errors" at bounding box center [355, 37] width 70 height 14
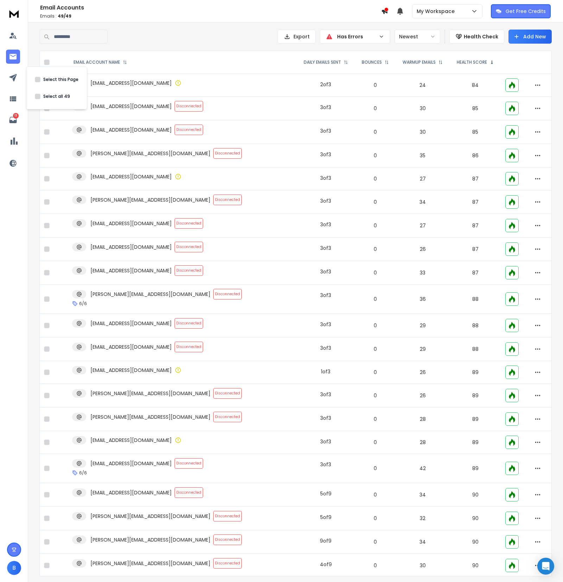
click at [45, 61] on button "Select this Page" at bounding box center [47, 63] width 6 height 6
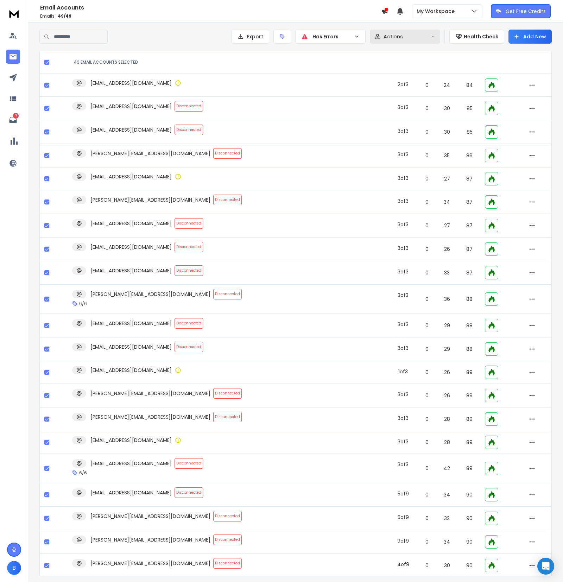
click at [403, 34] on p "Actions" at bounding box center [393, 36] width 19 height 7
click at [224, 68] on th "49 EMAIL ACCOUNTS SELECTED" at bounding box center [228, 62] width 320 height 23
click at [47, 64] on button "Select this Page" at bounding box center [47, 63] width 6 height 6
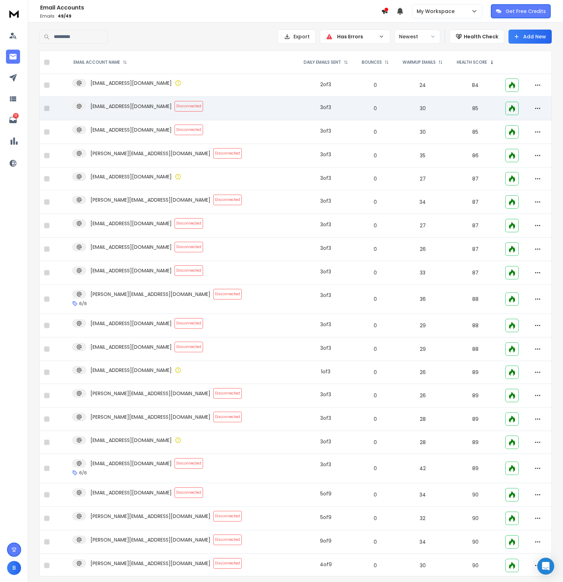
click at [144, 109] on p "Conor@try.theretirementplanningleads.com" at bounding box center [130, 106] width 81 height 7
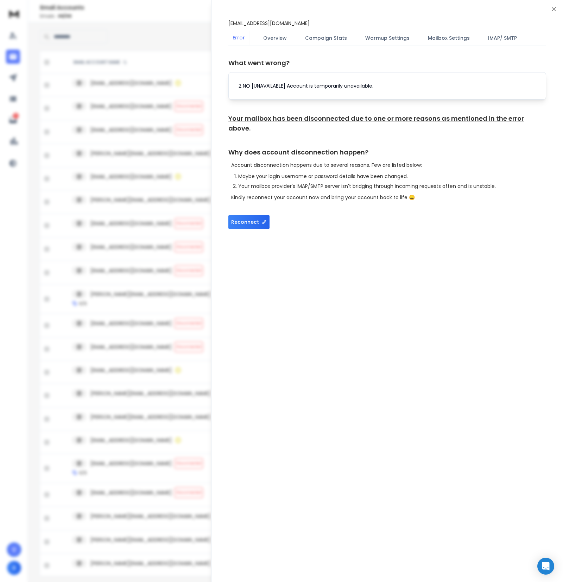
click at [239, 215] on button "Reconnect" at bounding box center [249, 222] width 41 height 14
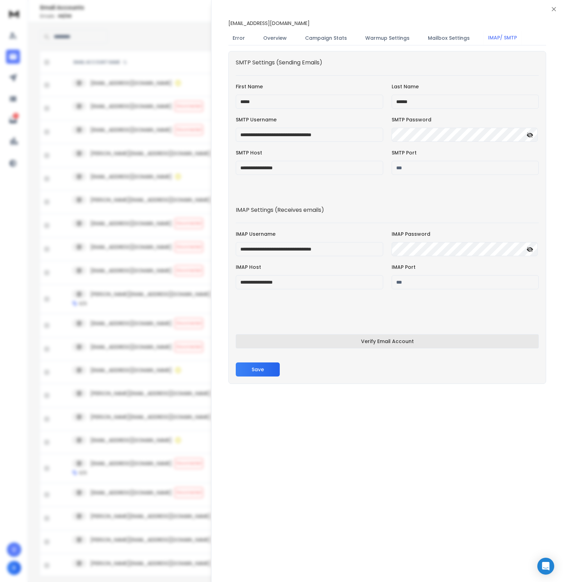
click at [340, 339] on button "Verify Email Account" at bounding box center [387, 342] width 303 height 14
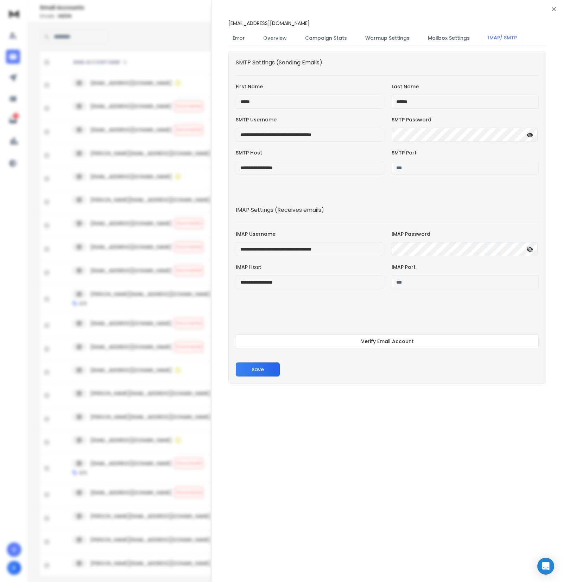
click at [257, 367] on button "Save" at bounding box center [258, 370] width 44 height 14
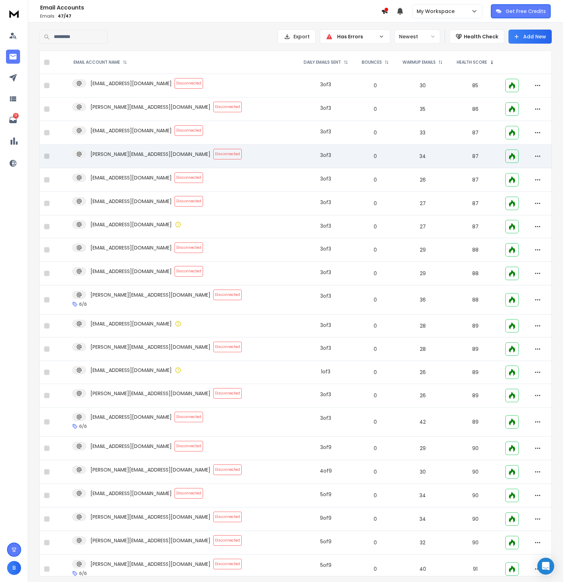
click at [171, 161] on td "markmaynard@get.theplannings.com Disconnected" at bounding box center [182, 157] width 229 height 24
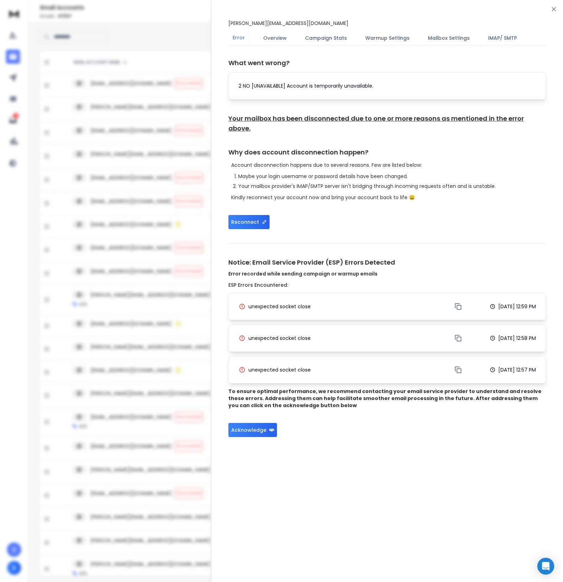
click at [254, 426] on button "Acknowledge" at bounding box center [253, 430] width 49 height 14
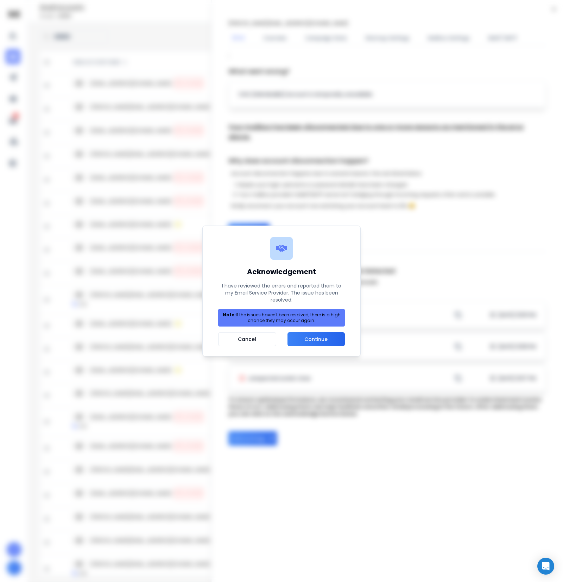
click at [302, 343] on button "Continue" at bounding box center [316, 339] width 57 height 14
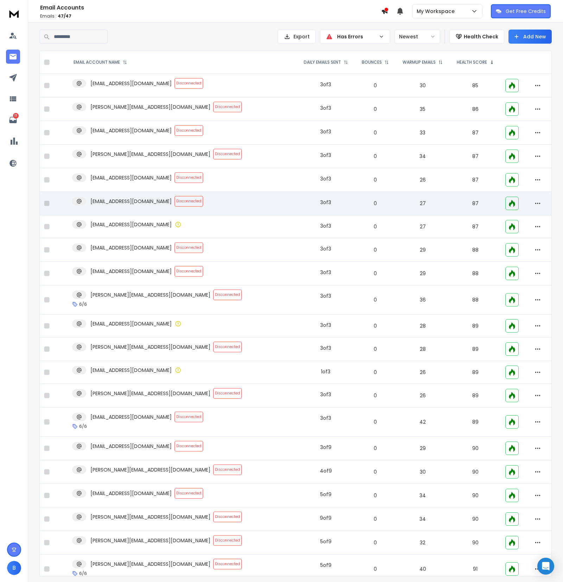
click at [179, 194] on td "roshan@try.growplanswell.com Disconnected" at bounding box center [182, 204] width 229 height 24
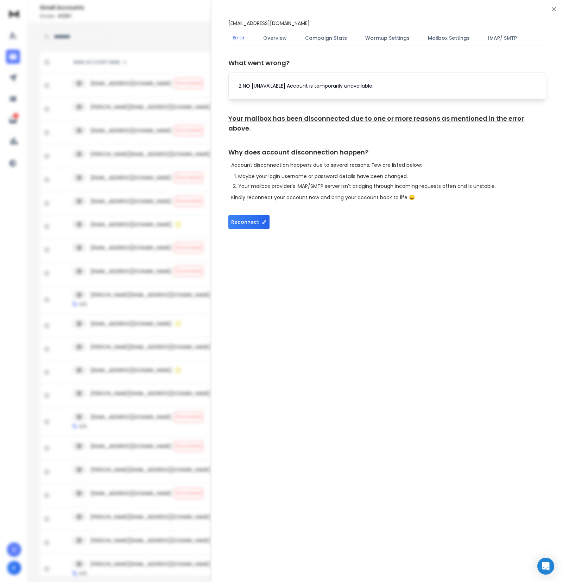
click at [257, 215] on button "Reconnect" at bounding box center [249, 222] width 41 height 14
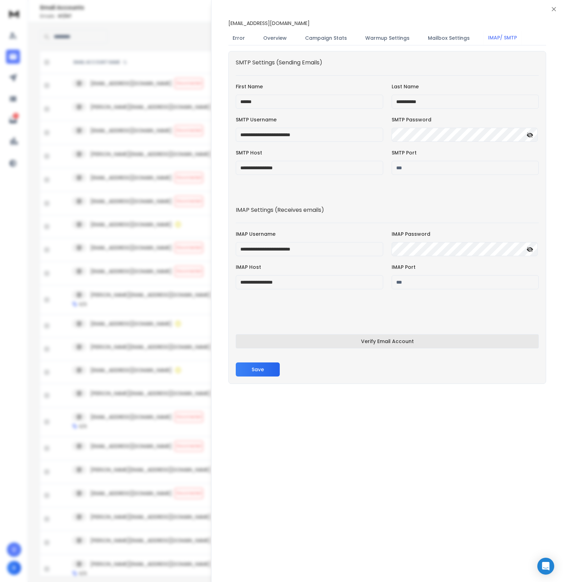
click at [265, 343] on button "Verify Email Account" at bounding box center [387, 342] width 303 height 14
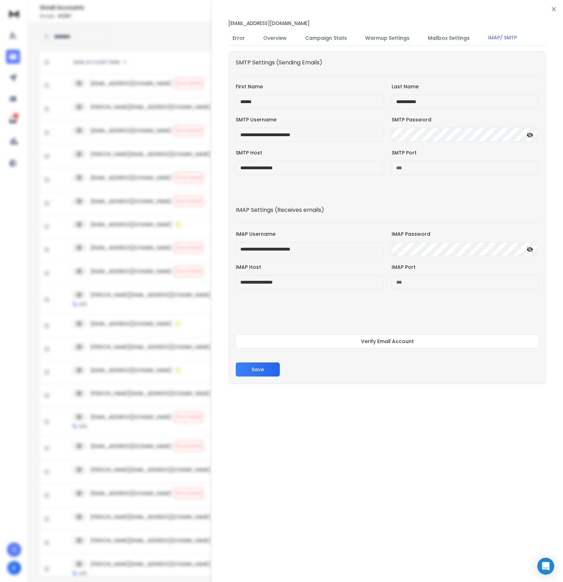
click at [266, 368] on button "Save" at bounding box center [258, 370] width 44 height 14
